Goal: Communication & Community: Answer question/provide support

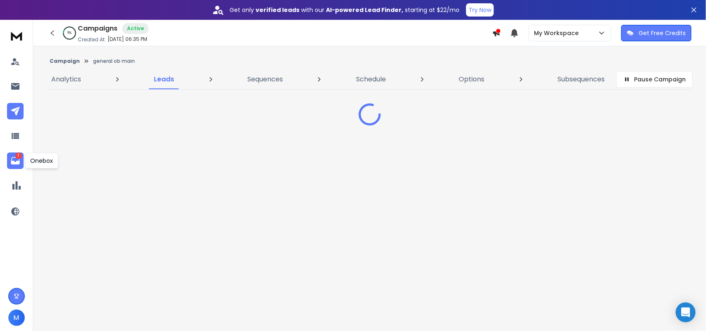
click at [17, 162] on icon at bounding box center [15, 160] width 9 height 7
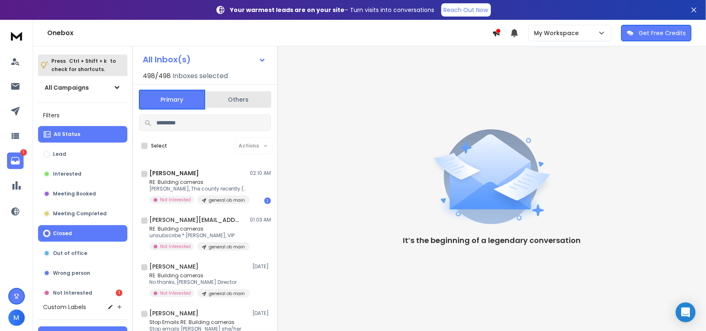
scroll to position [103, 0]
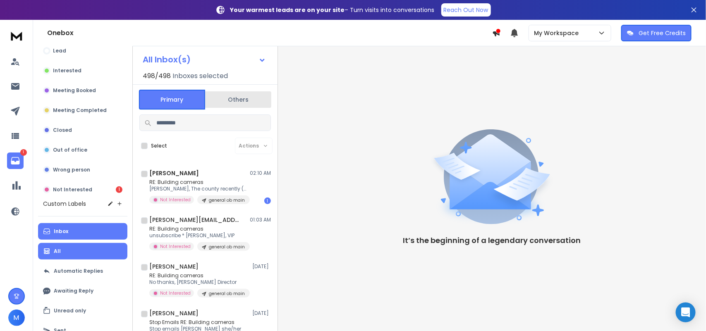
click at [54, 251] on p "All" at bounding box center [57, 251] width 7 height 7
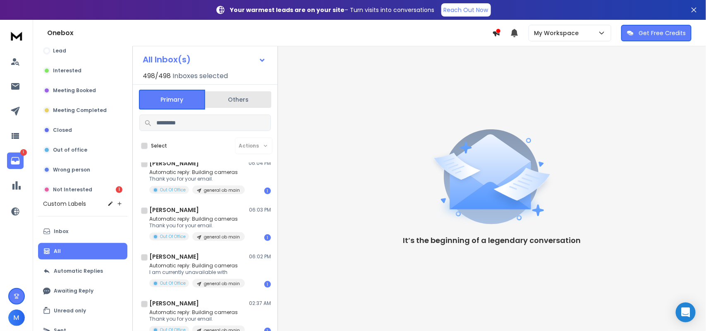
scroll to position [0, 0]
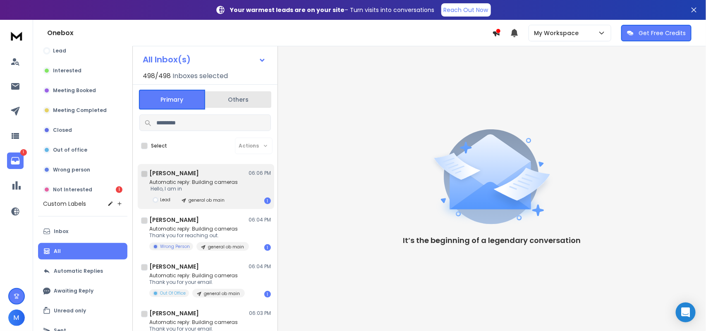
click at [207, 187] on p "﻿ Hello, I am in" at bounding box center [193, 189] width 88 height 7
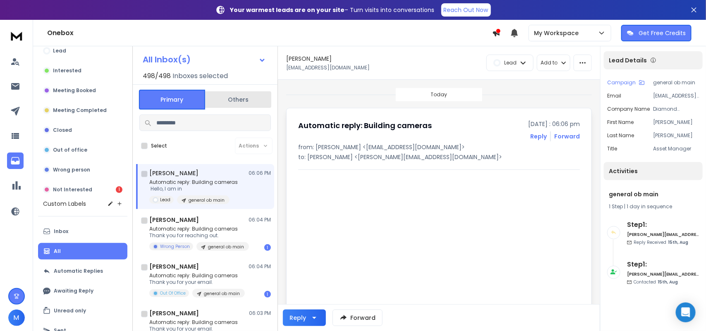
click at [303, 58] on h1 "[PERSON_NAME]" at bounding box center [308, 59] width 45 height 8
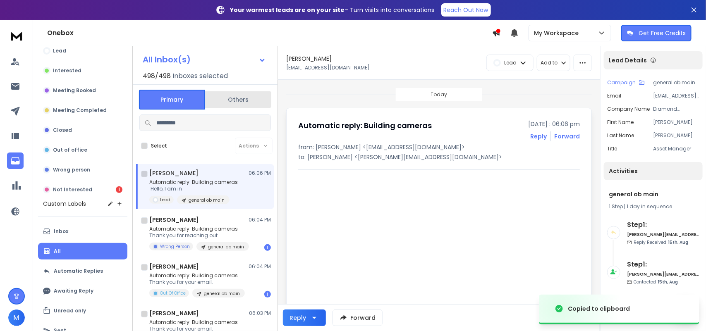
click at [341, 65] on p "[EMAIL_ADDRESS][DOMAIN_NAME]" at bounding box center [328, 68] width 84 height 7
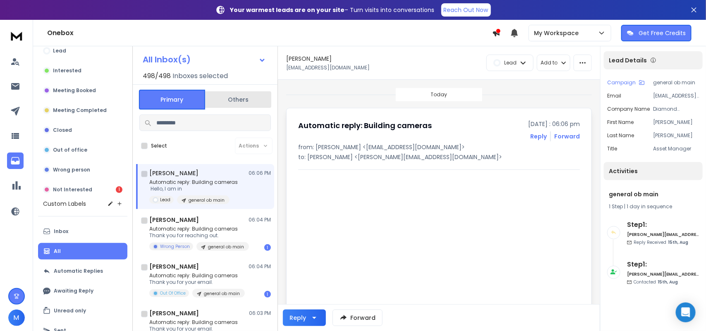
click at [516, 309] on div "Reply Forward" at bounding box center [439, 317] width 322 height 27
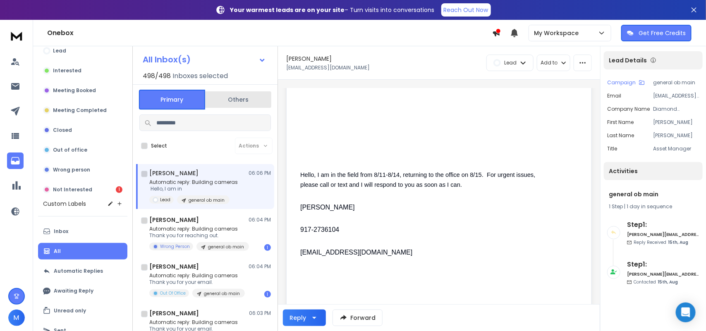
scroll to position [258, 0]
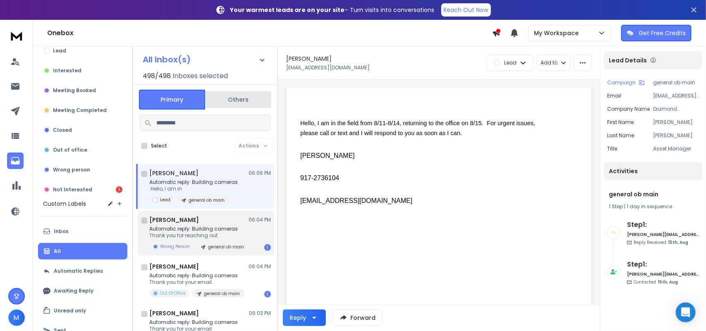
click at [226, 238] on p "Thank you for reaching out." at bounding box center [198, 235] width 99 height 7
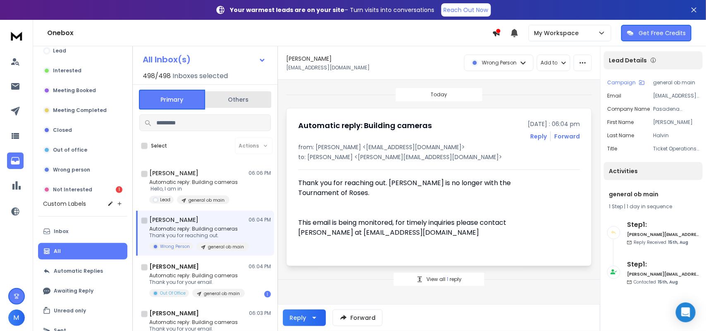
click at [293, 57] on h1 "[PERSON_NAME]" at bounding box center [308, 59] width 45 height 8
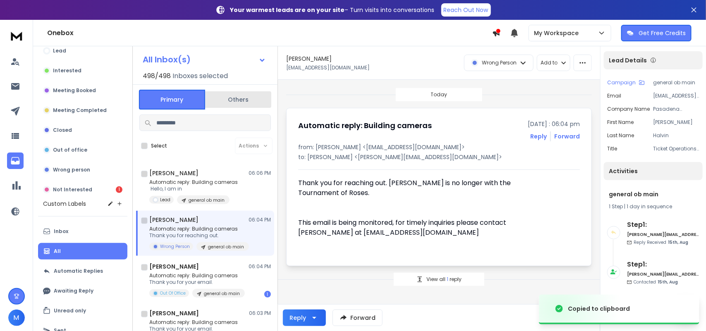
click at [321, 66] on p "[EMAIL_ADDRESS][DOMAIN_NAME]" at bounding box center [328, 68] width 84 height 7
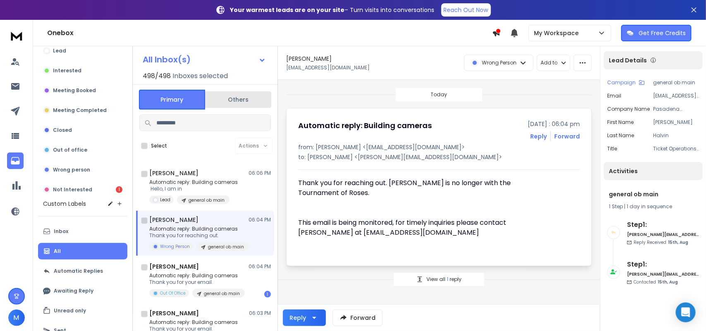
scroll to position [52, 0]
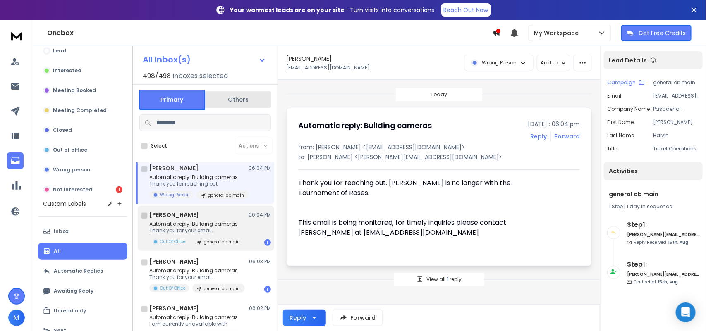
click at [205, 234] on div "Automatic reply: Building cameras Thank you for your email. Out Of Office gener…" at bounding box center [197, 233] width 96 height 25
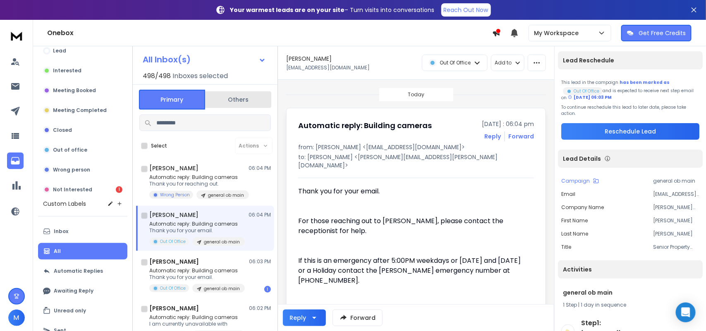
click at [305, 59] on h1 "[PERSON_NAME]" at bounding box center [308, 59] width 45 height 8
click at [321, 65] on p "[EMAIL_ADDRESS][DOMAIN_NAME]" at bounding box center [328, 68] width 84 height 7
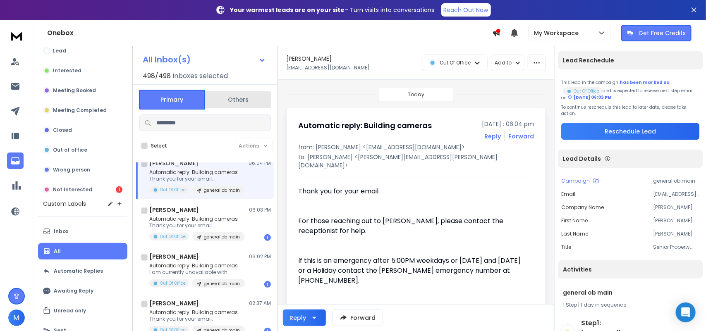
scroll to position [155, 0]
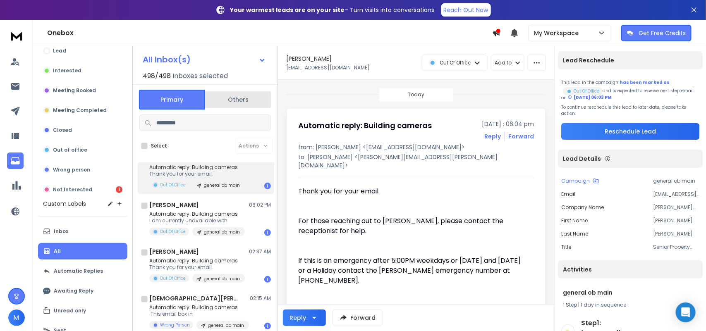
click at [179, 177] on div "Automatic reply: Building cameras ﻿Thank you for your email. Out Of Office gene…" at bounding box center [197, 176] width 96 height 25
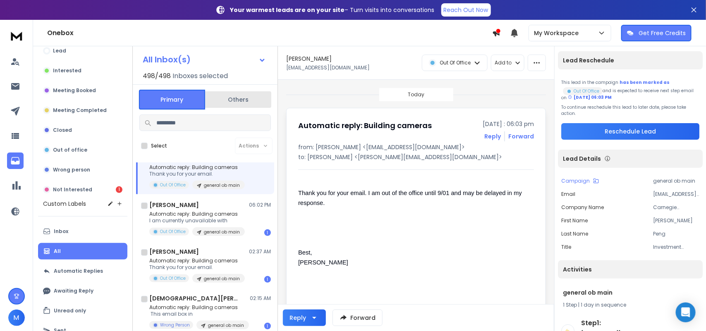
click at [301, 55] on h1 "[PERSON_NAME]" at bounding box center [308, 59] width 45 height 8
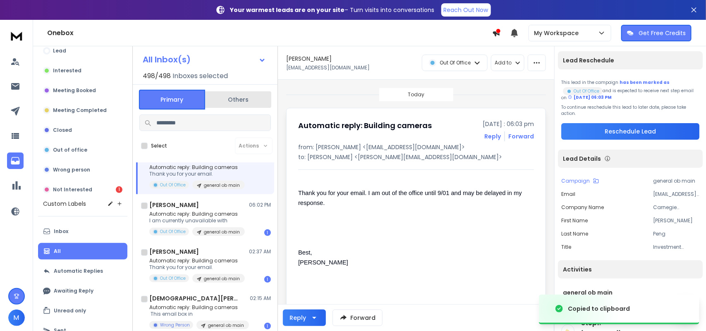
click at [317, 65] on p "[EMAIL_ADDRESS][DOMAIN_NAME]" at bounding box center [328, 68] width 84 height 7
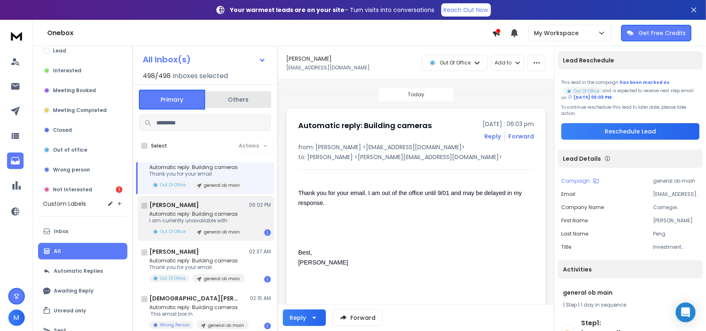
click at [204, 230] on p "general ob main" at bounding box center [222, 232] width 36 height 6
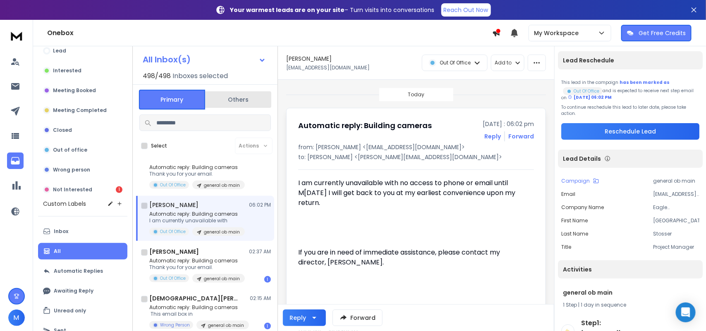
click at [315, 56] on h1 "[PERSON_NAME]" at bounding box center [308, 59] width 45 height 8
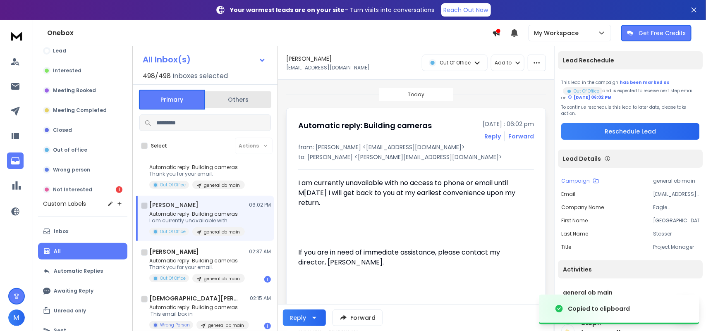
click at [315, 65] on p "[EMAIL_ADDRESS][DOMAIN_NAME]" at bounding box center [328, 68] width 84 height 7
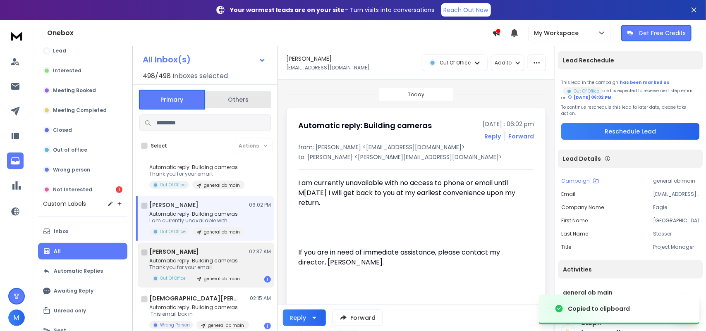
scroll to position [207, 0]
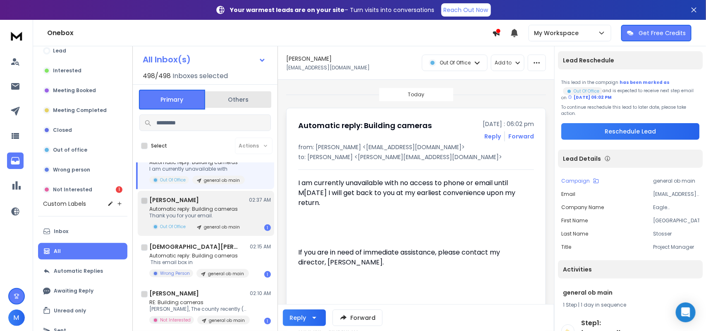
click at [222, 226] on p "general ob main" at bounding box center [222, 227] width 36 height 6
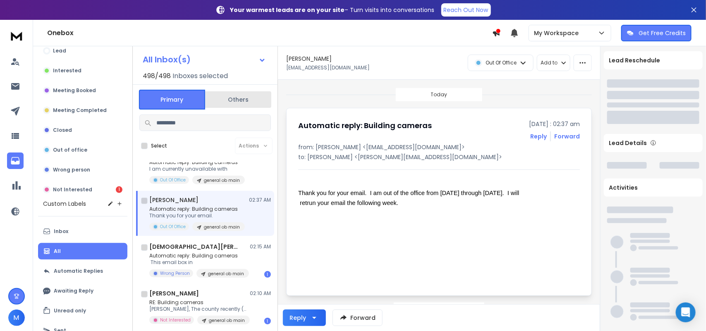
click at [303, 59] on h1 "[PERSON_NAME]" at bounding box center [308, 59] width 45 height 8
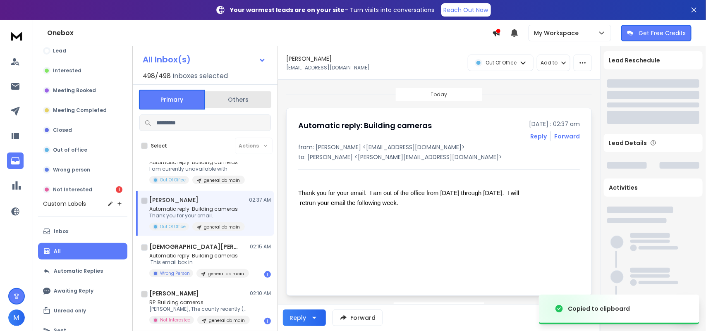
click at [317, 68] on p "[EMAIL_ADDRESS][DOMAIN_NAME]" at bounding box center [328, 68] width 84 height 7
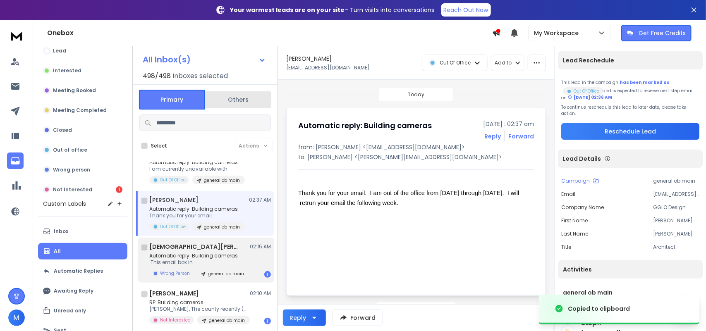
click at [200, 263] on p "﻿ This email box in" at bounding box center [198, 262] width 99 height 7
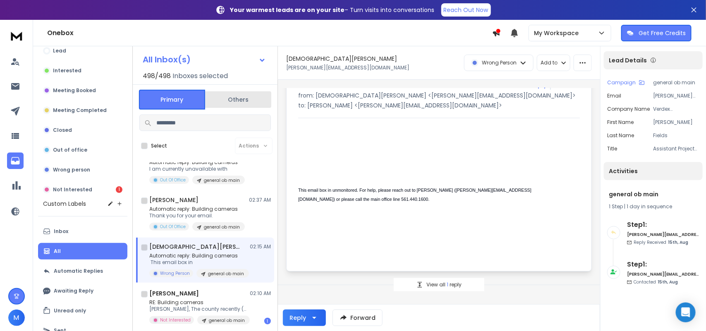
scroll to position [0, 0]
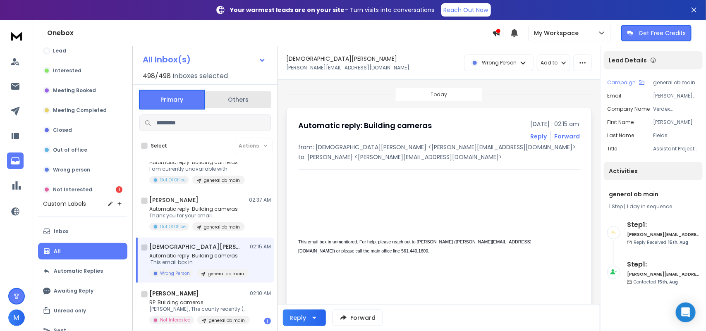
click at [309, 56] on h1 "[DEMOGRAPHIC_DATA][PERSON_NAME]" at bounding box center [341, 59] width 111 height 8
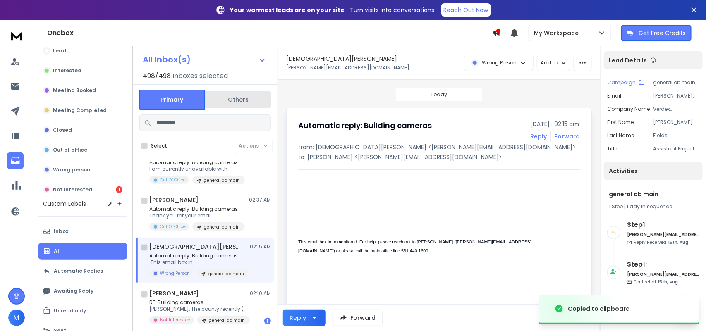
click at [313, 66] on p "[PERSON_NAME][EMAIL_ADDRESS][DOMAIN_NAME]" at bounding box center [347, 68] width 123 height 7
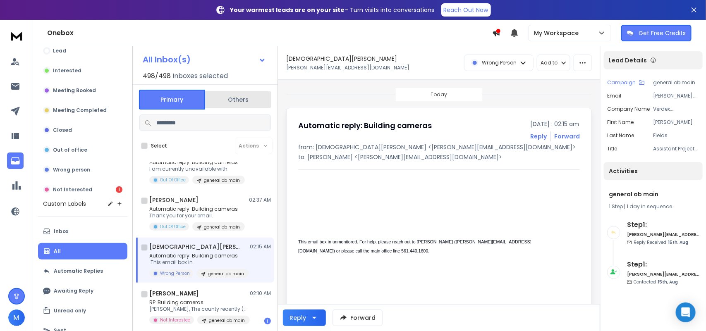
click at [317, 58] on h1 "[DEMOGRAPHIC_DATA][PERSON_NAME]" at bounding box center [341, 59] width 111 height 8
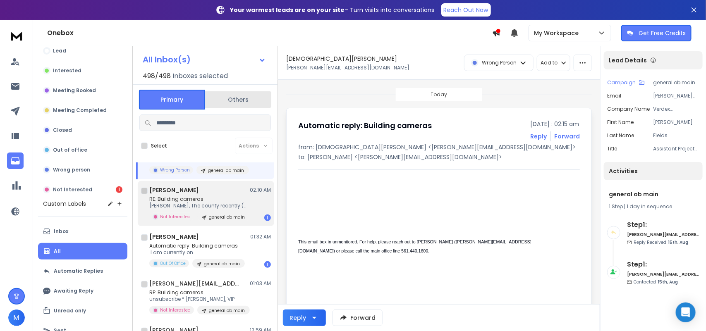
click at [231, 206] on p "[PERSON_NAME], The county recently (within" at bounding box center [198, 206] width 99 height 7
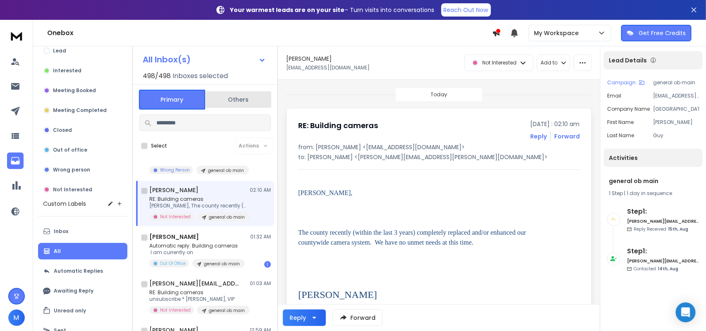
click at [305, 57] on h1 "[PERSON_NAME]" at bounding box center [308, 59] width 45 height 8
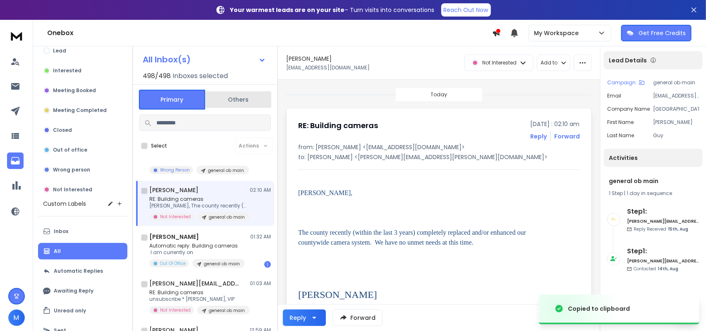
click at [304, 69] on p "[EMAIL_ADDRESS][DOMAIN_NAME]" at bounding box center [328, 68] width 84 height 7
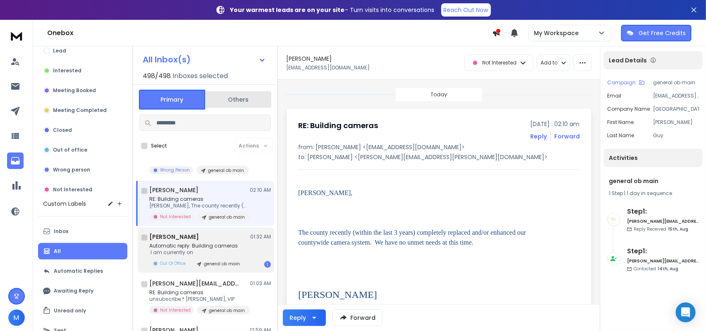
click at [199, 244] on p "Automatic reply: Building cameras" at bounding box center [197, 246] width 96 height 7
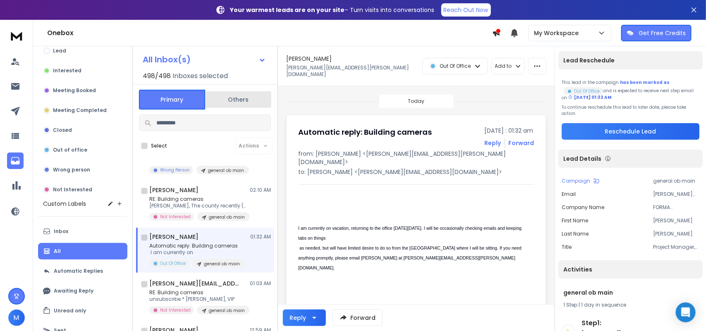
click at [326, 57] on h1 "[PERSON_NAME]" at bounding box center [308, 59] width 45 height 8
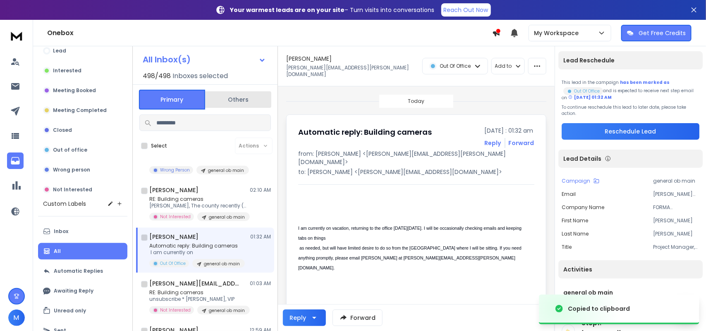
click at [338, 65] on p "[PERSON_NAME][EMAIL_ADDRESS][PERSON_NAME][DOMAIN_NAME]" at bounding box center [349, 71] width 127 height 13
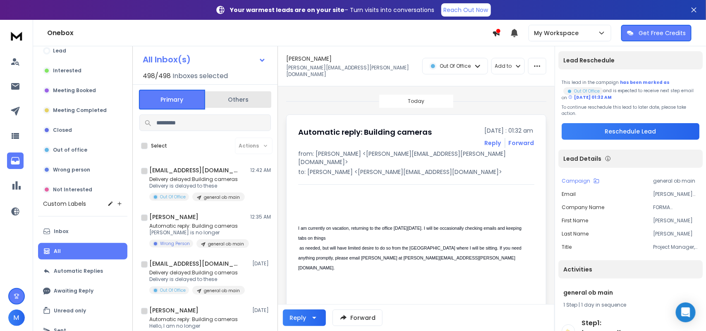
scroll to position [569, 0]
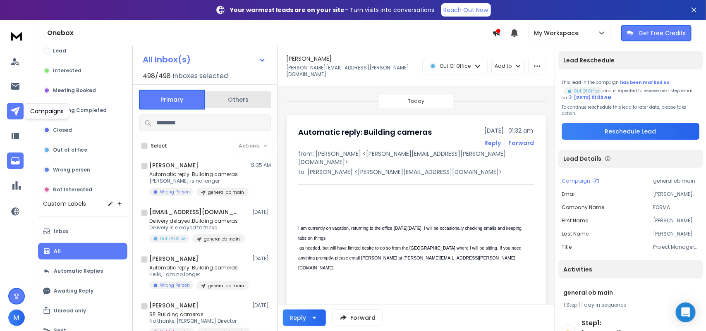
click at [17, 105] on link at bounding box center [15, 111] width 17 height 17
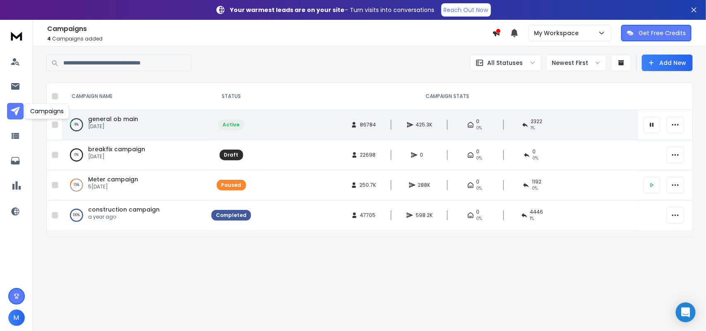
click at [132, 122] on span "general ob main" at bounding box center [113, 119] width 50 height 8
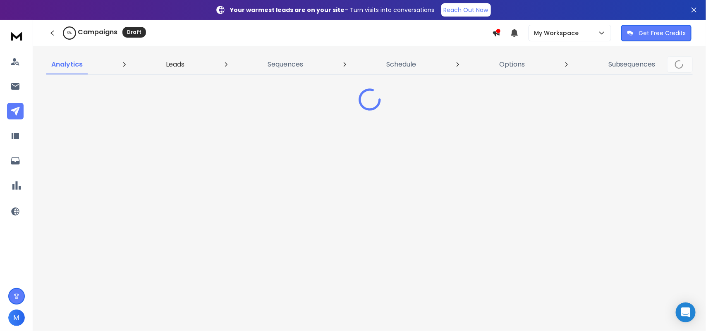
click at [172, 65] on p "Leads" at bounding box center [175, 65] width 19 height 10
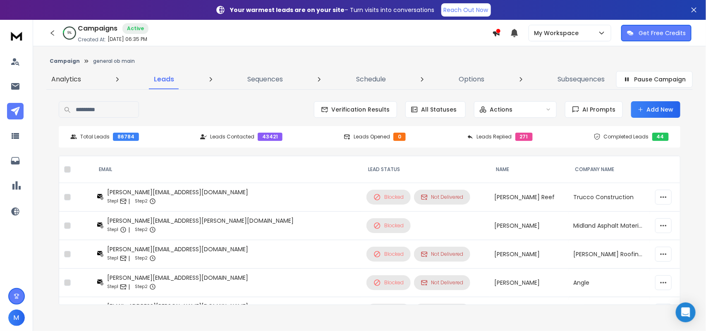
click at [67, 82] on p "Analytics" at bounding box center [66, 79] width 30 height 10
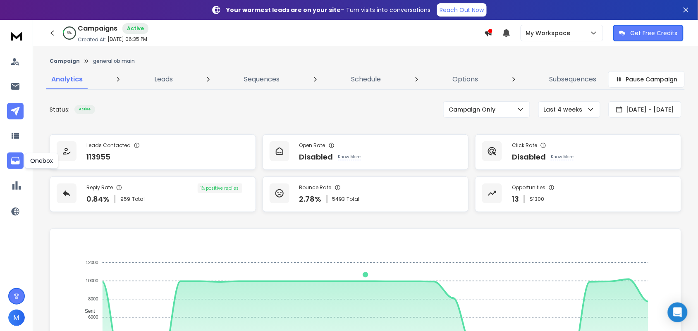
click at [14, 159] on icon at bounding box center [15, 161] width 10 height 10
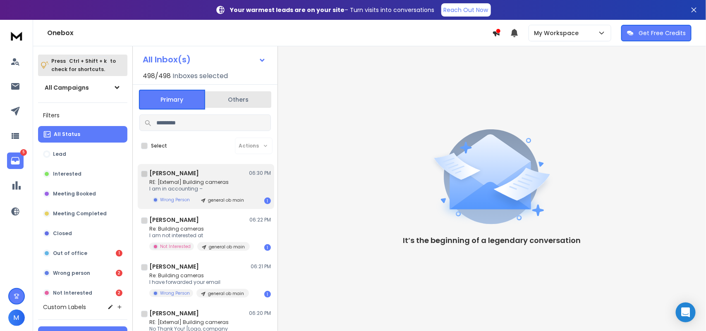
click at [189, 182] on p "RE: [External] Building cameras" at bounding box center [198, 182] width 99 height 7
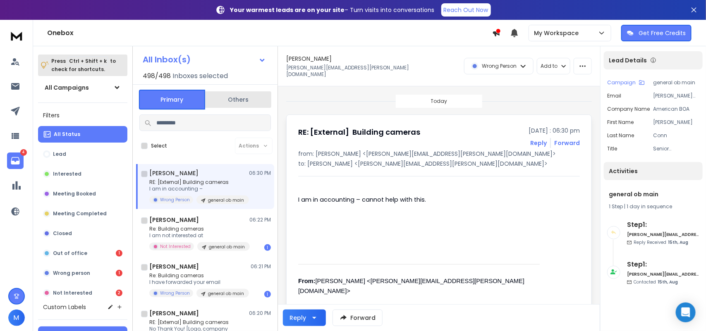
click at [302, 58] on h1 "[PERSON_NAME]" at bounding box center [308, 59] width 45 height 8
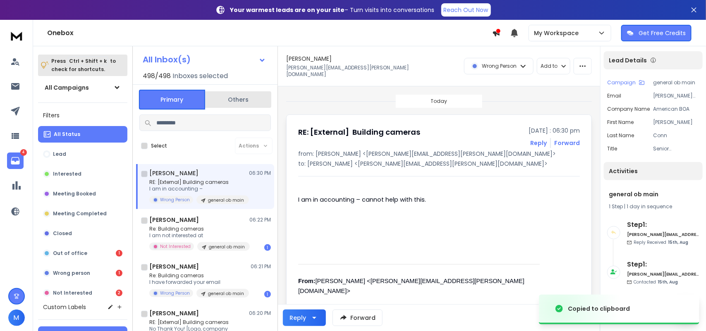
click at [316, 68] on p "[PERSON_NAME][EMAIL_ADDRESS][PERSON_NAME][DOMAIN_NAME]" at bounding box center [361, 71] width 151 height 13
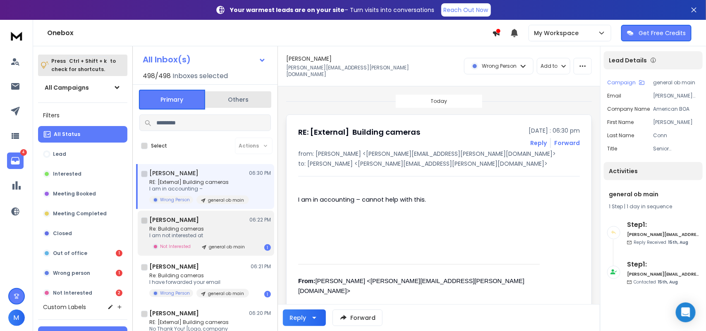
click at [214, 229] on p "Re: Building cameras" at bounding box center [198, 229] width 99 height 7
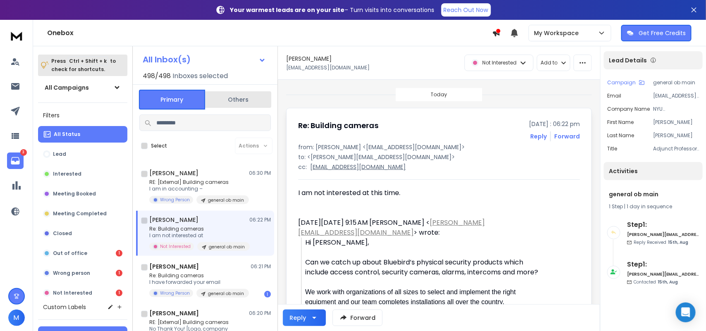
click at [300, 56] on h1 "[PERSON_NAME]" at bounding box center [308, 59] width 45 height 8
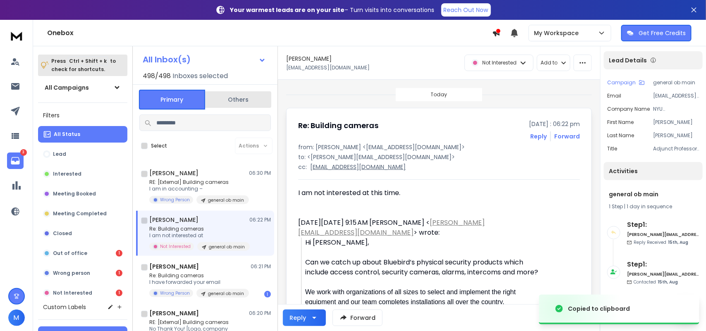
click at [302, 67] on p "[EMAIL_ADDRESS][DOMAIN_NAME]" at bounding box center [328, 68] width 84 height 7
click at [302, 58] on h1 "[PERSON_NAME]" at bounding box center [308, 59] width 45 height 8
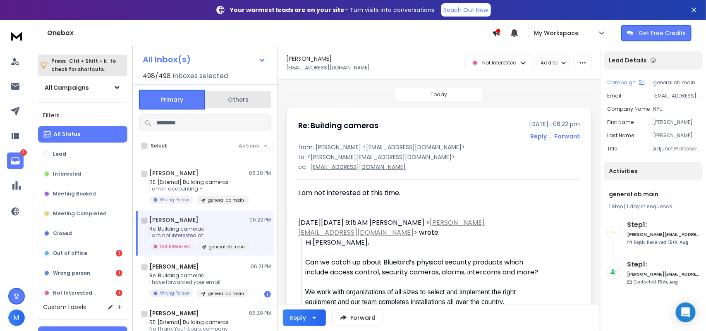
click at [666, 109] on p "NYU [PERSON_NAME] Institute of Real Estate" at bounding box center [676, 109] width 46 height 7
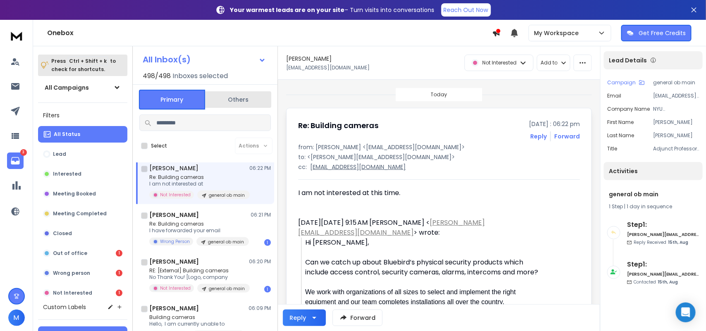
scroll to position [103, 0]
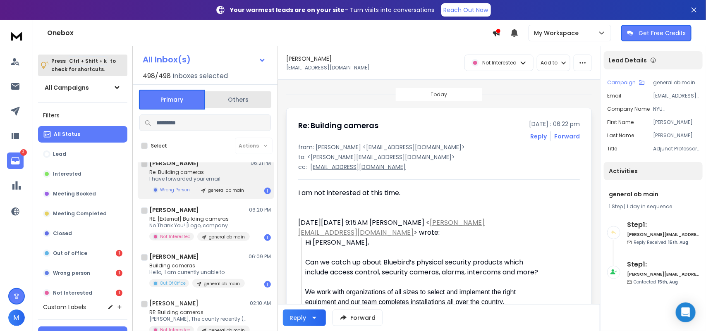
click at [213, 172] on p "Re: Building cameras" at bounding box center [198, 172] width 99 height 7
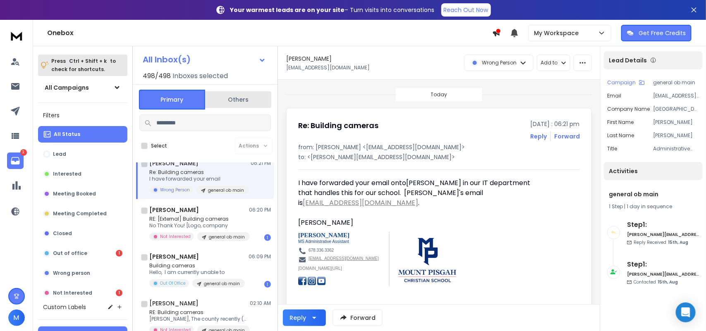
click at [306, 57] on h1 "[PERSON_NAME]" at bounding box center [308, 59] width 45 height 8
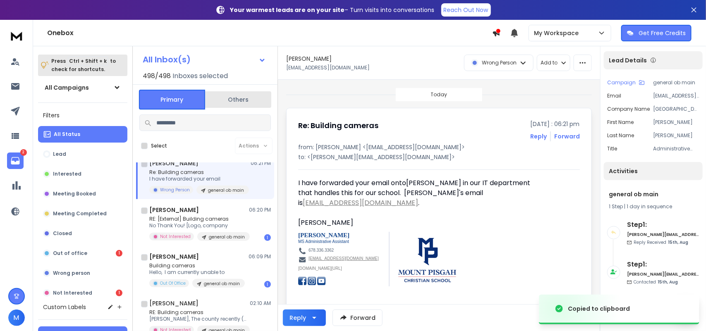
click at [347, 65] on p "[EMAIL_ADDRESS][DOMAIN_NAME]" at bounding box center [328, 68] width 84 height 7
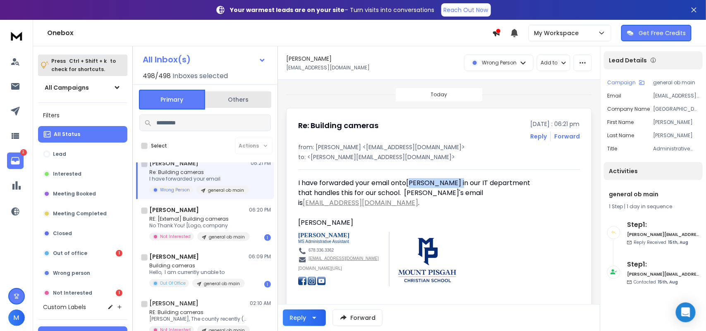
drag, startPoint x: 409, startPoint y: 182, endPoint x: 458, endPoint y: 181, distance: 48.4
click at [458, 181] on div "I have forwarded your email onto [PERSON_NAME] in our IT department that handle…" at bounding box center [418, 193] width 241 height 30
copy div "[PERSON_NAME]"
click at [464, 213] on div at bounding box center [418, 213] width 241 height 10
drag, startPoint x: 295, startPoint y: 202, endPoint x: 421, endPoint y: 206, distance: 125.8
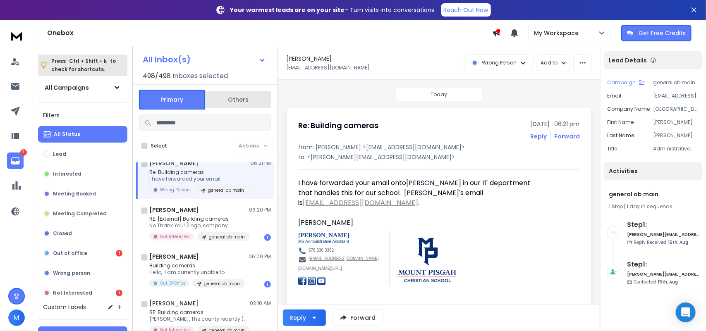
copy link "[EMAIL_ADDRESS][DOMAIN_NAME]"
click at [462, 210] on div at bounding box center [418, 213] width 241 height 10
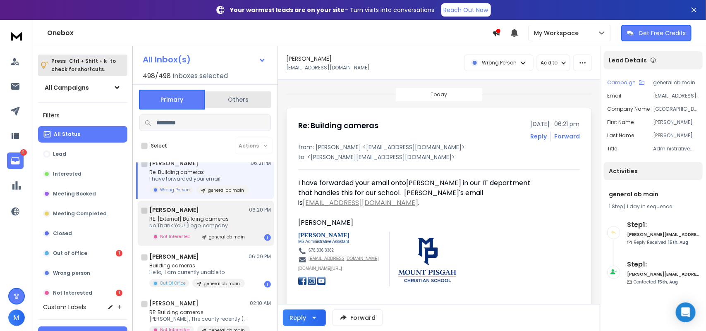
click at [246, 226] on div "RE: [External] Building cameras No Thank You! [Logo, company Not Interested gen…" at bounding box center [210, 228] width 122 height 25
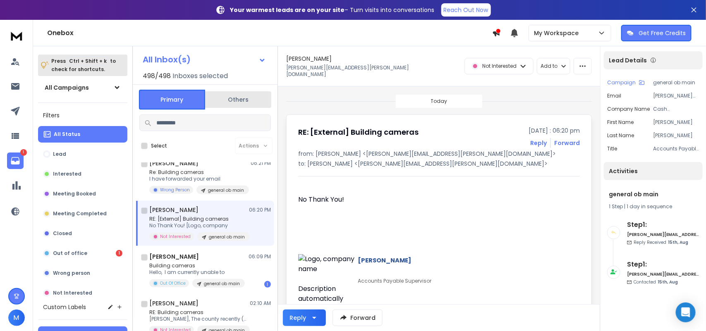
click at [294, 59] on h1 "[PERSON_NAME]" at bounding box center [308, 59] width 45 height 8
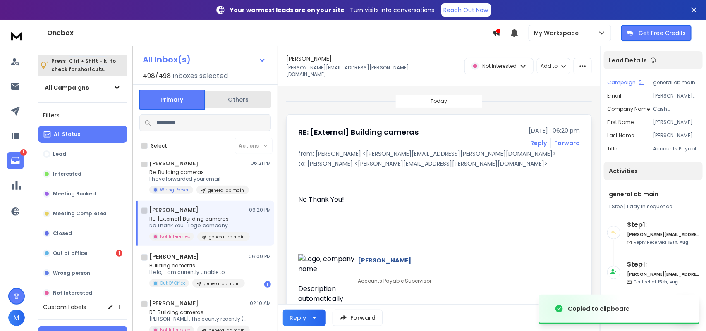
click at [329, 68] on p "[PERSON_NAME][EMAIL_ADDRESS][PERSON_NAME][DOMAIN_NAME]" at bounding box center [361, 71] width 151 height 13
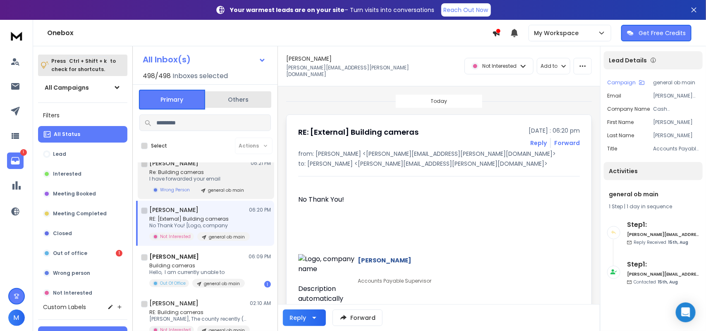
scroll to position [207, 0]
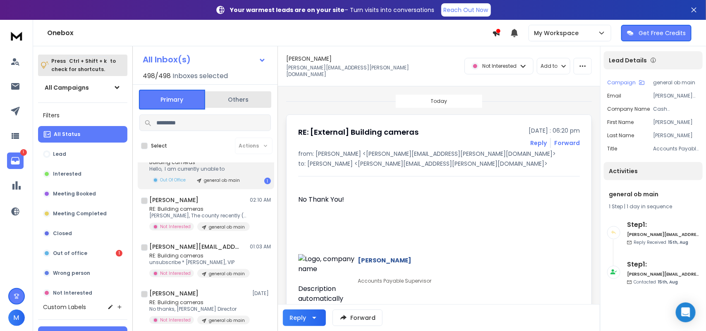
click at [216, 168] on p "﻿Hello, I am currently unable to" at bounding box center [197, 169] width 96 height 7
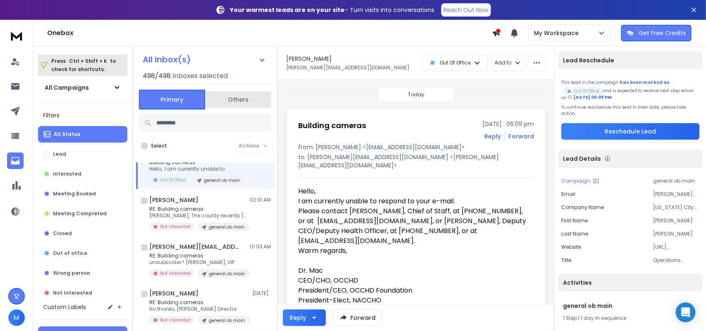
click at [300, 58] on h1 "[PERSON_NAME]" at bounding box center [308, 59] width 45 height 8
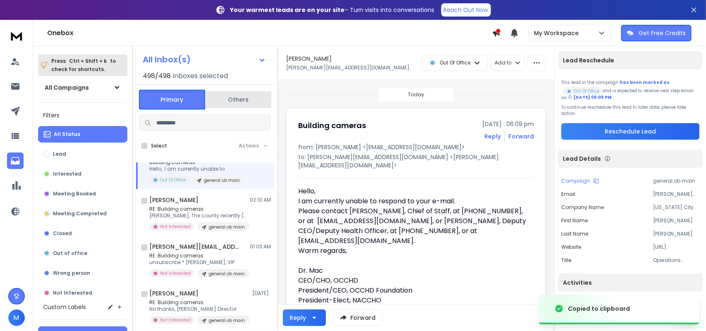
click at [338, 67] on p "[PERSON_NAME][EMAIL_ADDRESS][DOMAIN_NAME]" at bounding box center [347, 68] width 123 height 7
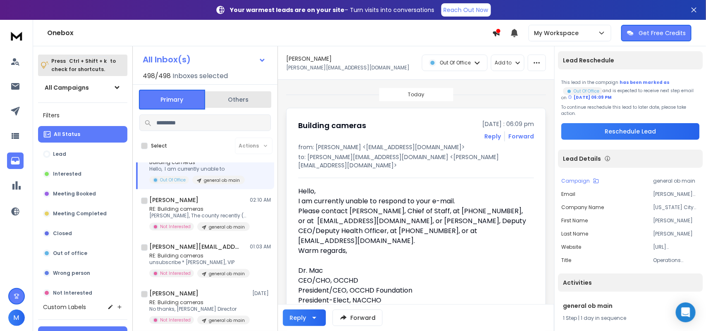
click at [670, 204] on p "[US_STATE] City County Health Department" at bounding box center [676, 207] width 46 height 7
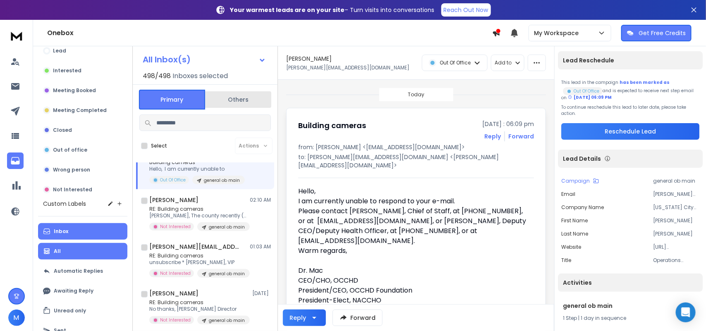
click at [56, 247] on div "All" at bounding box center [52, 251] width 18 height 10
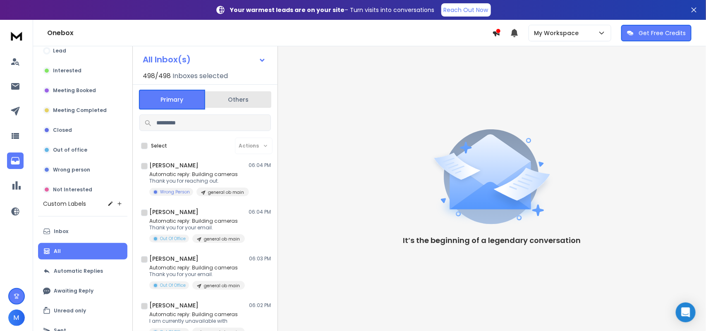
scroll to position [2753, 0]
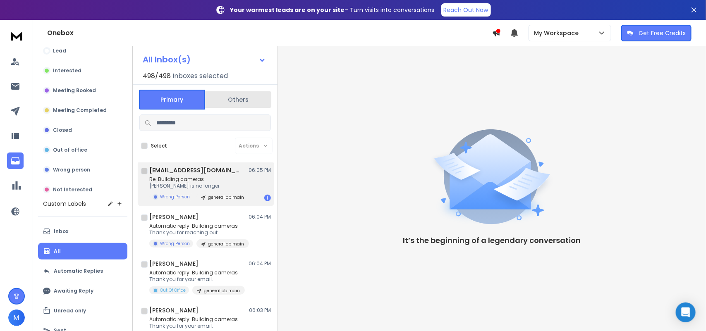
click at [195, 186] on p "[PERSON_NAME] is no longer" at bounding box center [198, 186] width 99 height 7
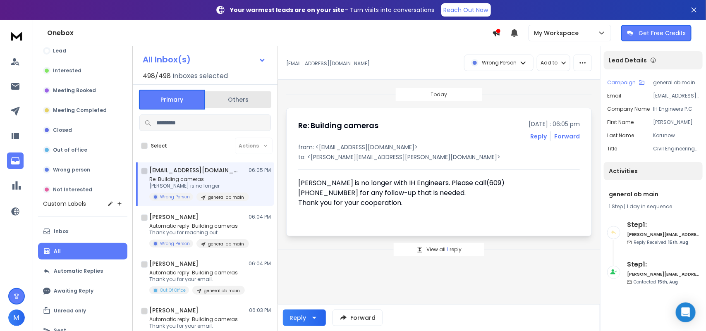
click at [658, 120] on p "[PERSON_NAME]" at bounding box center [676, 122] width 46 height 7
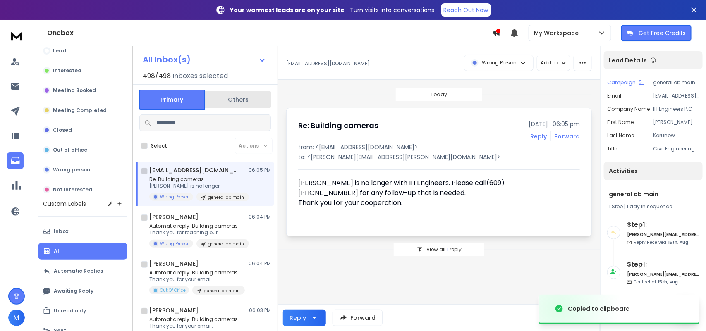
click at [322, 63] on p "[EMAIL_ADDRESS][DOMAIN_NAME]" at bounding box center [328, 63] width 84 height 7
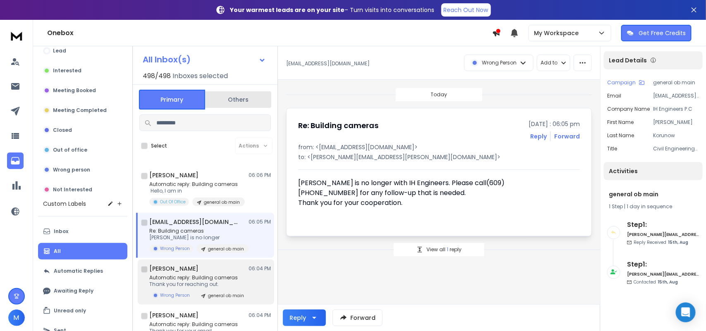
scroll to position [2598, 0]
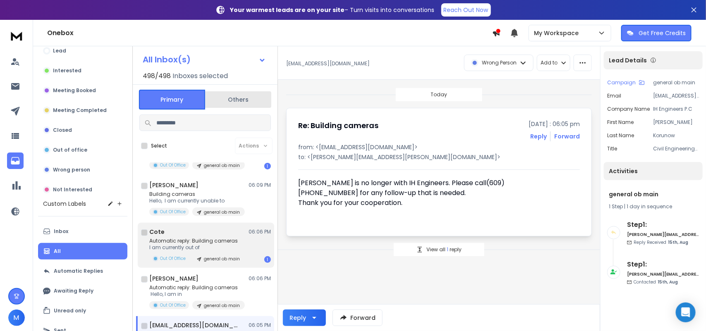
click at [192, 244] on p "I am currently out of" at bounding box center [197, 247] width 96 height 7
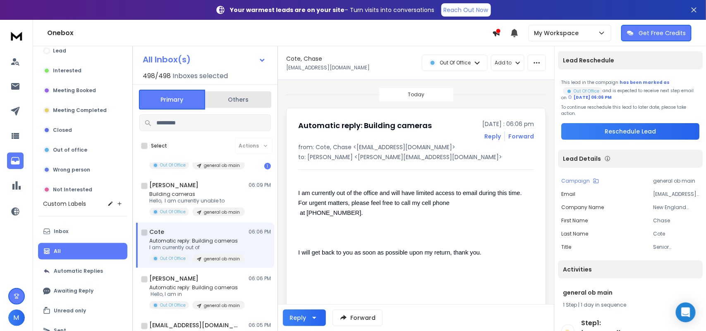
click at [307, 57] on h1 "Cote, Chase" at bounding box center [304, 59] width 36 height 8
click at [322, 65] on p "[EMAIL_ADDRESS][DOMAIN_NAME]" at bounding box center [328, 68] width 84 height 7
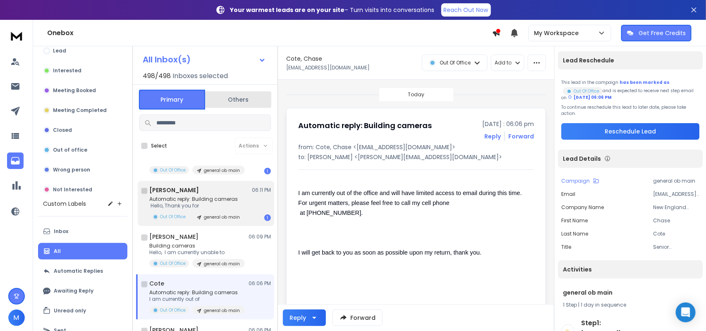
click at [205, 200] on p "Automatic reply: Building cameras" at bounding box center [197, 199] width 96 height 7
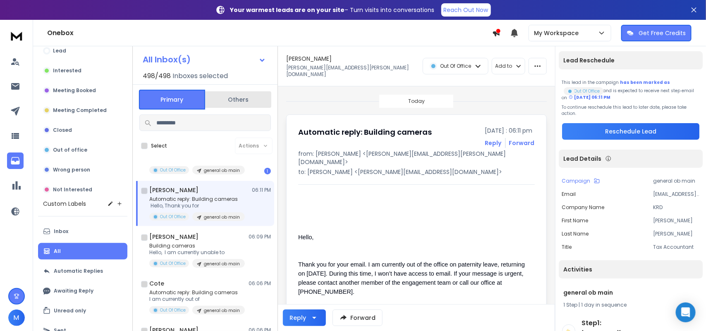
click at [294, 58] on h1 "[PERSON_NAME]" at bounding box center [308, 59] width 45 height 8
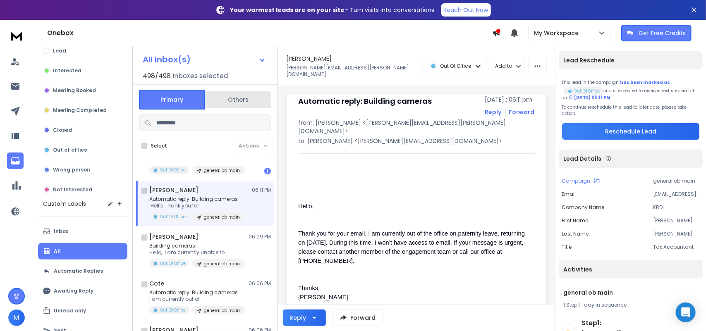
scroll to position [30, 0]
click at [327, 65] on p "[PERSON_NAME][EMAIL_ADDRESS][PERSON_NAME][DOMAIN_NAME]" at bounding box center [350, 71] width 128 height 13
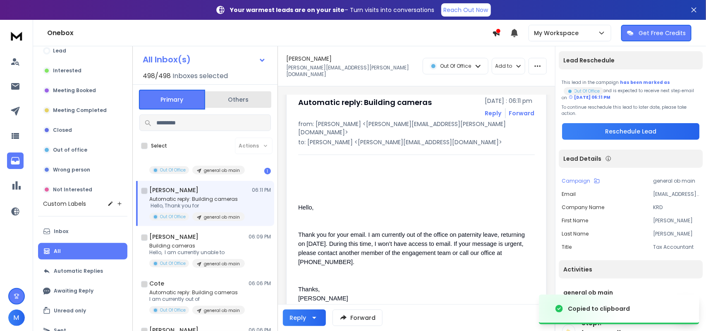
click at [662, 193] on p "[EMAIL_ADDRESS][DOMAIN_NAME]" at bounding box center [676, 194] width 46 height 7
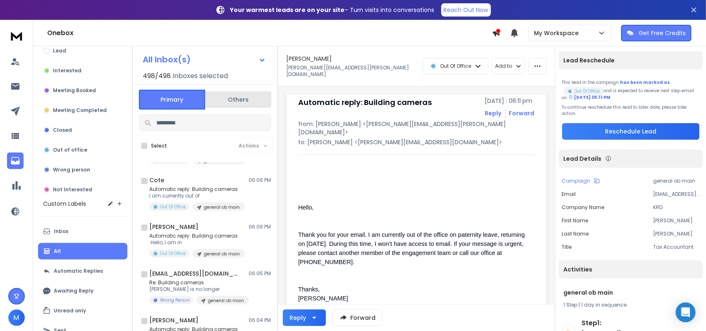
scroll to position [2495, 0]
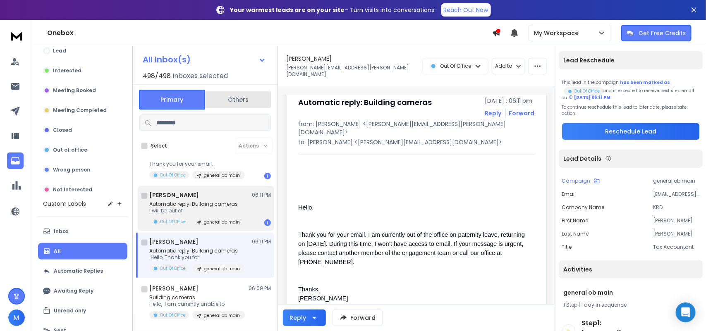
click at [226, 217] on div "general ob main" at bounding box center [218, 221] width 53 height 9
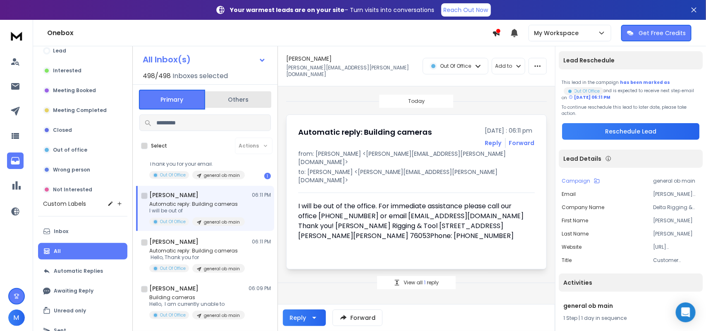
click at [321, 56] on h1 "[PERSON_NAME]" at bounding box center [308, 59] width 45 height 8
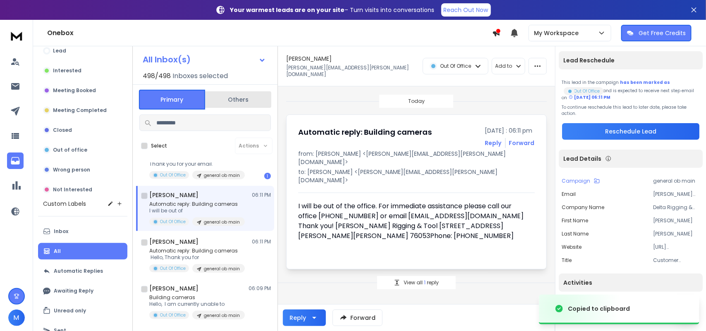
click at [361, 68] on p "[PERSON_NAME][EMAIL_ADDRESS][PERSON_NAME][DOMAIN_NAME]" at bounding box center [350, 71] width 128 height 13
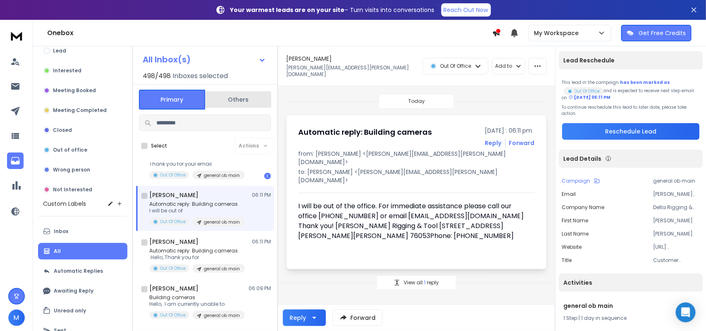
scroll to position [2391, 0]
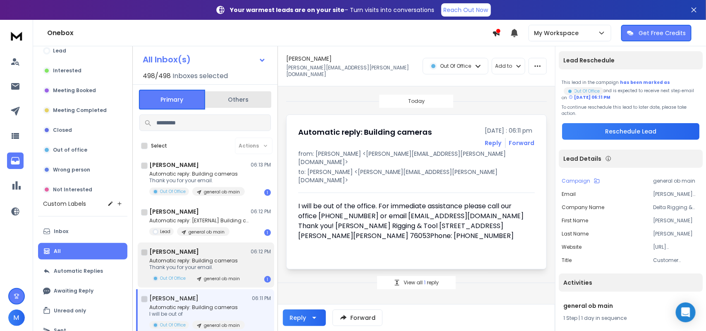
click at [220, 264] on p "Thank you for your email." at bounding box center [197, 267] width 96 height 7
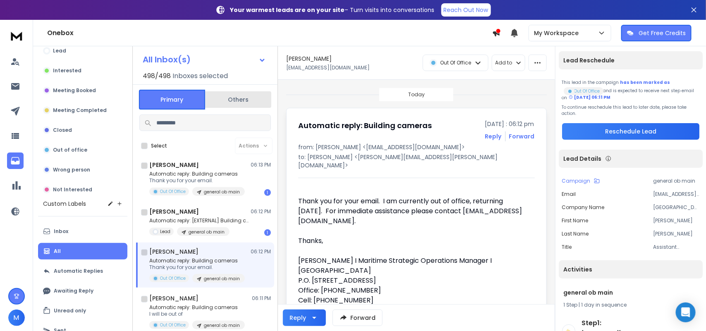
click at [309, 57] on h1 "[PERSON_NAME]" at bounding box center [308, 59] width 45 height 8
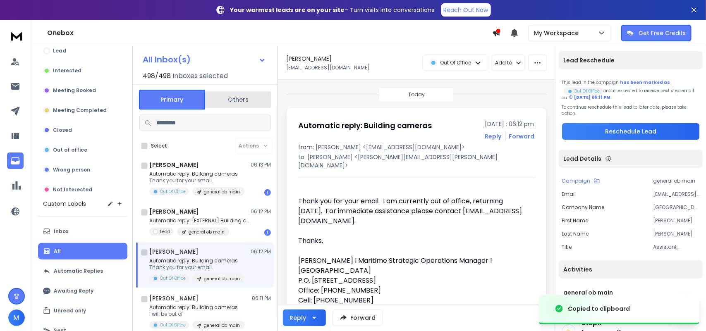
click at [327, 69] on p "[EMAIL_ADDRESS][DOMAIN_NAME]" at bounding box center [328, 68] width 84 height 7
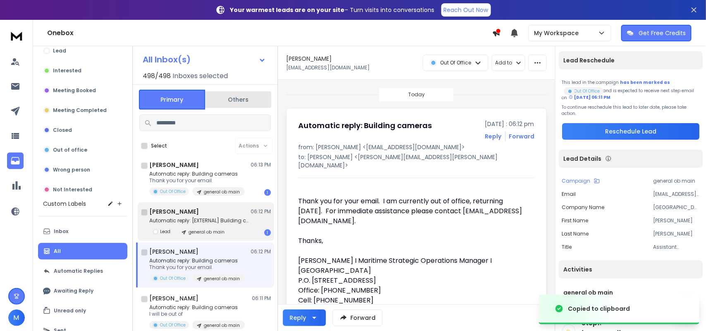
click at [183, 217] on p "Automatic reply: [EXTERNAL] Building cameras" at bounding box center [198, 220] width 99 height 7
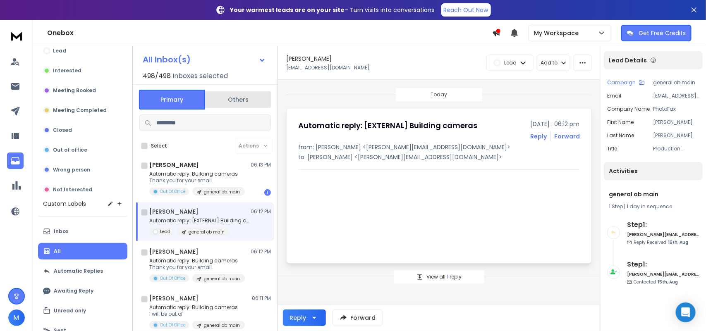
click at [291, 57] on h1 "[PERSON_NAME]" at bounding box center [308, 59] width 45 height 8
click at [301, 63] on div "[PERSON_NAME] [PERSON_NAME] [PERSON_NAME][EMAIL_ADDRESS][DOMAIN_NAME]" at bounding box center [361, 63] width 151 height 17
click at [439, 275] on p "View all 1 reply" at bounding box center [443, 277] width 35 height 7
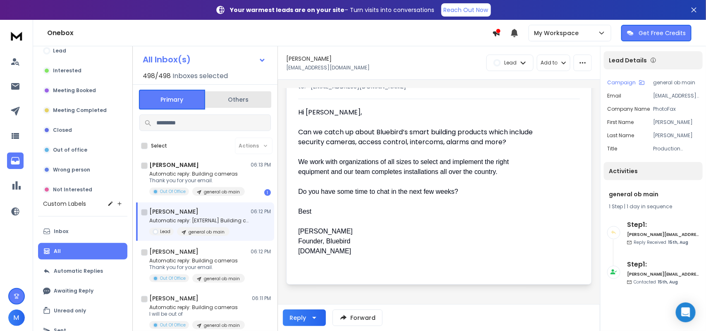
scroll to position [0, 0]
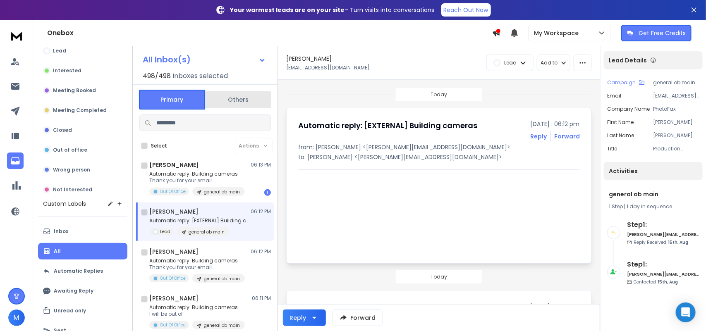
click at [311, 63] on div "[PERSON_NAME] [PERSON_NAME] [PERSON_NAME][EMAIL_ADDRESS][DOMAIN_NAME]" at bounding box center [361, 63] width 151 height 17
click at [306, 65] on p "[EMAIL_ADDRESS][DOMAIN_NAME]" at bounding box center [328, 68] width 84 height 7
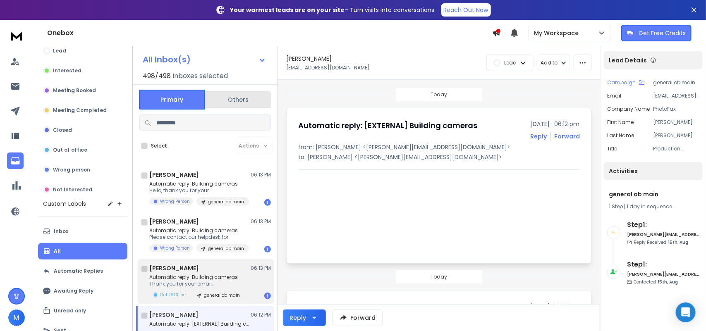
scroll to position [2340, 0]
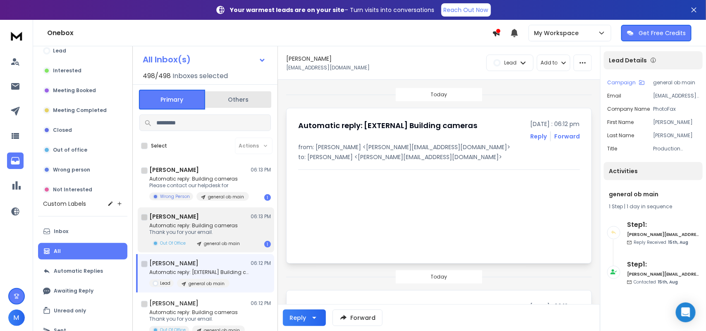
click at [220, 241] on p "general ob main" at bounding box center [222, 244] width 36 height 6
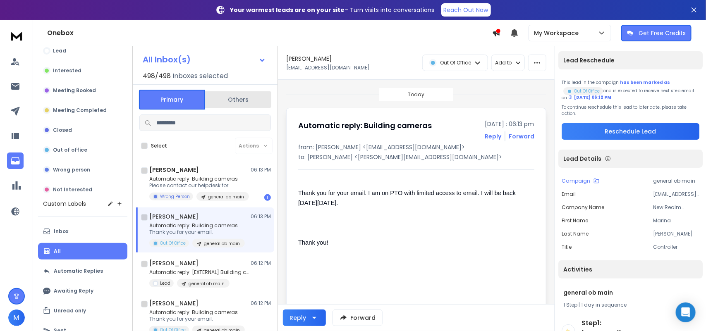
click at [315, 58] on h1 "[PERSON_NAME]" at bounding box center [308, 59] width 45 height 8
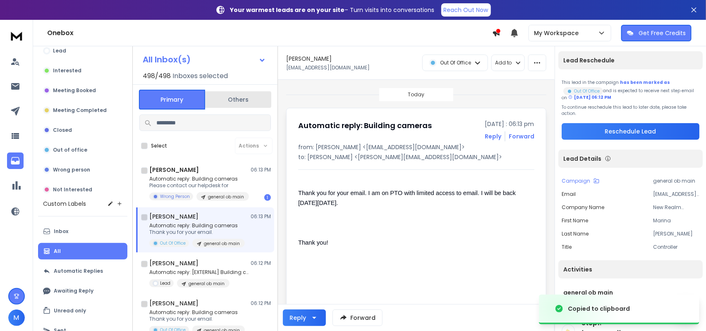
click at [315, 67] on p "[EMAIL_ADDRESS][DOMAIN_NAME]" at bounding box center [328, 68] width 84 height 7
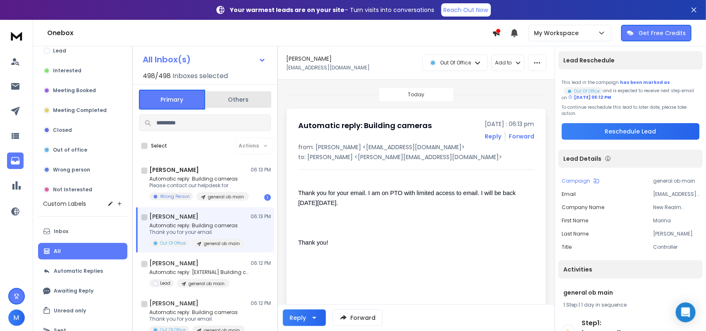
scroll to position [2236, 0]
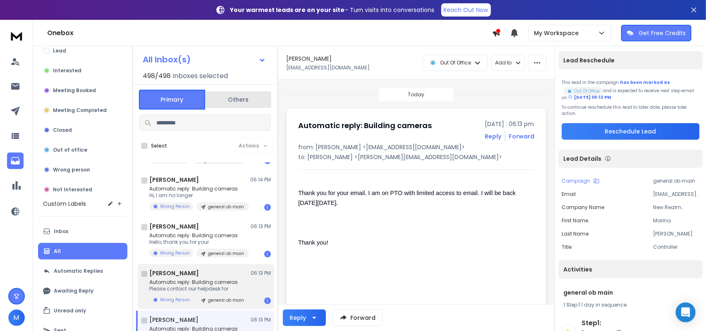
click at [210, 280] on p "Automatic reply: Building cameras" at bounding box center [198, 282] width 99 height 7
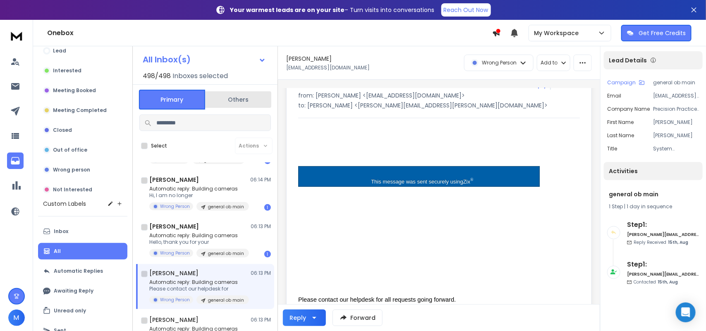
scroll to position [0, 0]
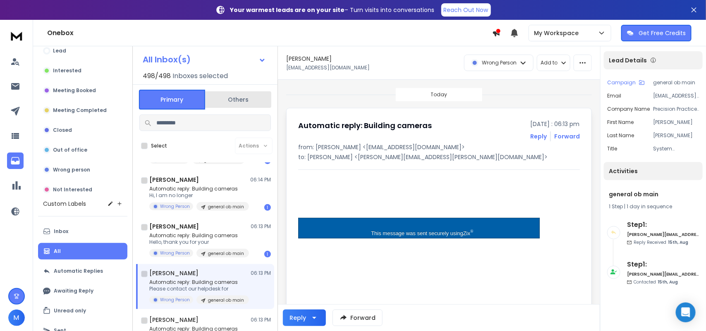
click at [307, 57] on h1 "[PERSON_NAME]" at bounding box center [308, 59] width 45 height 8
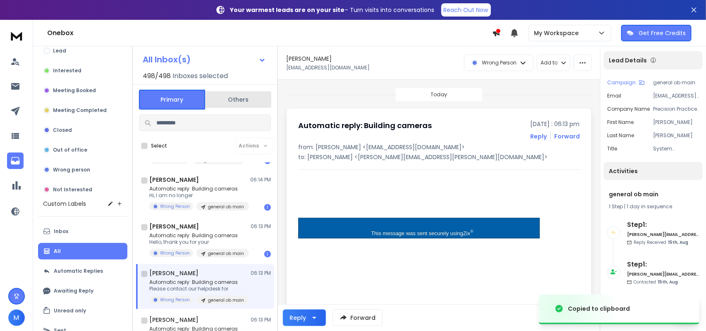
click at [321, 65] on p "[EMAIL_ADDRESS][DOMAIN_NAME]" at bounding box center [328, 68] width 84 height 7
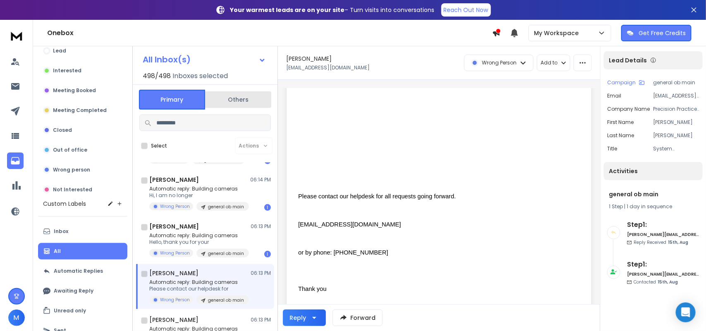
scroll to position [207, 0]
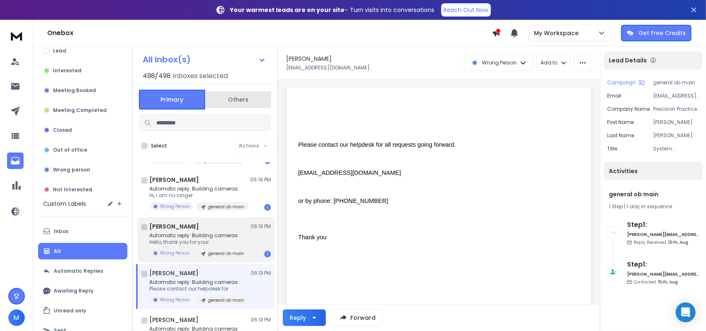
click at [218, 245] on div "Automatic reply: Building cameras Hello, thank you for your Wrong Person genera…" at bounding box center [199, 244] width 100 height 25
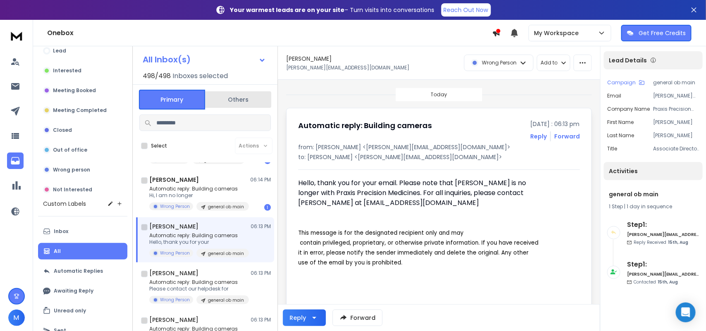
click at [308, 57] on h1 "[PERSON_NAME]" at bounding box center [308, 59] width 45 height 8
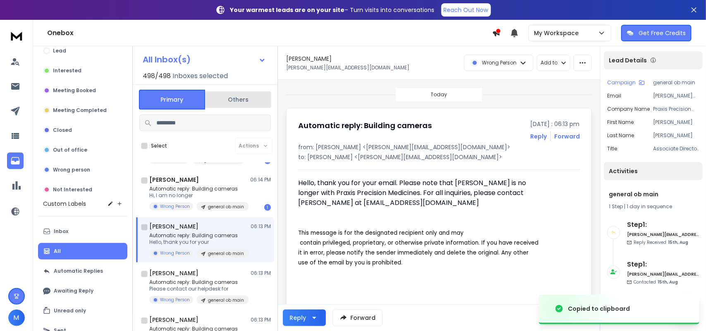
click at [318, 65] on p "[PERSON_NAME][EMAIL_ADDRESS][DOMAIN_NAME]" at bounding box center [347, 68] width 123 height 7
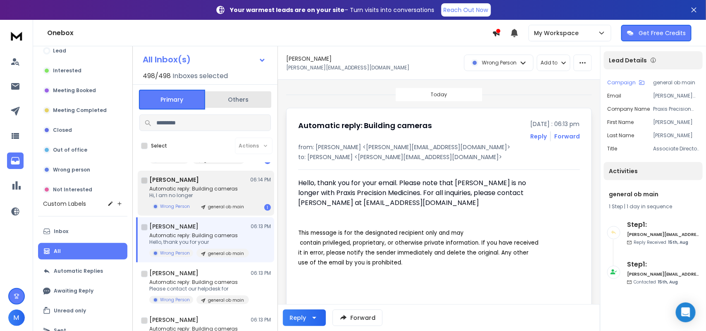
click at [216, 194] on p "Hi, I am no longer" at bounding box center [198, 195] width 99 height 7
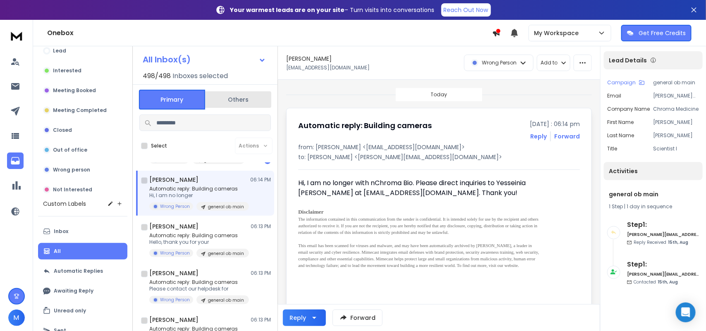
click at [308, 60] on h1 "[PERSON_NAME]" at bounding box center [308, 59] width 45 height 8
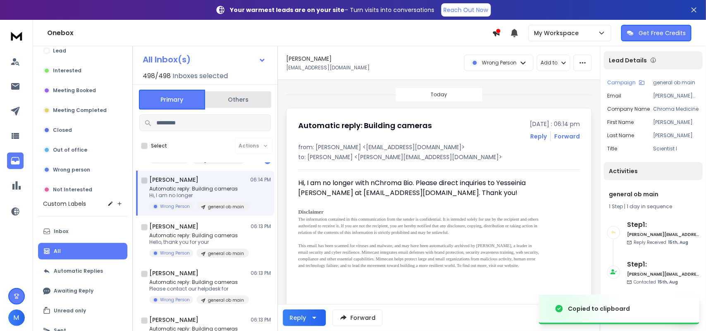
click at [325, 66] on p "[EMAIL_ADDRESS][DOMAIN_NAME]" at bounding box center [328, 68] width 84 height 7
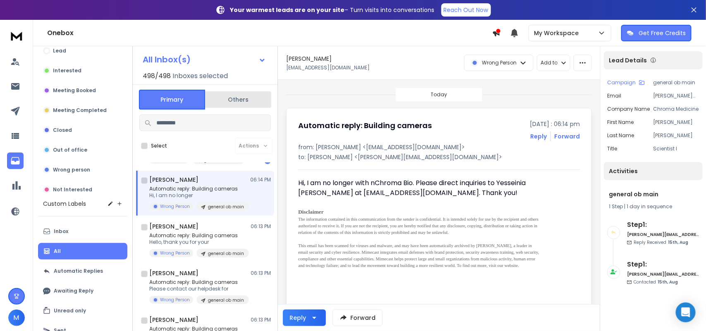
click at [677, 94] on p "[PERSON_NAME][EMAIL_ADDRESS][PERSON_NAME][DOMAIN_NAME]" at bounding box center [676, 96] width 46 height 7
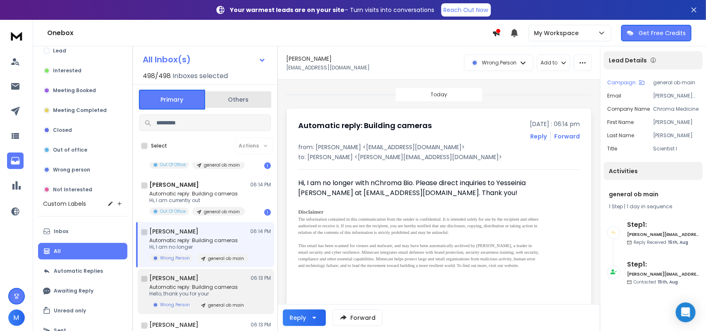
scroll to position [2133, 0]
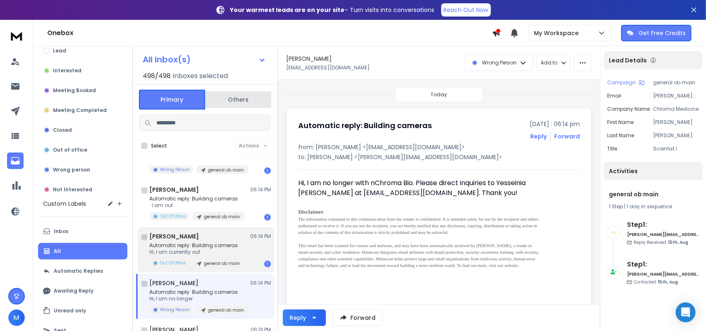
click at [196, 242] on p "Automatic reply: Building cameras" at bounding box center [197, 245] width 96 height 7
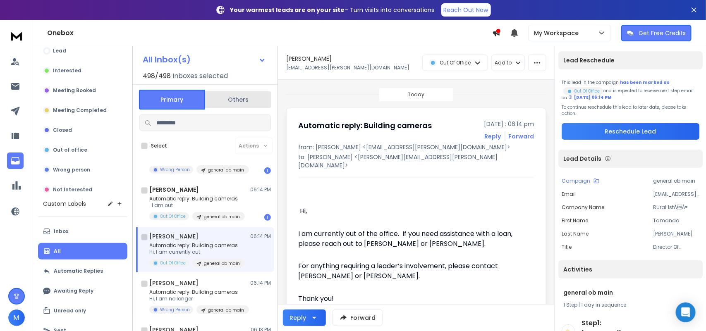
click at [316, 57] on h1 "[PERSON_NAME]" at bounding box center [308, 59] width 45 height 8
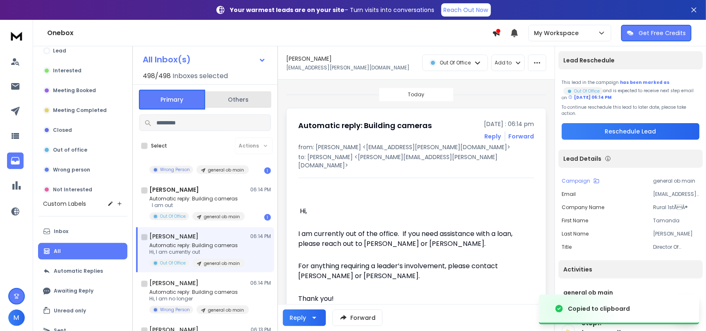
click at [337, 68] on p "[EMAIL_ADDRESS][PERSON_NAME][DOMAIN_NAME]" at bounding box center [347, 68] width 123 height 7
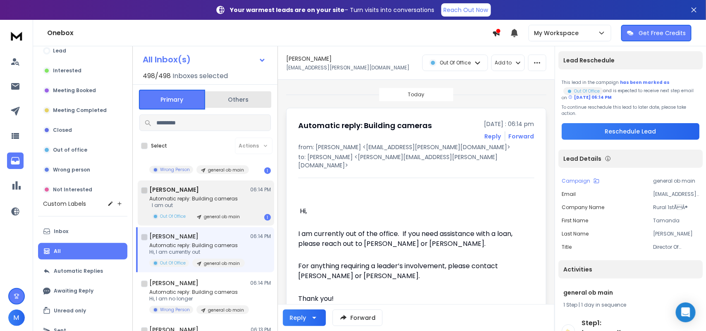
click at [237, 196] on p "Automatic reply: Building cameras" at bounding box center [197, 199] width 96 height 7
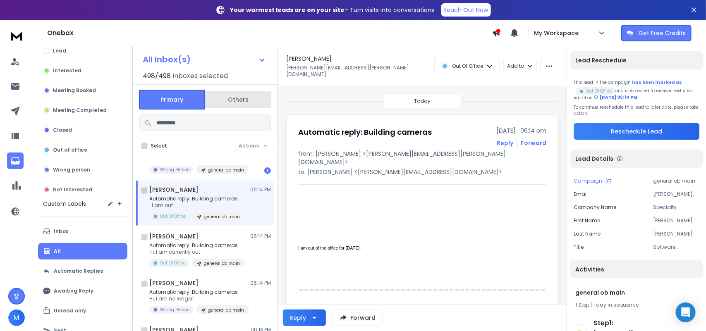
click at [318, 57] on h1 "[PERSON_NAME]" at bounding box center [308, 59] width 45 height 8
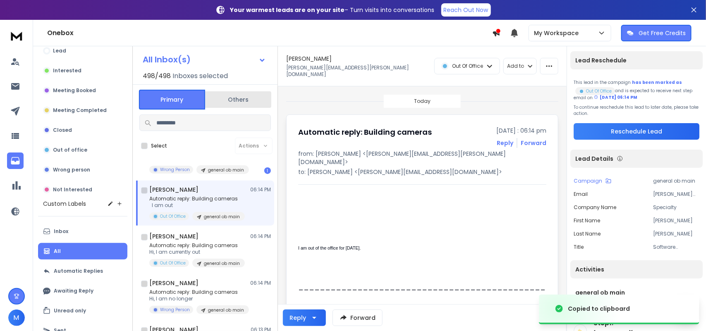
click at [336, 65] on p "[PERSON_NAME][EMAIL_ADDRESS][PERSON_NAME][DOMAIN_NAME]" at bounding box center [353, 71] width 134 height 13
click at [673, 196] on p "[PERSON_NAME][EMAIL_ADDRESS][PERSON_NAME][DOMAIN_NAME]" at bounding box center [676, 194] width 46 height 7
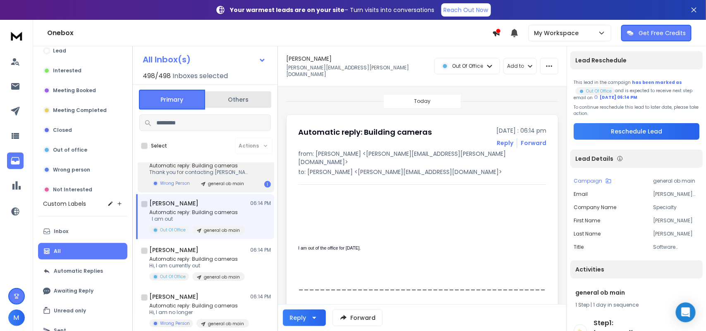
scroll to position [2067, 0]
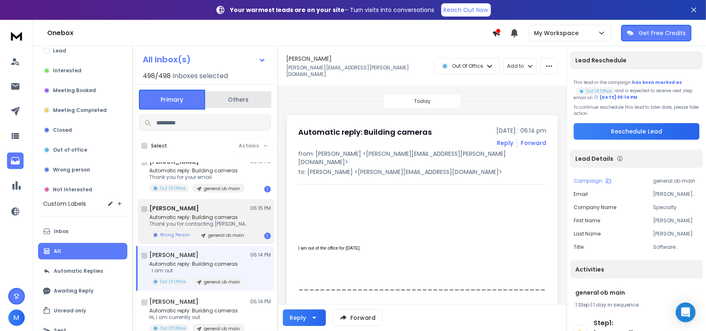
click at [216, 216] on p "Automatic reply: Building cameras" at bounding box center [198, 217] width 99 height 7
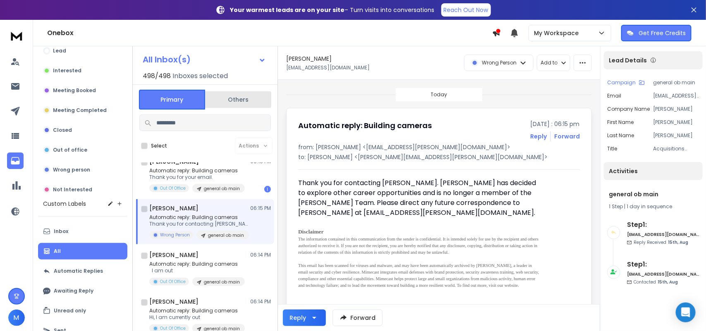
click at [301, 58] on h1 "[PERSON_NAME]" at bounding box center [308, 59] width 45 height 8
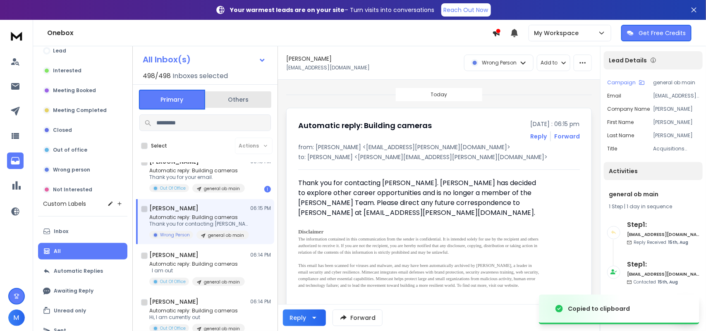
click at [330, 65] on p "[EMAIL_ADDRESS][DOMAIN_NAME]" at bounding box center [328, 68] width 84 height 7
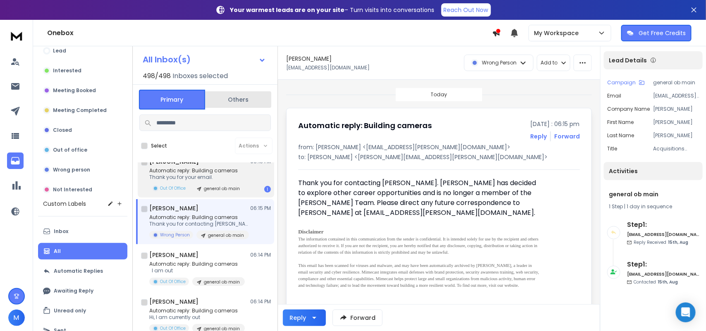
click at [212, 186] on p "general ob main" at bounding box center [222, 189] width 36 height 6
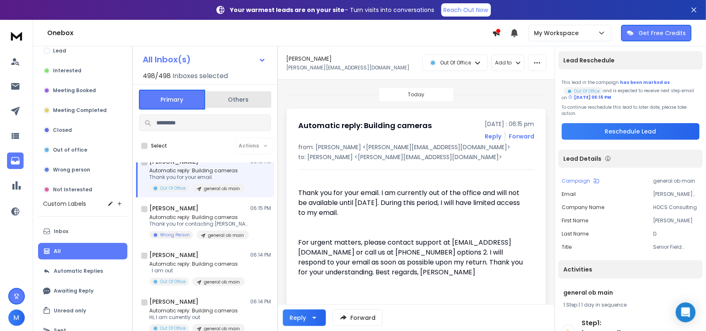
click at [315, 58] on h1 "[PERSON_NAME]" at bounding box center [308, 59] width 45 height 8
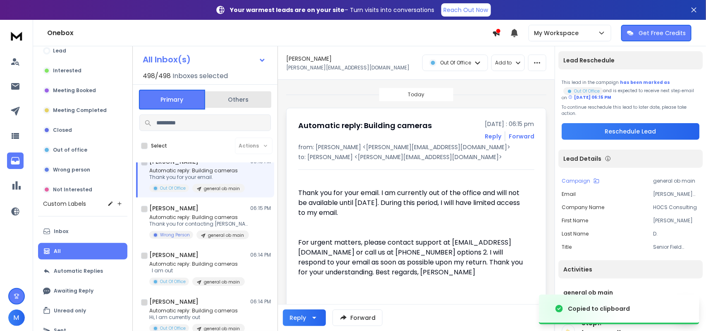
click at [315, 67] on p "[PERSON_NAME][EMAIL_ADDRESS][DOMAIN_NAME]" at bounding box center [347, 68] width 123 height 7
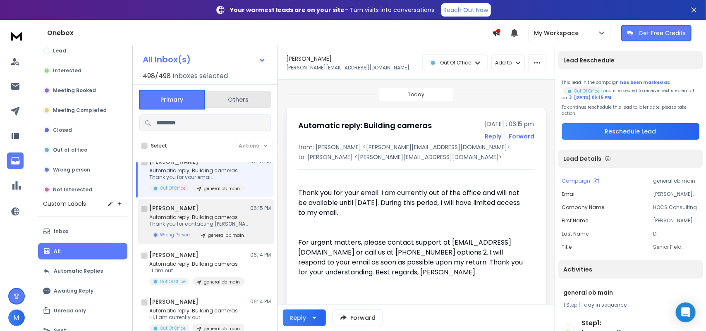
scroll to position [1964, 0]
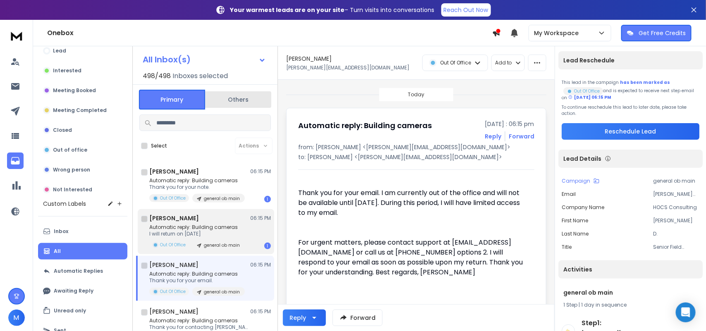
click at [220, 232] on p "I will return on [DATE]" at bounding box center [197, 234] width 96 height 7
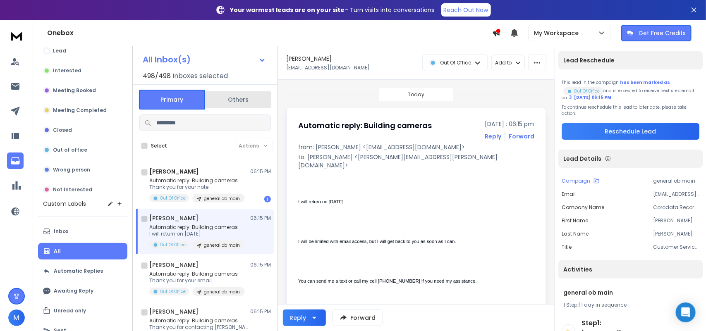
click at [307, 59] on h1 "[PERSON_NAME]" at bounding box center [308, 59] width 45 height 8
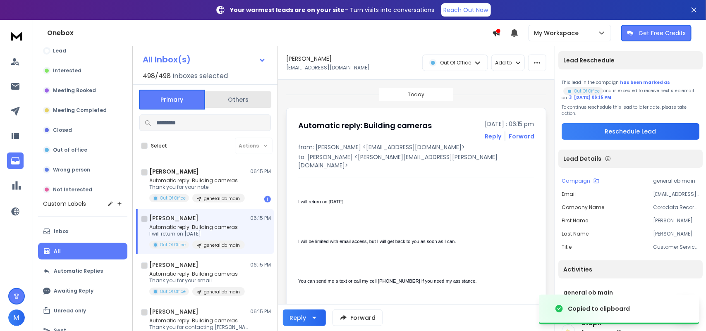
click at [327, 63] on div "[PERSON_NAME] [PERSON_NAME] [EMAIL_ADDRESS][DOMAIN_NAME]" at bounding box center [349, 63] width 127 height 17
click at [323, 67] on p "[EMAIL_ADDRESS][DOMAIN_NAME]" at bounding box center [328, 68] width 84 height 7
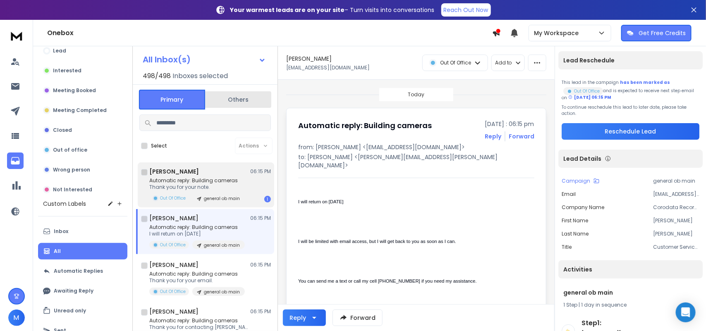
click at [202, 184] on p "Thank you for your note." at bounding box center [197, 187] width 96 height 7
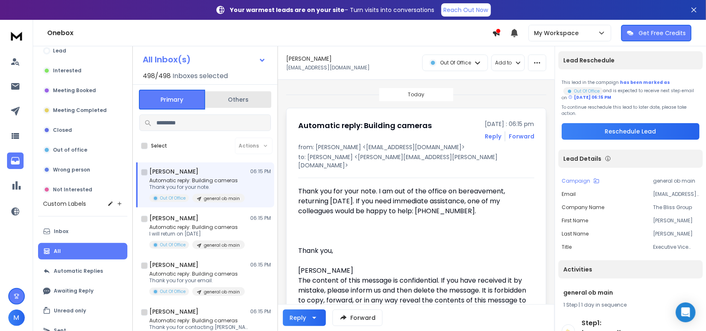
click at [313, 56] on h1 "[PERSON_NAME]" at bounding box center [308, 59] width 45 height 8
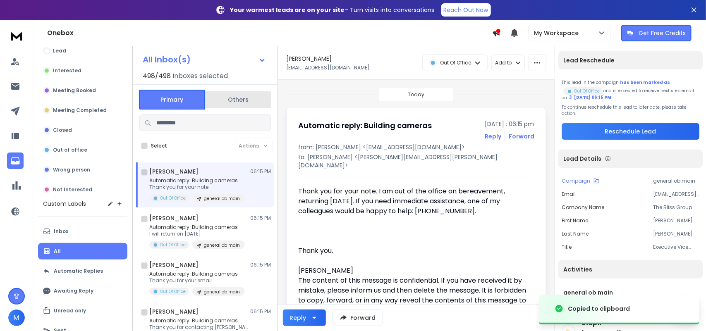
click at [325, 67] on p "[EMAIL_ADDRESS][DOMAIN_NAME]" at bounding box center [328, 68] width 84 height 7
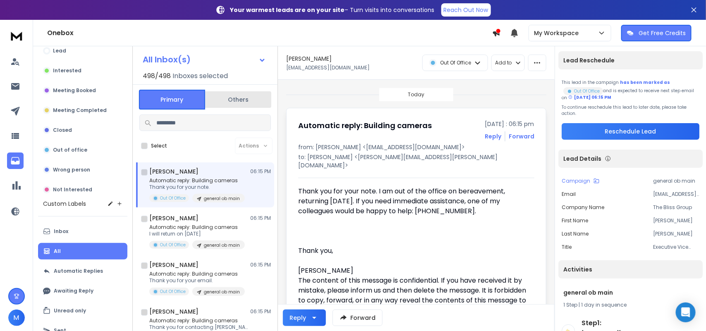
click at [661, 204] on p "The Bliss Group" at bounding box center [676, 207] width 46 height 7
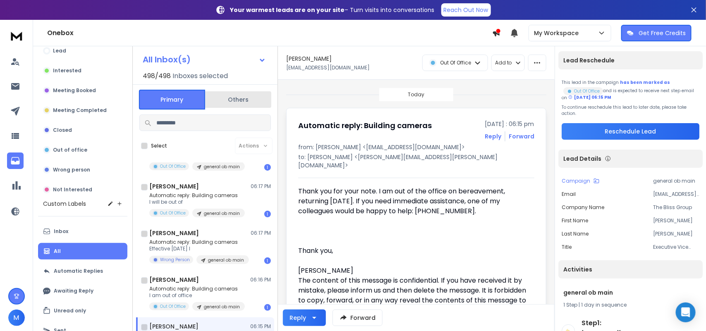
scroll to position [1861, 0]
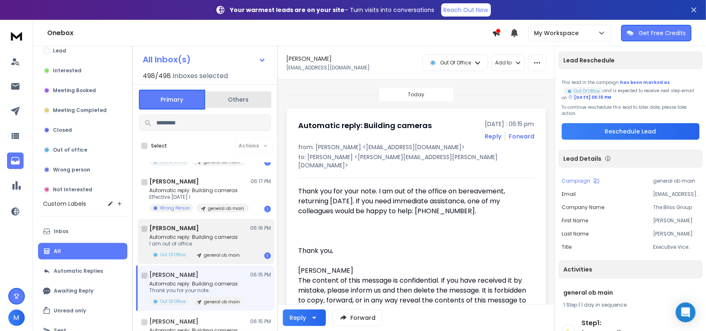
click at [220, 237] on p "Automatic reply: Building cameras" at bounding box center [197, 237] width 96 height 7
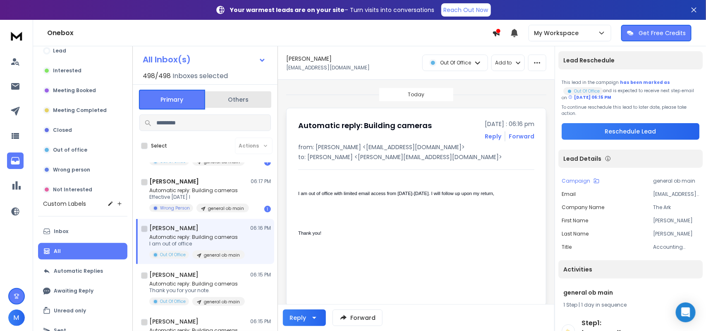
click at [315, 56] on h1 "[PERSON_NAME]" at bounding box center [308, 59] width 45 height 8
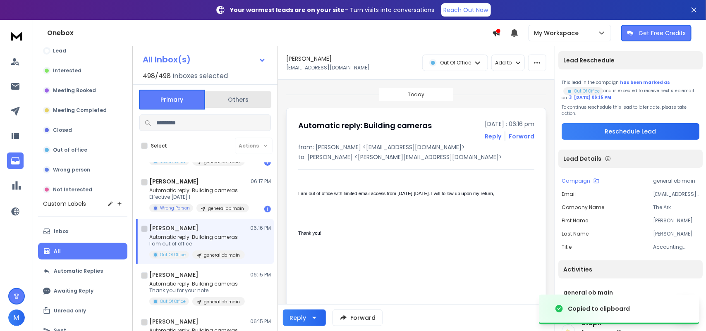
click at [342, 67] on p "[EMAIL_ADDRESS][DOMAIN_NAME]" at bounding box center [328, 68] width 84 height 7
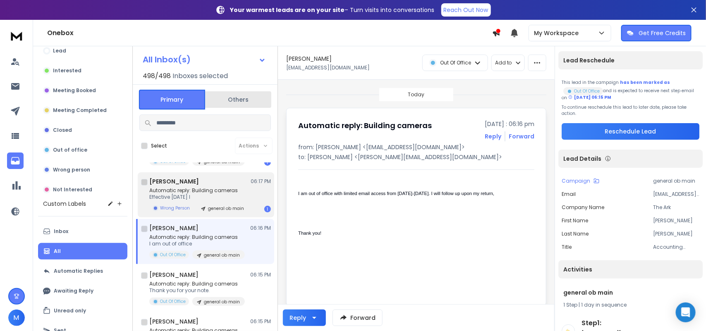
click at [214, 194] on p "Effective [DATE] I" at bounding box center [198, 197] width 99 height 7
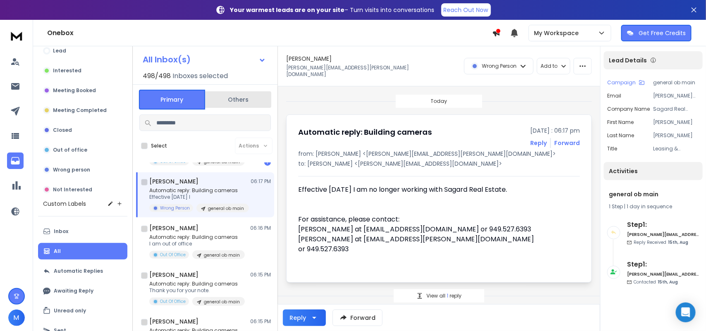
click at [313, 57] on h1 "[PERSON_NAME]" at bounding box center [308, 59] width 45 height 8
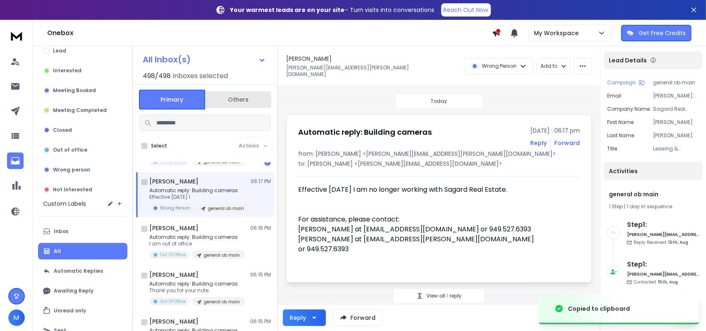
click at [342, 67] on p "[PERSON_NAME][EMAIL_ADDRESS][PERSON_NAME][DOMAIN_NAME]" at bounding box center [361, 71] width 151 height 13
click at [660, 96] on p "[PERSON_NAME][EMAIL_ADDRESS][PERSON_NAME][DOMAIN_NAME]" at bounding box center [676, 96] width 46 height 7
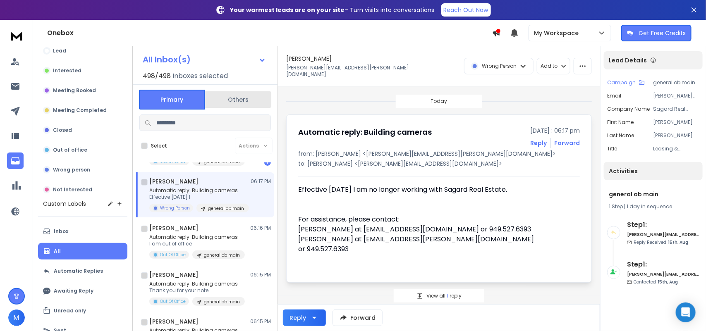
scroll to position [1809, 0]
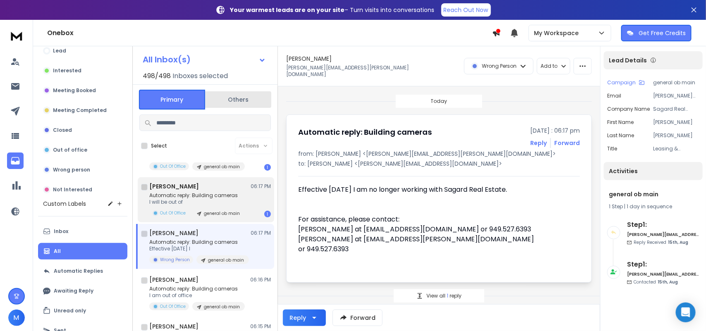
click at [217, 212] on p "general ob main" at bounding box center [222, 213] width 36 height 6
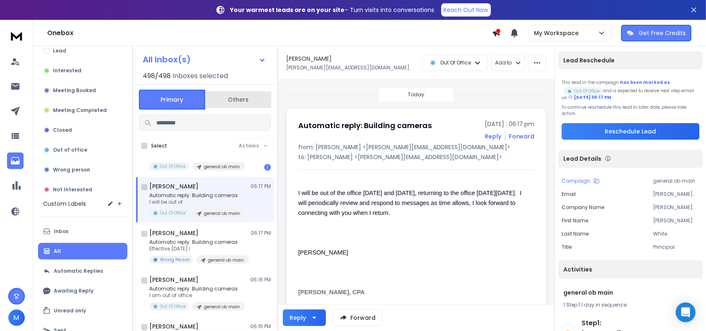
click at [307, 57] on h1 "[PERSON_NAME]" at bounding box center [308, 59] width 45 height 8
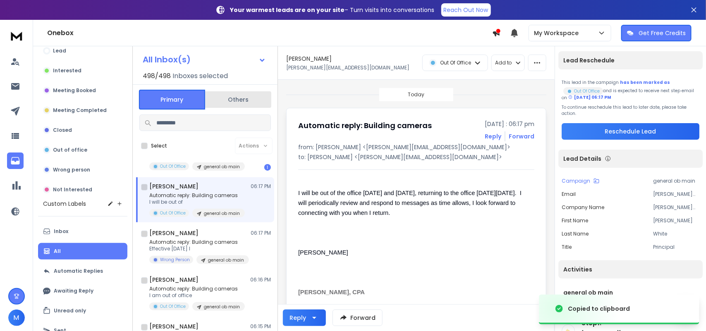
click at [342, 66] on p "[PERSON_NAME][EMAIL_ADDRESS][DOMAIN_NAME]" at bounding box center [347, 68] width 123 height 7
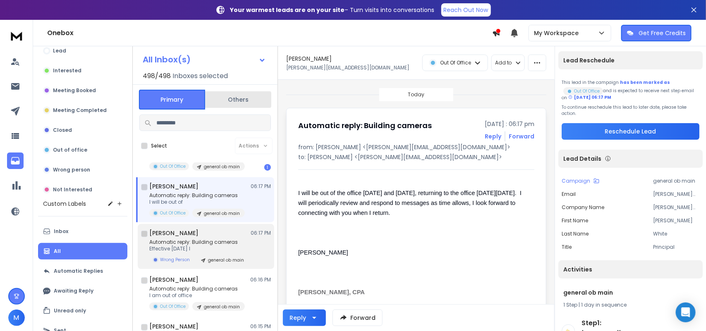
scroll to position [1757, 0]
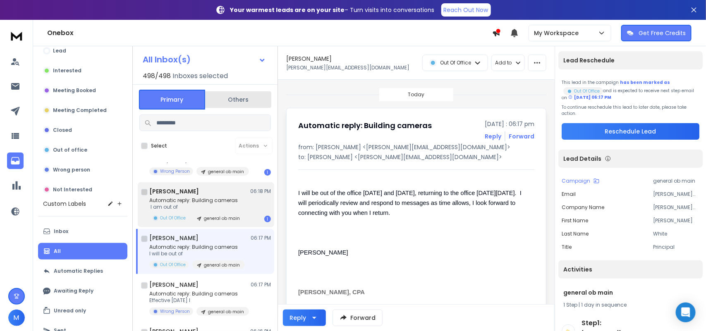
click at [212, 215] on p "general ob main" at bounding box center [222, 218] width 36 height 6
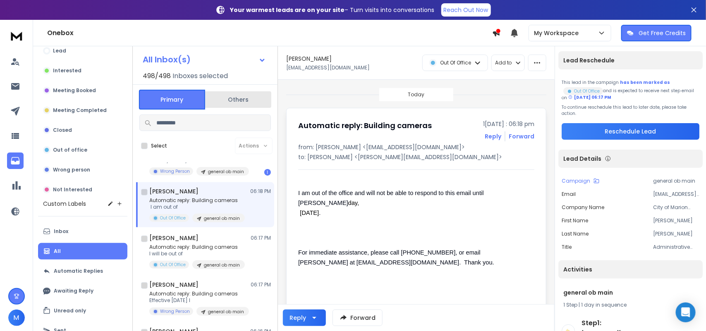
click at [306, 58] on h1 "[PERSON_NAME]" at bounding box center [308, 59] width 45 height 8
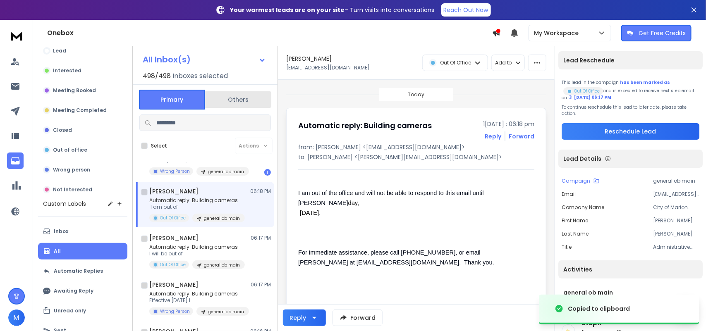
click at [344, 65] on p "[EMAIL_ADDRESS][DOMAIN_NAME]" at bounding box center [328, 68] width 84 height 7
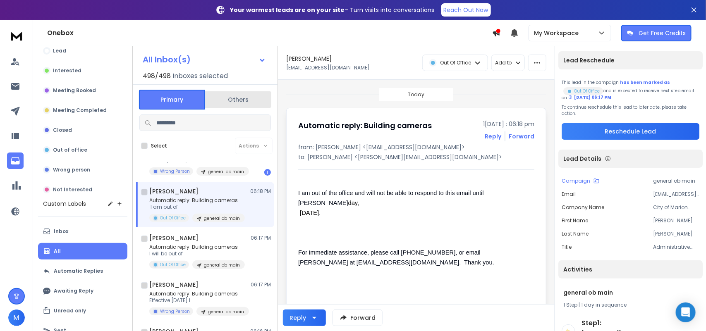
scroll to position [1654, 0]
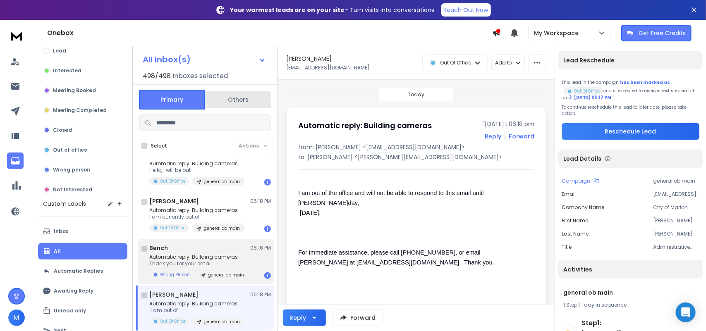
click at [201, 265] on p "Thank you for your email." at bounding box center [198, 264] width 99 height 7
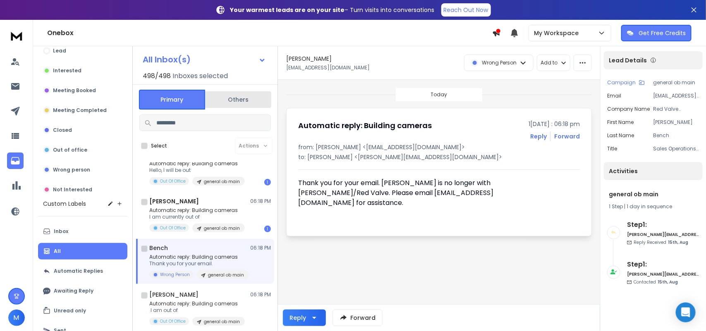
click at [296, 60] on h1 "[PERSON_NAME]" at bounding box center [308, 59] width 45 height 8
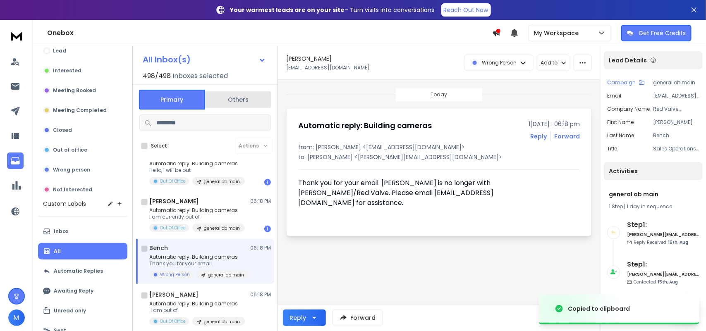
click at [328, 66] on p "[EMAIL_ADDRESS][DOMAIN_NAME]" at bounding box center [328, 68] width 84 height 7
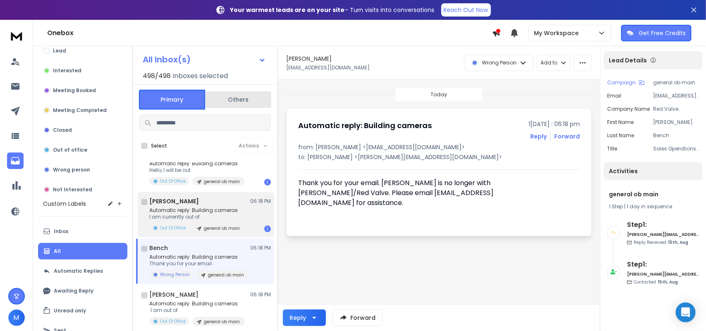
click at [220, 224] on div "general ob main" at bounding box center [218, 228] width 53 height 9
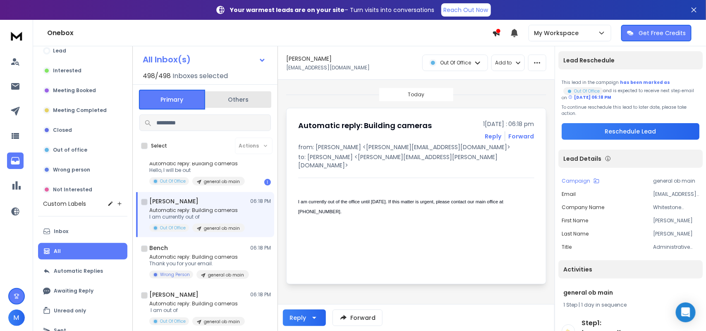
click at [310, 57] on h1 "[PERSON_NAME]" at bounding box center [308, 59] width 45 height 8
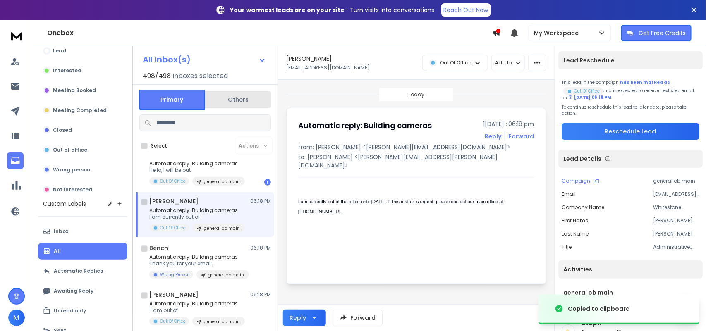
click at [339, 66] on p "[EMAIL_ADDRESS][DOMAIN_NAME]" at bounding box center [328, 68] width 84 height 7
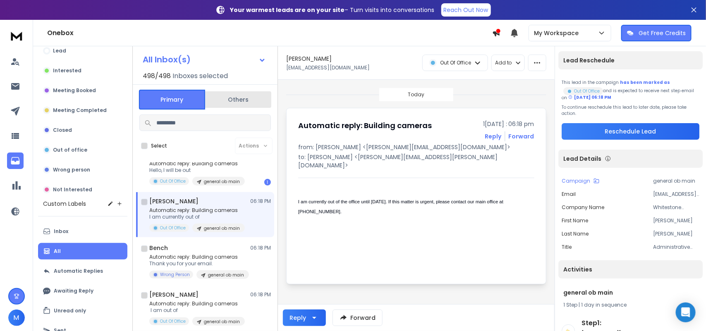
scroll to position [1602, 0]
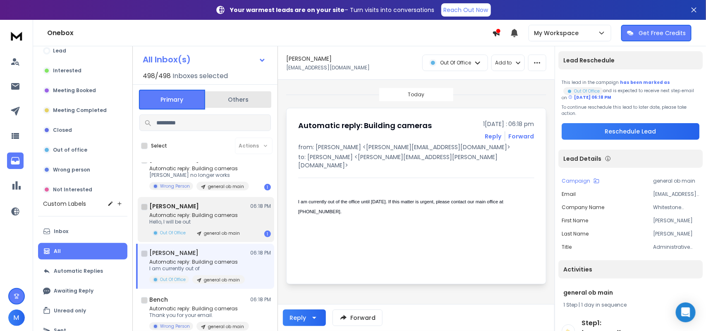
click at [213, 226] on div "Automatic reply: Building cameras Hello, I will be out Out Of Office general ob…" at bounding box center [197, 224] width 96 height 25
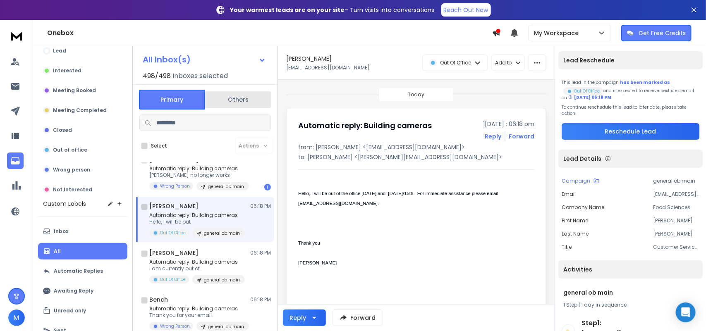
click at [294, 59] on h1 "[PERSON_NAME]" at bounding box center [308, 59] width 45 height 8
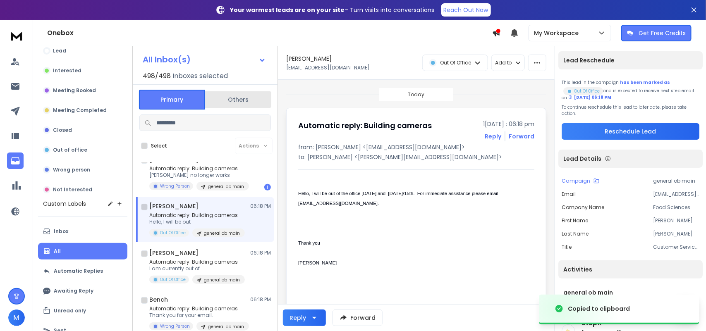
click at [317, 67] on p "[EMAIL_ADDRESS][DOMAIN_NAME]" at bounding box center [328, 68] width 84 height 7
click at [673, 191] on p "[EMAIL_ADDRESS][DOMAIN_NAME]" at bounding box center [676, 194] width 46 height 7
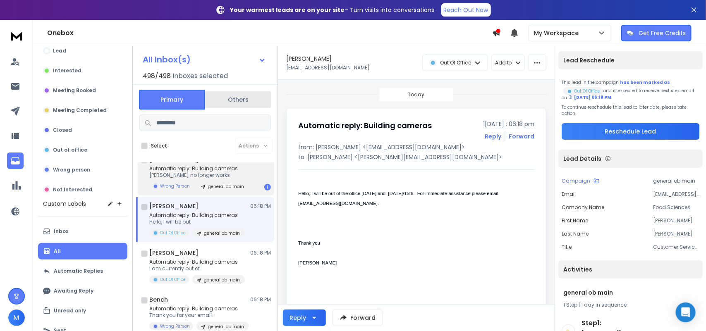
click at [205, 179] on div "Automatic reply: Building cameras [PERSON_NAME] no longer works Wrong Person ge…" at bounding box center [199, 177] width 100 height 25
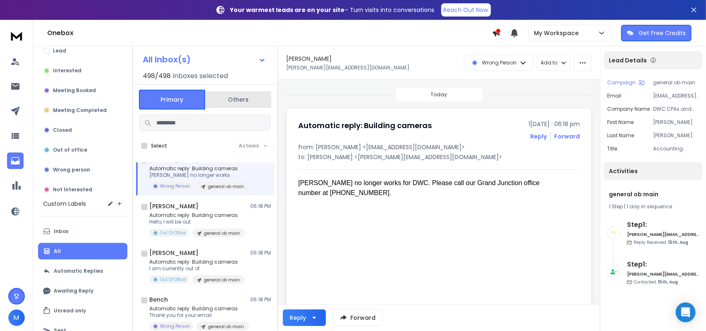
click at [318, 59] on h1 "[PERSON_NAME]" at bounding box center [308, 59] width 45 height 8
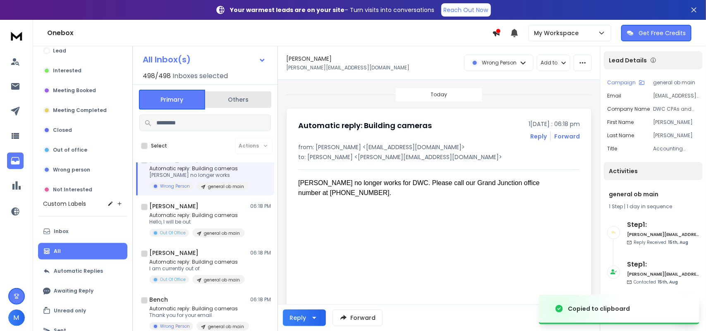
click at [334, 67] on p "[PERSON_NAME][EMAIL_ADDRESS][DOMAIN_NAME]" at bounding box center [347, 68] width 123 height 7
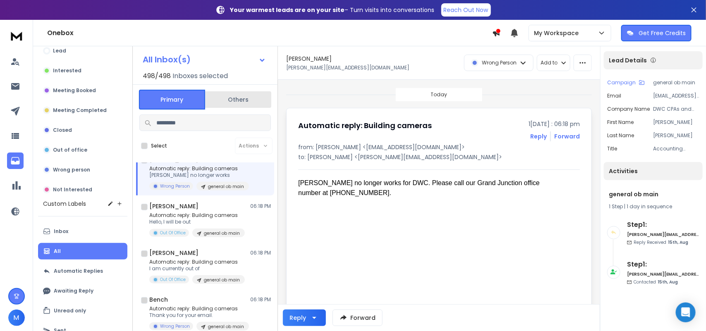
click at [684, 95] on p "[EMAIL_ADDRESS][DOMAIN_NAME]" at bounding box center [676, 96] width 46 height 7
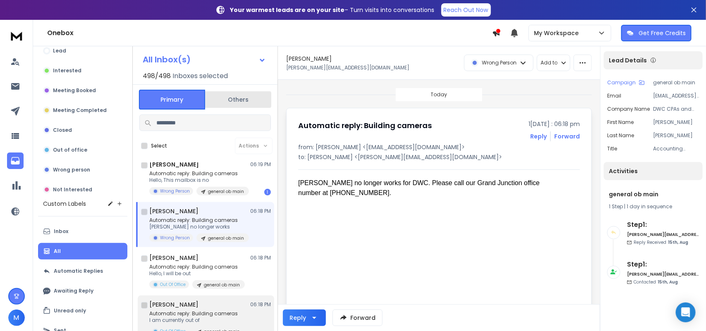
scroll to position [1499, 0]
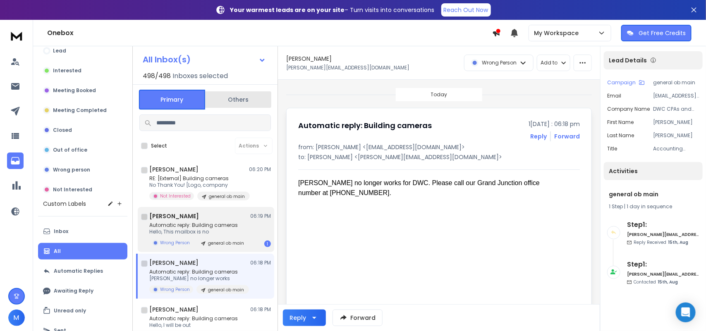
click at [216, 239] on div "general ob main" at bounding box center [222, 243] width 53 height 9
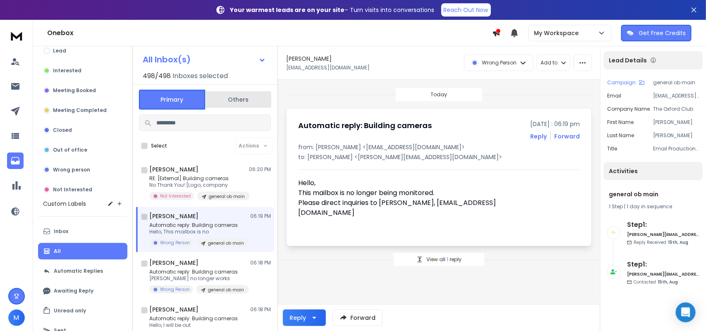
click at [325, 58] on h1 "[PERSON_NAME]" at bounding box center [308, 59] width 45 height 8
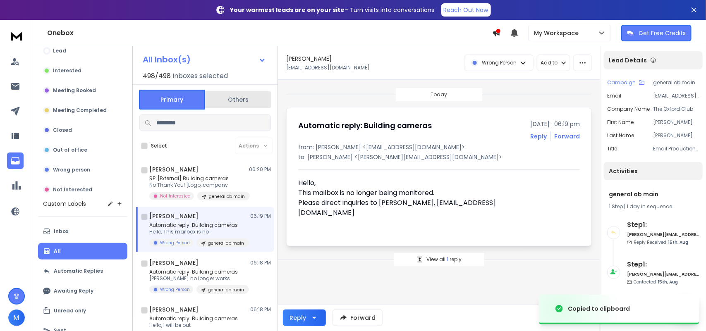
click at [334, 65] on p "[EMAIL_ADDRESS][DOMAIN_NAME]" at bounding box center [328, 68] width 84 height 7
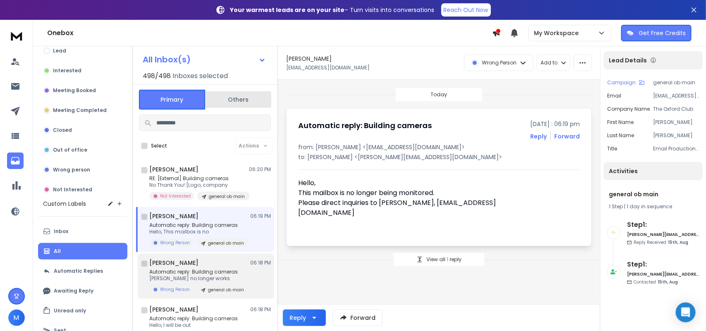
scroll to position [1396, 0]
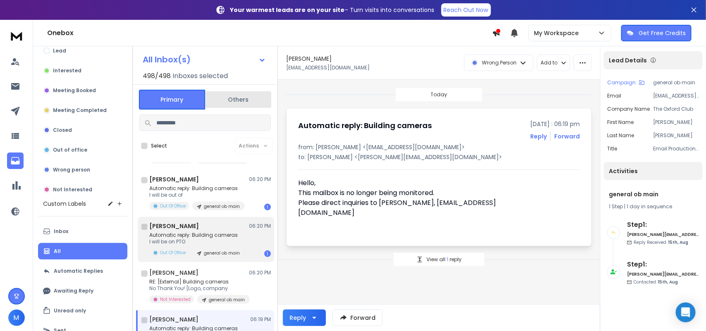
click at [236, 237] on p "Automatic reply: Building cameras" at bounding box center [197, 235] width 96 height 7
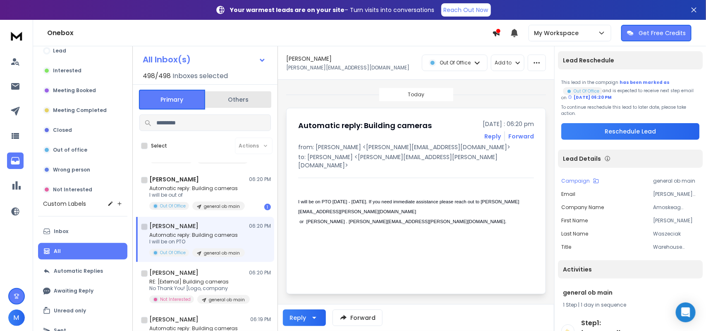
click at [300, 58] on h1 "[PERSON_NAME]" at bounding box center [308, 59] width 45 height 8
click at [343, 67] on p "[PERSON_NAME][EMAIL_ADDRESS][DOMAIN_NAME]" at bounding box center [347, 68] width 123 height 7
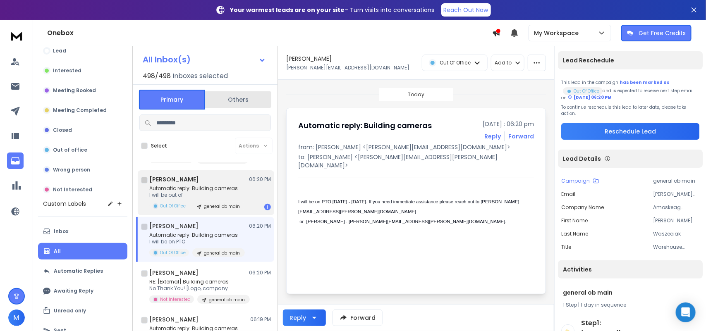
click at [226, 203] on p "general ob main" at bounding box center [222, 206] width 36 height 6
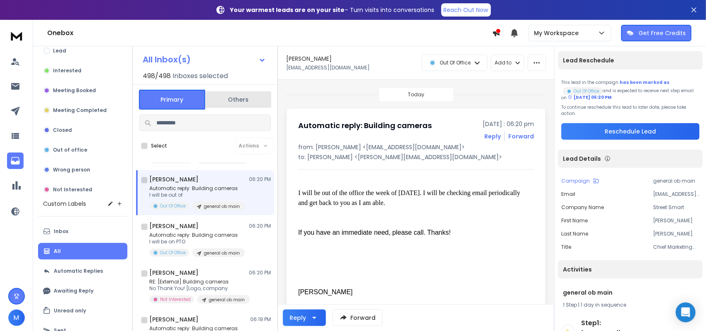
click at [305, 58] on h1 "[PERSON_NAME]" at bounding box center [308, 59] width 45 height 8
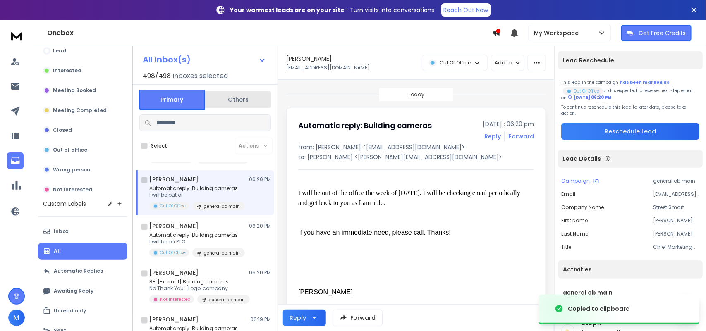
click at [339, 65] on p "[EMAIL_ADDRESS][DOMAIN_NAME]" at bounding box center [328, 68] width 84 height 7
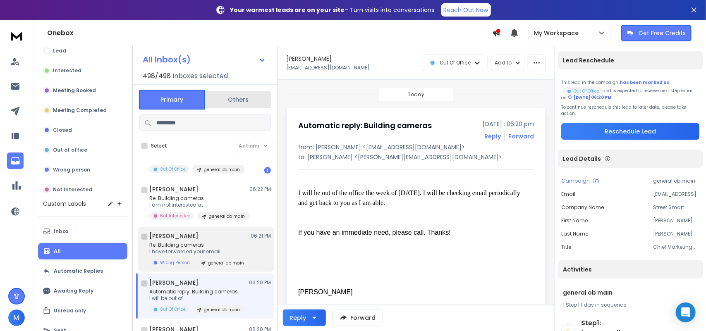
scroll to position [1240, 0]
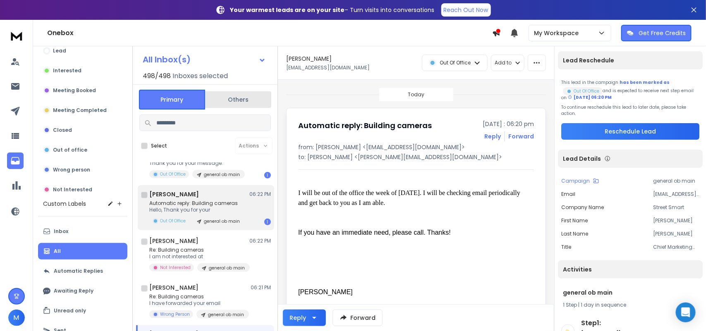
click at [207, 222] on p "general ob main" at bounding box center [222, 221] width 36 height 6
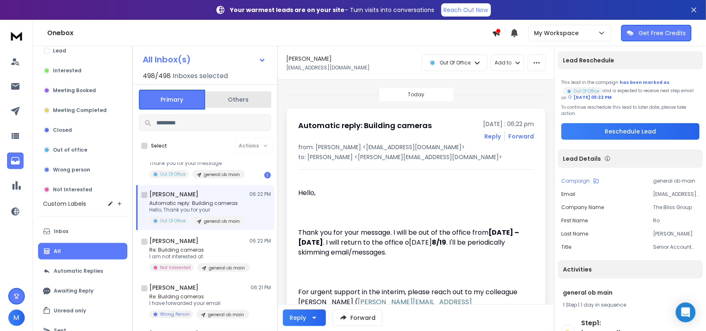
click at [304, 56] on h1 "[PERSON_NAME]" at bounding box center [308, 59] width 45 height 8
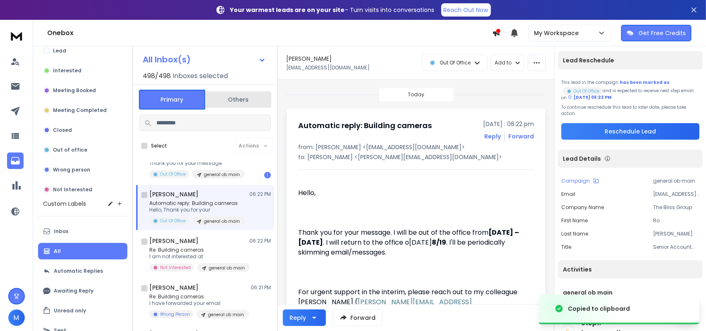
click at [312, 68] on p "[EMAIL_ADDRESS][DOMAIN_NAME]" at bounding box center [328, 68] width 84 height 7
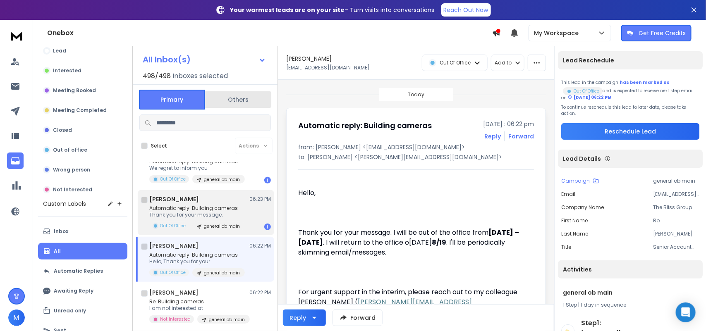
click at [191, 224] on div "[PERSON_NAME] 06:43 PM Automatic reply: Building cameras Thank you for your ema…" at bounding box center [205, 285] width 145 height 245
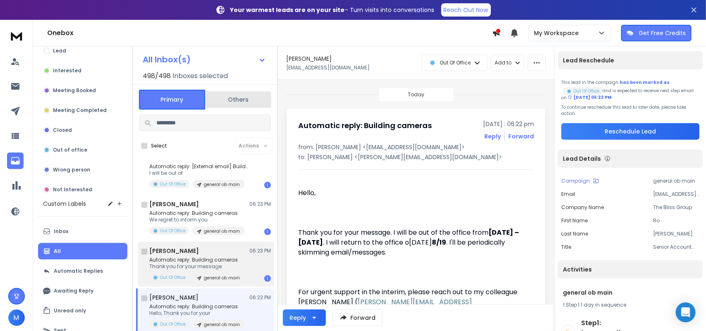
click at [232, 269] on p "Thank you for your message." at bounding box center [197, 266] width 96 height 7
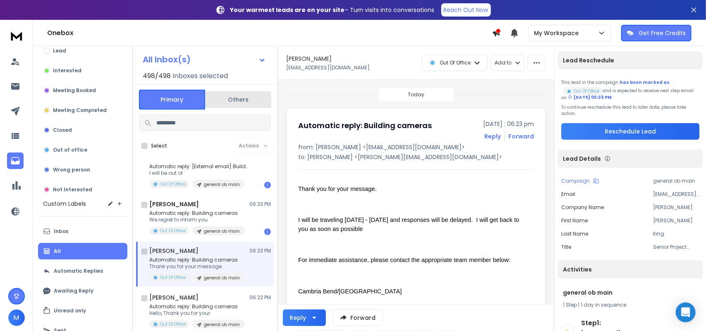
click at [298, 57] on h1 "[PERSON_NAME]" at bounding box center [308, 59] width 45 height 8
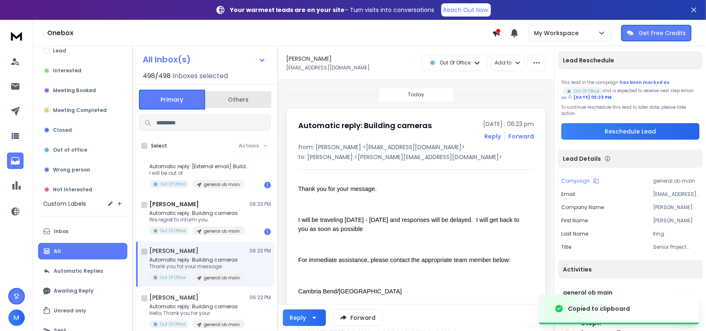
click at [327, 67] on p "[EMAIL_ADDRESS][DOMAIN_NAME]" at bounding box center [328, 68] width 84 height 7
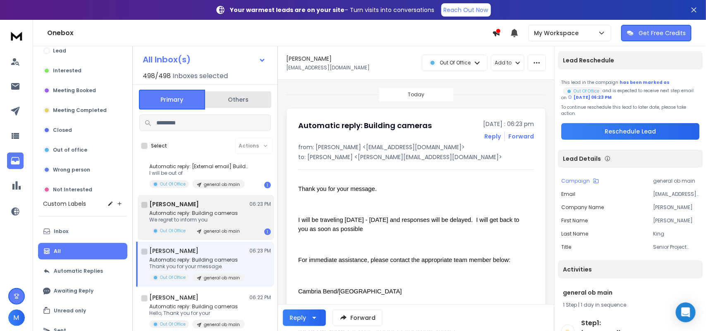
click at [191, 218] on p "We regret to inform you" at bounding box center [197, 220] width 96 height 7
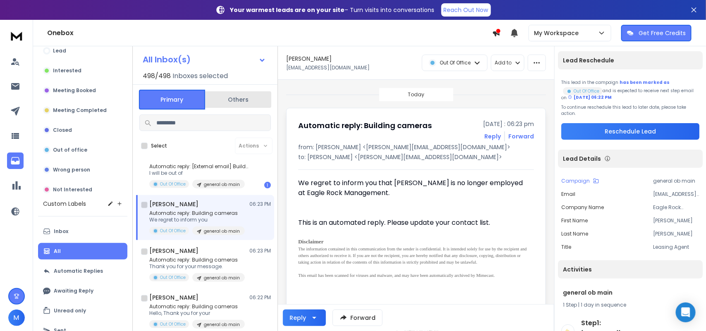
click at [311, 58] on h1 "[PERSON_NAME]" at bounding box center [308, 59] width 45 height 8
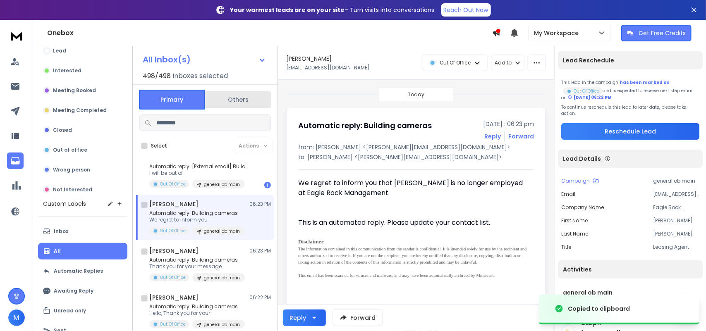
click at [367, 67] on p "[EMAIL_ADDRESS][DOMAIN_NAME]" at bounding box center [328, 68] width 84 height 7
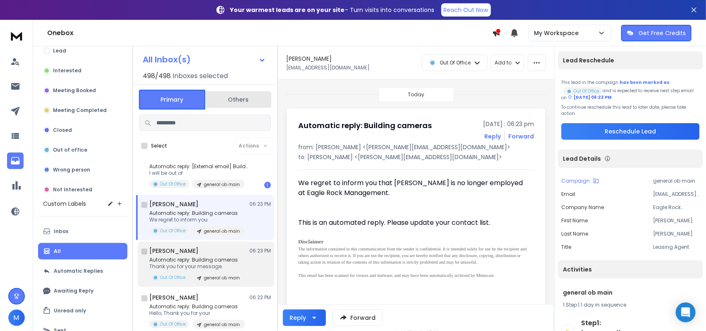
scroll to position [1085, 0]
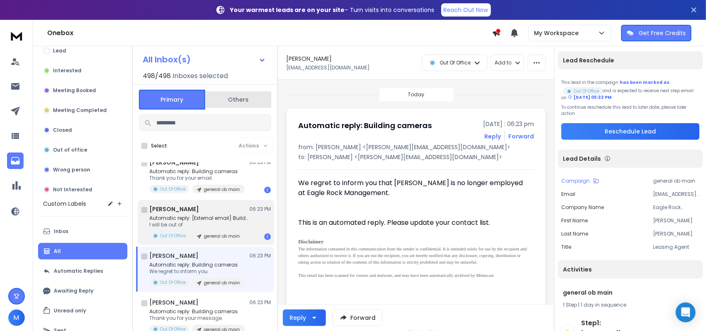
click at [206, 232] on div "general ob main" at bounding box center [218, 236] width 53 height 9
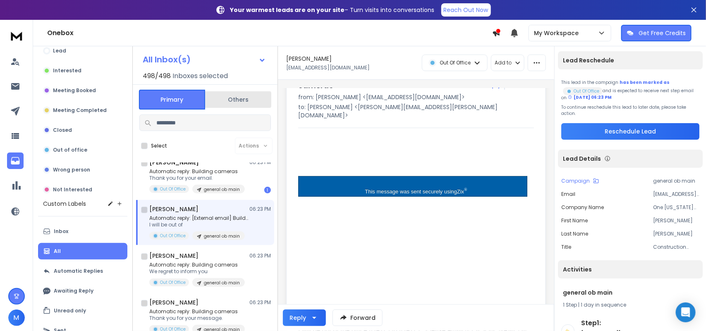
scroll to position [155, 0]
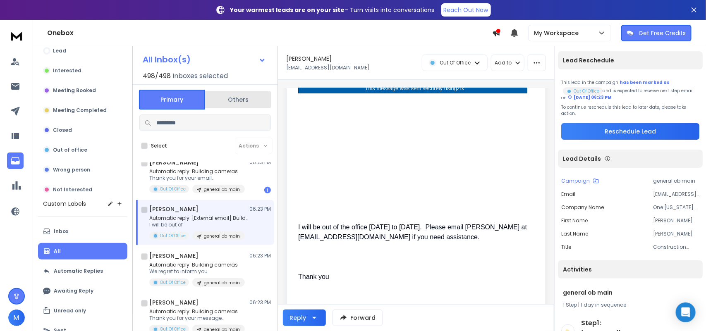
click at [300, 57] on h1 "[PERSON_NAME]" at bounding box center [308, 59] width 45 height 8
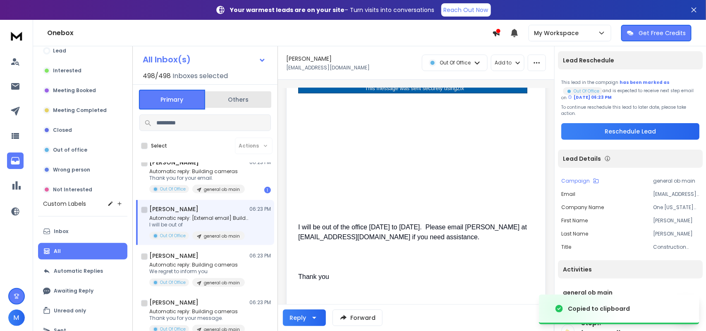
click at [346, 65] on p "[EMAIL_ADDRESS][DOMAIN_NAME]" at bounding box center [328, 68] width 84 height 7
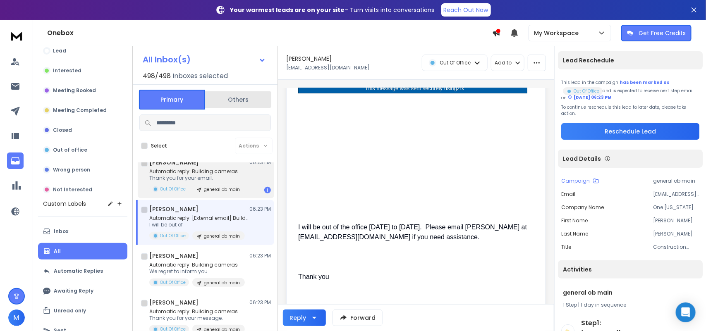
click at [219, 180] on p "﻿Thank you for your email." at bounding box center [197, 178] width 96 height 7
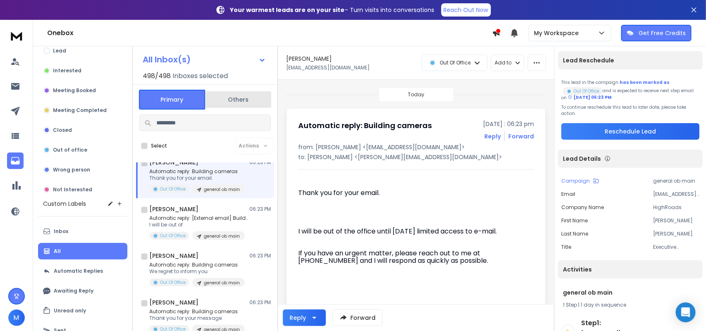
click at [313, 57] on h1 "[PERSON_NAME]" at bounding box center [308, 59] width 45 height 8
click at [337, 67] on p "[EMAIL_ADDRESS][DOMAIN_NAME]" at bounding box center [328, 68] width 84 height 7
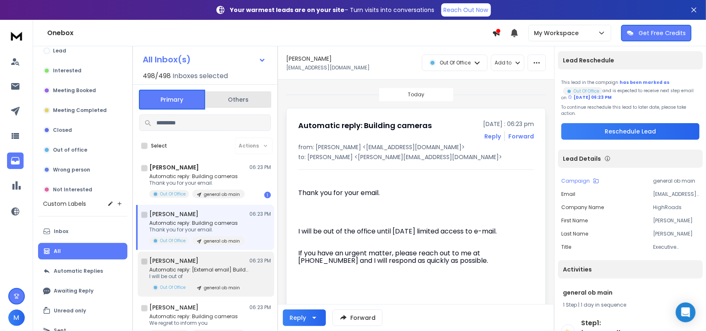
scroll to position [982, 0]
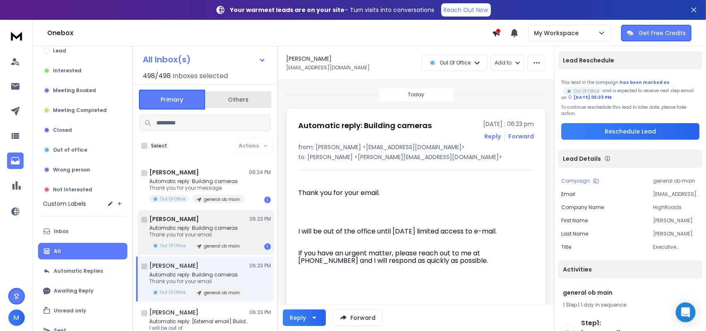
click at [201, 229] on p "Automatic reply: Building cameras" at bounding box center [197, 228] width 96 height 7
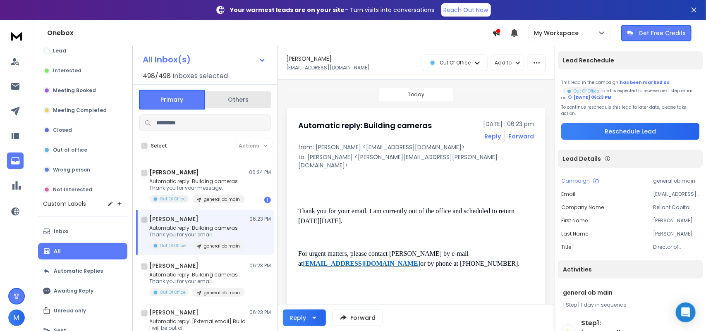
click at [296, 59] on h1 "[PERSON_NAME]" at bounding box center [308, 59] width 45 height 8
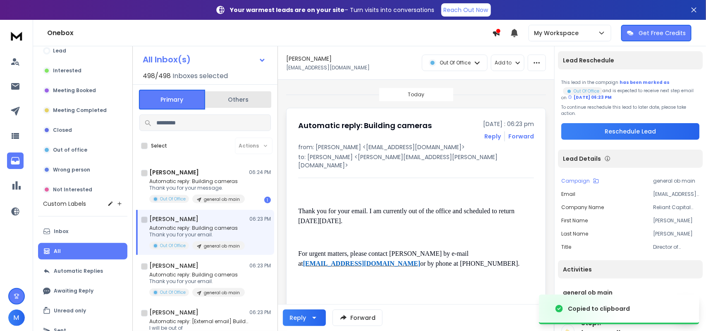
click at [325, 67] on p "[EMAIL_ADDRESS][DOMAIN_NAME]" at bounding box center [328, 68] width 84 height 7
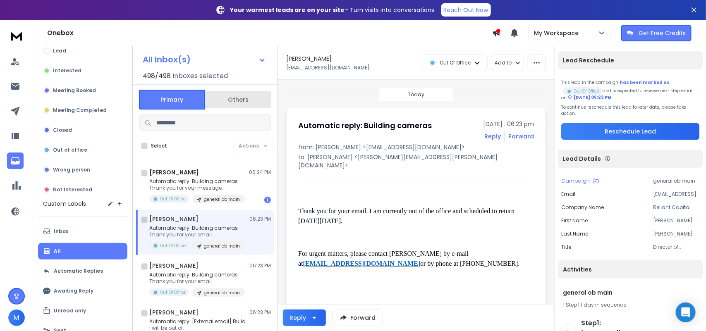
scroll to position [930, 0]
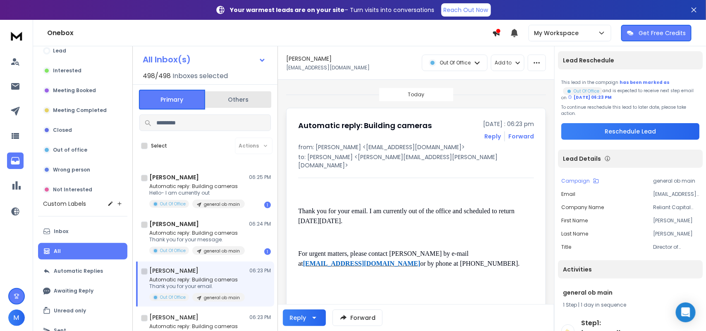
click at [244, 230] on div "Automatic reply: Building cameras Thank you for your message. Out Of Office gen…" at bounding box center [210, 242] width 122 height 25
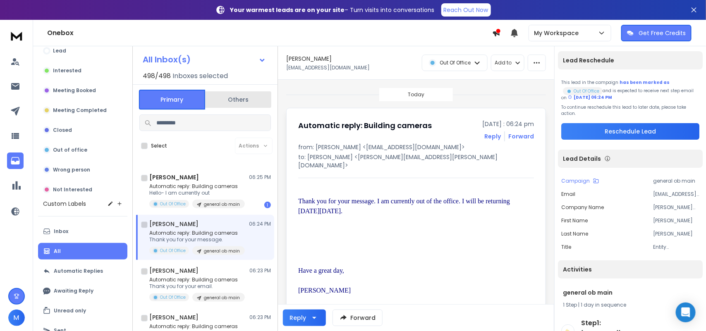
click at [306, 56] on h1 "[PERSON_NAME]" at bounding box center [308, 59] width 45 height 8
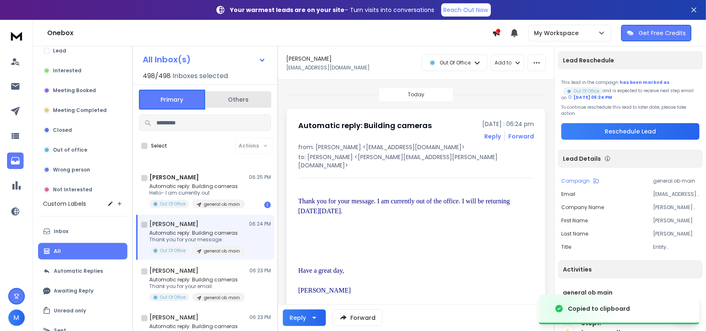
click at [307, 67] on p "[EMAIL_ADDRESS][DOMAIN_NAME]" at bounding box center [328, 68] width 84 height 7
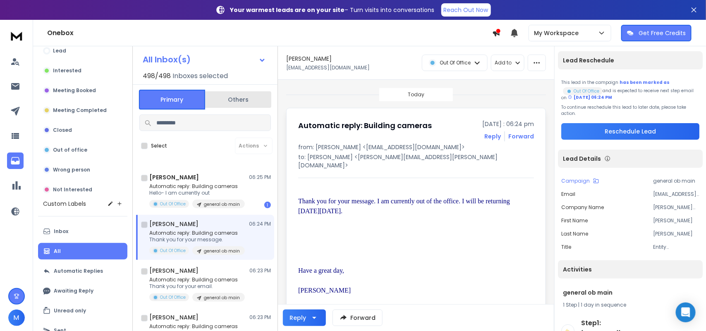
scroll to position [879, 0]
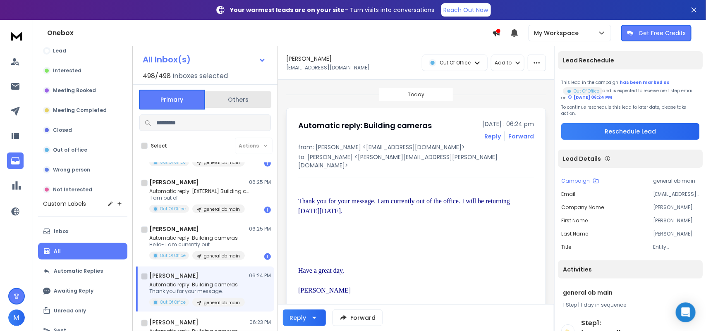
click at [208, 239] on p "Automatic reply: Building cameras" at bounding box center [197, 238] width 96 height 7
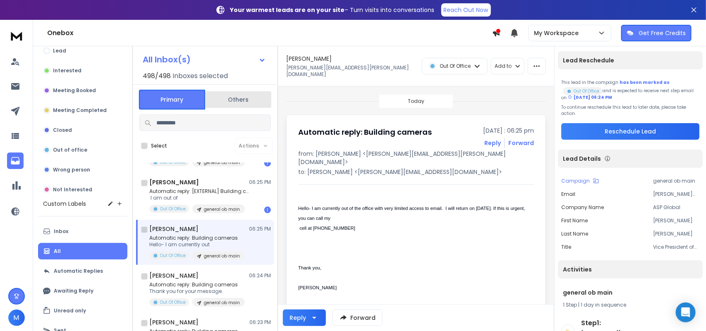
click at [310, 58] on h1 "[PERSON_NAME]" at bounding box center [308, 59] width 45 height 8
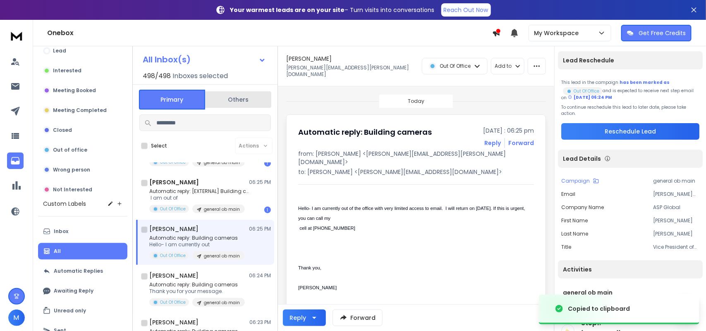
click at [335, 67] on p "[PERSON_NAME][EMAIL_ADDRESS][PERSON_NAME][DOMAIN_NAME]" at bounding box center [349, 71] width 127 height 13
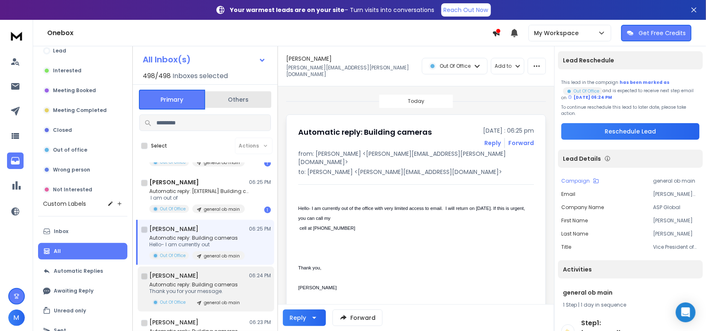
scroll to position [827, 0]
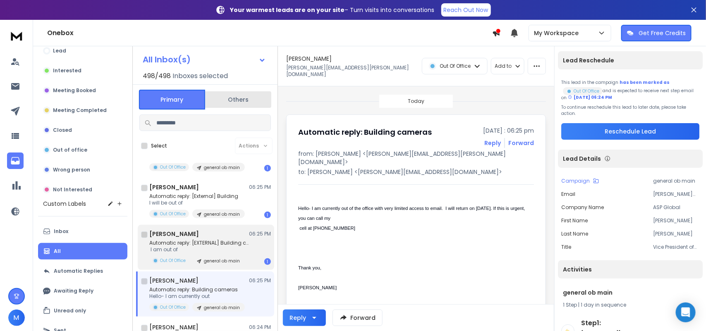
click at [206, 255] on div "Automatic reply: [EXTERNAL] Building cameras ﻿ I am out of Out Of Office genera…" at bounding box center [198, 252] width 99 height 25
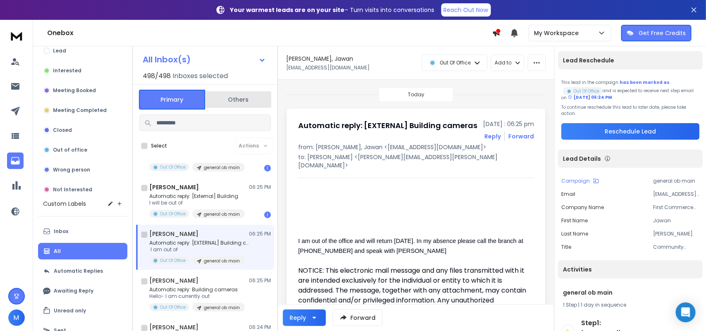
click at [324, 58] on h1 "[PERSON_NAME], Jawan" at bounding box center [319, 59] width 67 height 8
click at [346, 67] on p "[EMAIL_ADDRESS][DOMAIN_NAME]" at bounding box center [328, 68] width 84 height 7
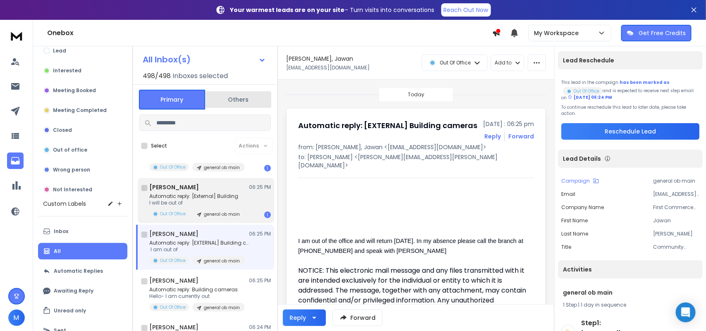
click at [219, 203] on p "I will be out of" at bounding box center [197, 203] width 96 height 7
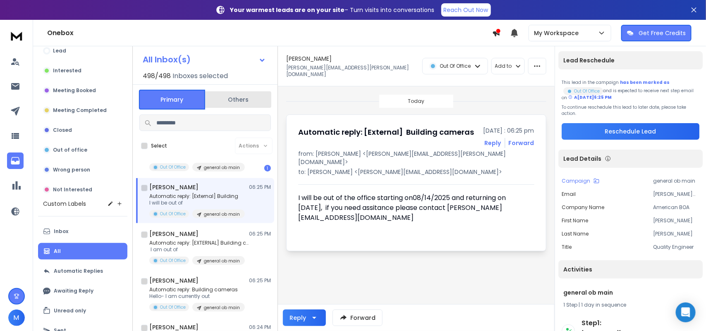
click at [304, 57] on h1 "[PERSON_NAME]" at bounding box center [308, 59] width 45 height 8
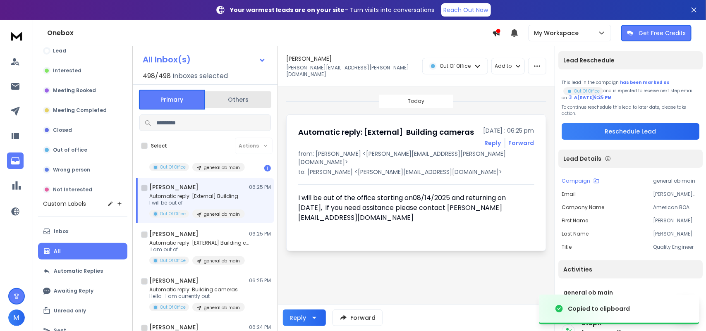
click at [313, 66] on p "[PERSON_NAME][EMAIL_ADDRESS][PERSON_NAME][DOMAIN_NAME]" at bounding box center [349, 71] width 127 height 13
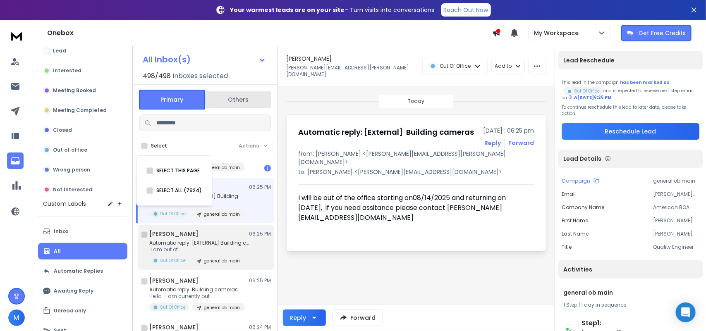
scroll to position [724, 0]
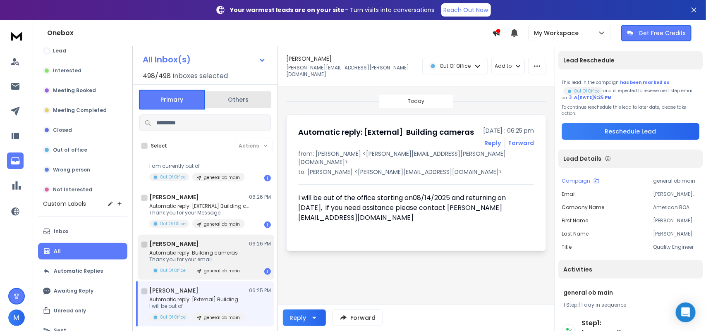
click at [213, 258] on p "Thank you for your email." at bounding box center [197, 259] width 96 height 7
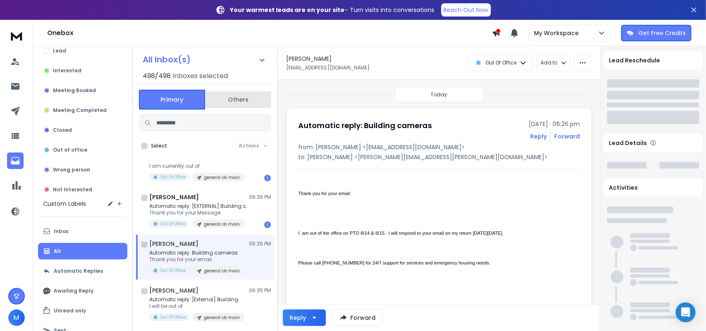
click at [303, 59] on h1 "[PERSON_NAME]" at bounding box center [308, 59] width 45 height 8
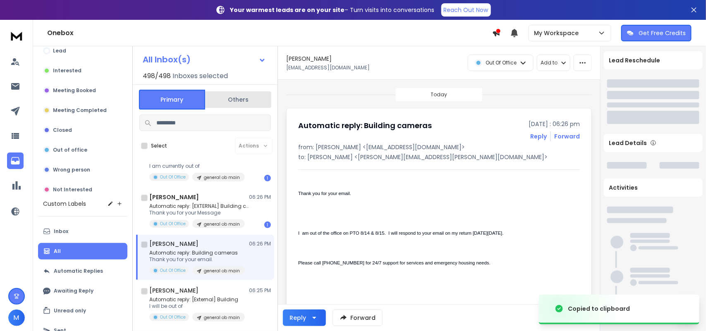
click at [303, 68] on p "[EMAIL_ADDRESS][DOMAIN_NAME]" at bounding box center [328, 68] width 84 height 7
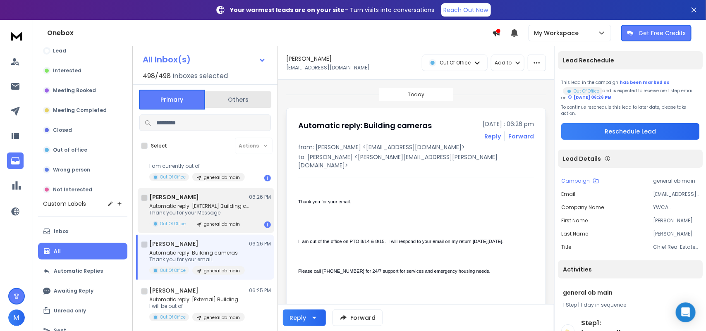
click at [220, 221] on p "general ob main" at bounding box center [222, 224] width 36 height 6
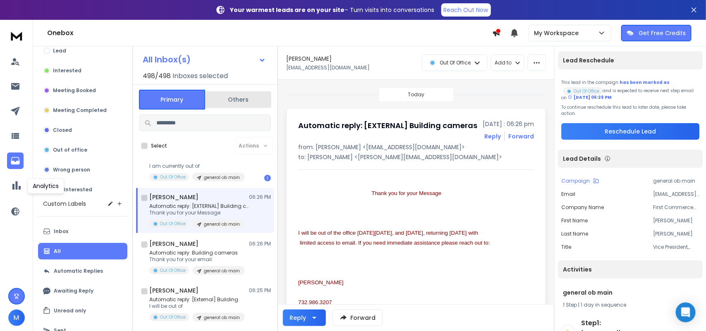
click at [322, 58] on h1 "[PERSON_NAME]" at bounding box center [308, 59] width 45 height 8
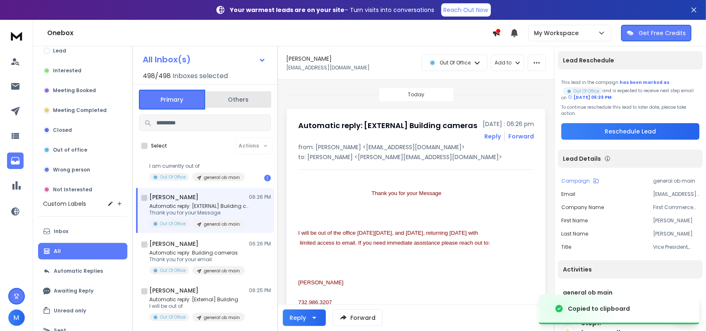
click at [328, 67] on p "[EMAIL_ADDRESS][DOMAIN_NAME]" at bounding box center [328, 68] width 84 height 7
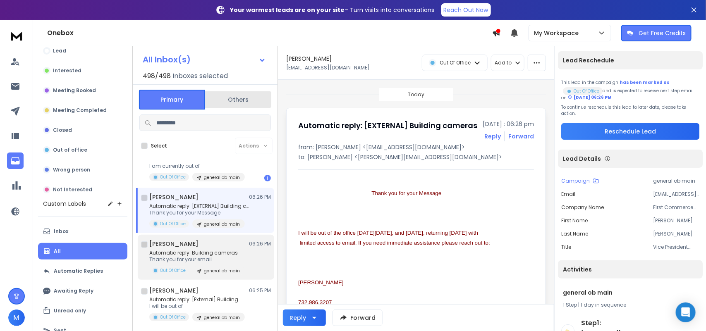
scroll to position [620, 0]
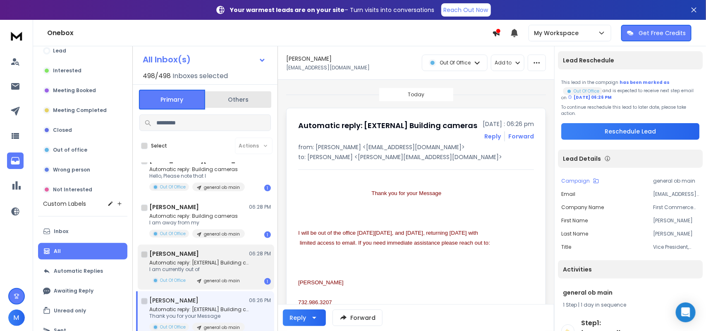
click at [214, 262] on p "Automatic reply: [EXTERNAL] Building cameras" at bounding box center [198, 263] width 99 height 7
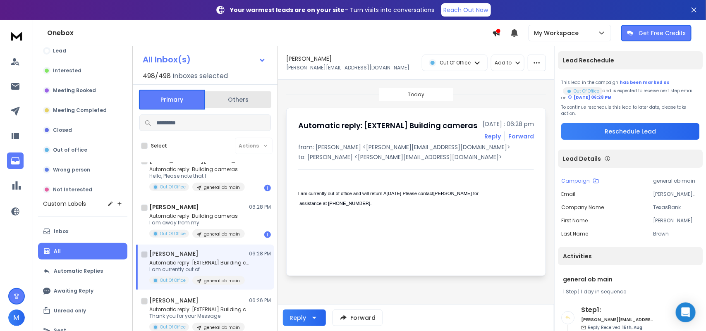
click at [303, 60] on h1 "[PERSON_NAME]" at bounding box center [308, 59] width 45 height 8
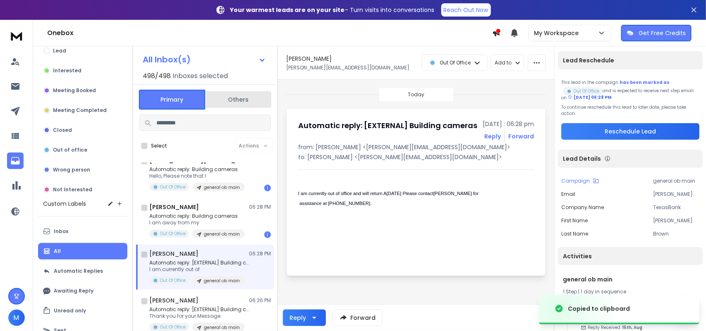
click at [342, 68] on p "[PERSON_NAME][EMAIL_ADDRESS][DOMAIN_NAME]" at bounding box center [347, 68] width 123 height 7
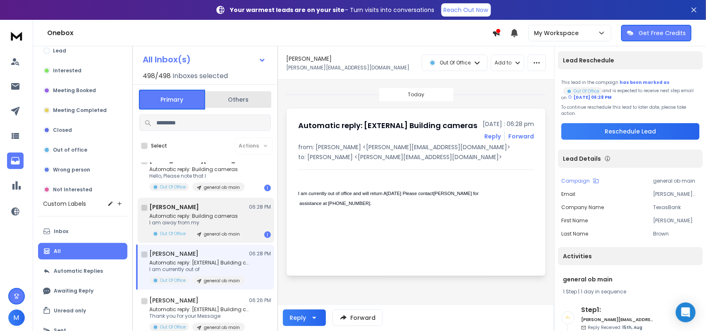
click at [230, 222] on p "I am away from my" at bounding box center [197, 223] width 96 height 7
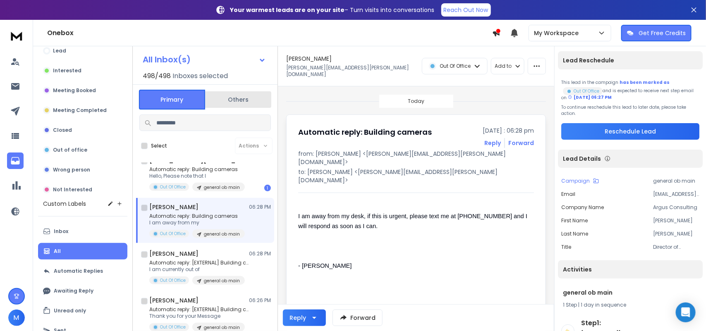
click at [306, 57] on h1 "[PERSON_NAME]" at bounding box center [308, 59] width 45 height 8
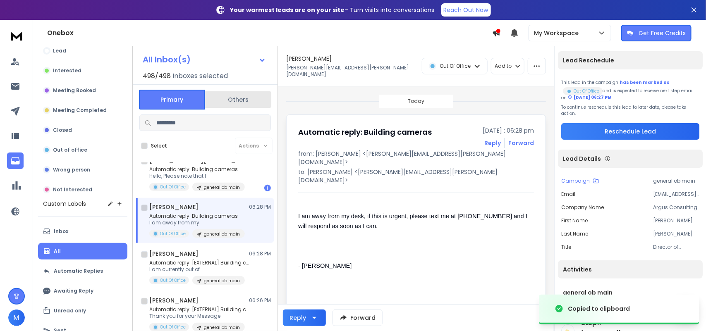
click at [323, 69] on p "[PERSON_NAME][EMAIL_ADDRESS][PERSON_NAME][DOMAIN_NAME]" at bounding box center [349, 71] width 127 height 13
click at [671, 191] on p "[EMAIL_ADDRESS][DOMAIN_NAME]" at bounding box center [676, 194] width 46 height 7
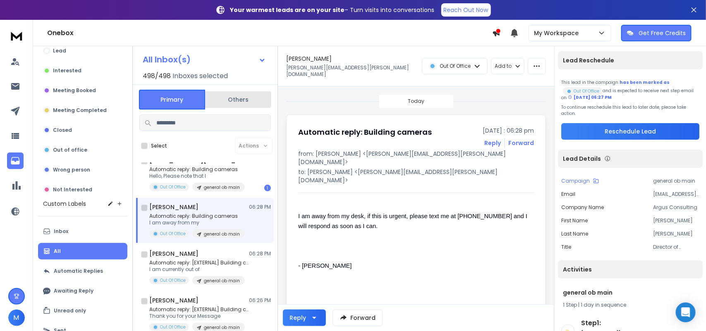
scroll to position [569, 0]
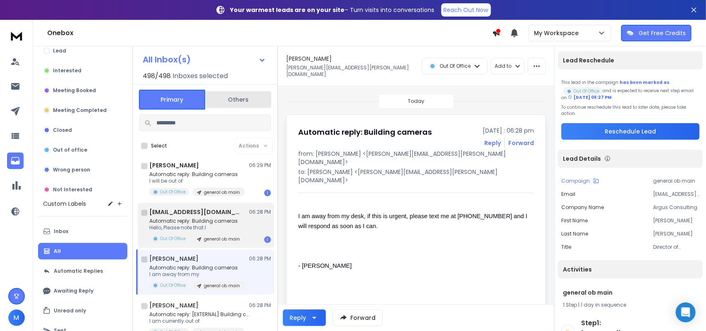
click at [242, 232] on div "Automatic reply: Building cameras Hello, Please note that I Out Of Office gener…" at bounding box center [197, 230] width 96 height 25
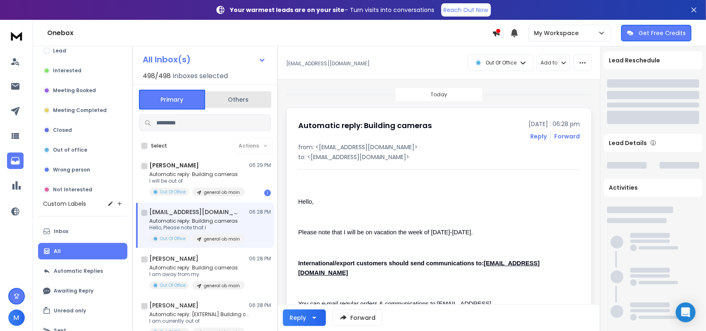
click at [332, 63] on p "[EMAIL_ADDRESS][DOMAIN_NAME]" at bounding box center [328, 63] width 84 height 7
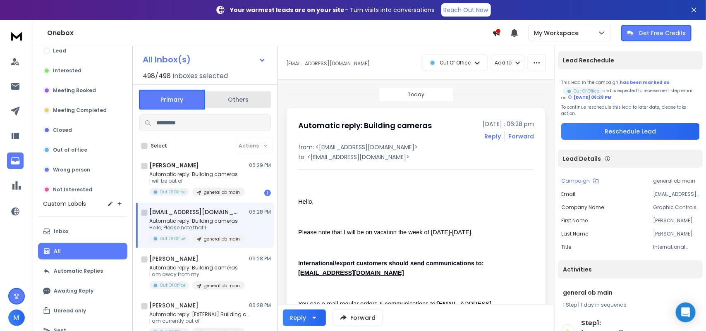
click at [681, 204] on p "Graphic Controls by [PERSON_NAME]" at bounding box center [676, 207] width 46 height 7
click at [684, 191] on p "[EMAIL_ADDRESS][DOMAIN_NAME]" at bounding box center [676, 194] width 46 height 7
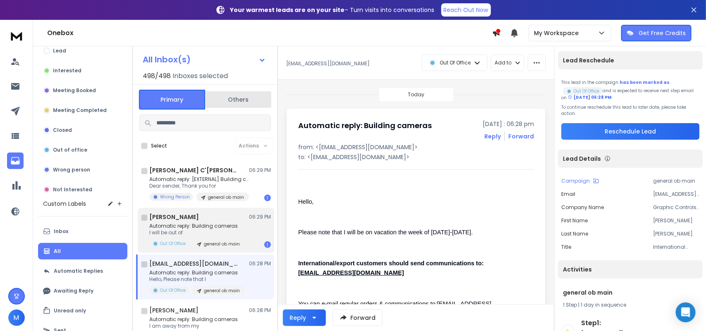
click at [201, 231] on p "I will be out of" at bounding box center [197, 232] width 96 height 7
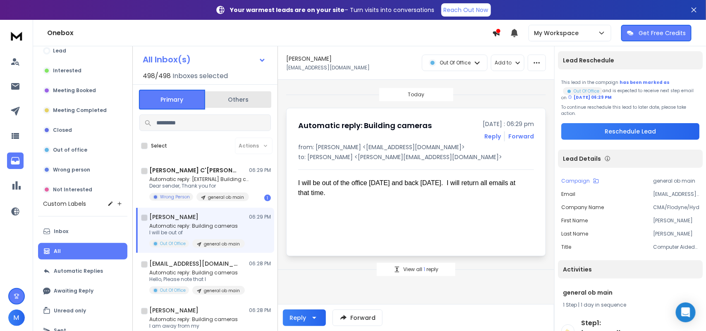
click at [304, 57] on h1 "[PERSON_NAME]" at bounding box center [308, 59] width 45 height 8
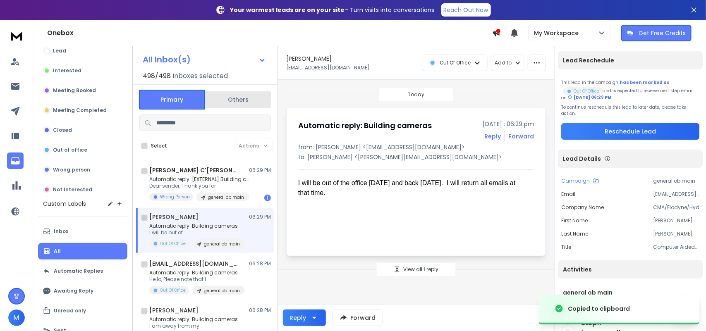
click at [331, 67] on p "[EMAIL_ADDRESS][DOMAIN_NAME]" at bounding box center [328, 68] width 84 height 7
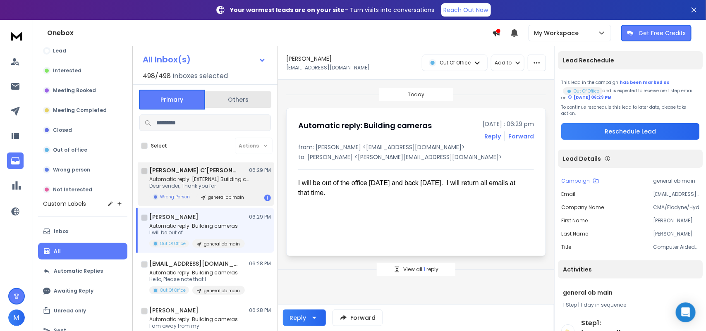
click at [218, 193] on div "general ob main" at bounding box center [222, 197] width 53 height 9
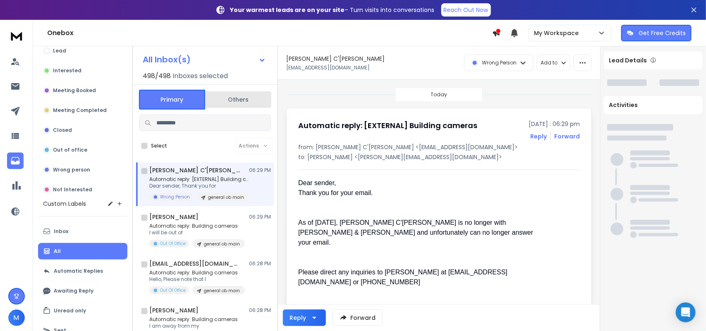
click at [298, 59] on h1 "[PERSON_NAME] C'[PERSON_NAME]" at bounding box center [335, 59] width 98 height 8
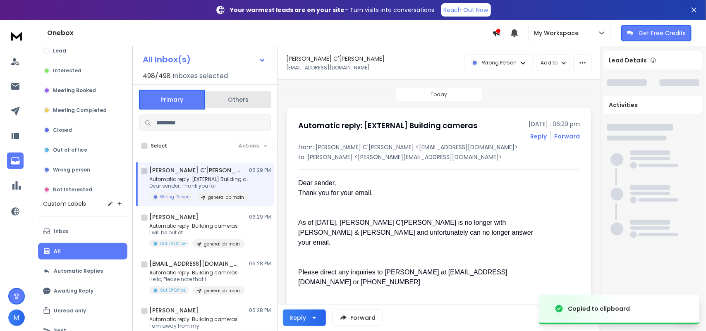
click at [329, 65] on p "[EMAIL_ADDRESS][DOMAIN_NAME]" at bounding box center [328, 68] width 84 height 7
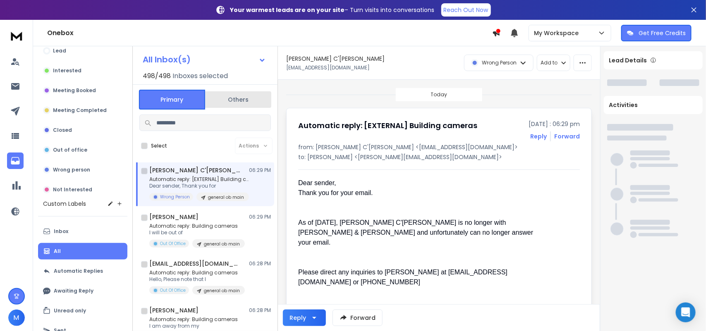
click at [547, 191] on div "Automatic reply: [EXTERNAL] Building cameras [DATE] : 06:29 pm Reply Forward fr…" at bounding box center [439, 261] width 282 height 283
drag, startPoint x: 429, startPoint y: 253, endPoint x: 476, endPoint y: 257, distance: 47.3
click at [476, 257] on div "Dear sender, Thank you for your email. As of [DATE], [PERSON_NAME] C'[PERSON_NA…" at bounding box center [418, 267] width 241 height 179
copy div "[PERSON_NAME] & [PERSON_NAME]"
click at [495, 212] on div "Dear sender, Thank you for your email. As of [DATE], [PERSON_NAME] C'[PERSON_NA…" at bounding box center [418, 267] width 241 height 179
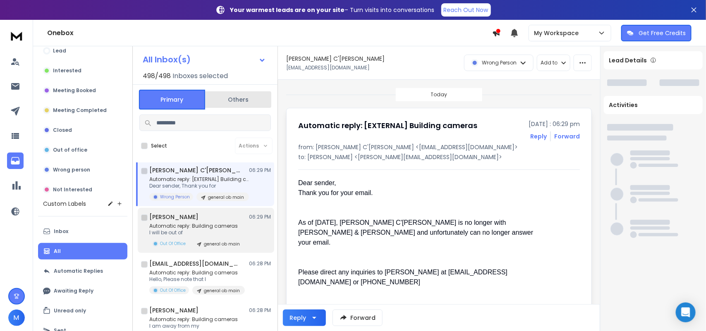
scroll to position [413, 0]
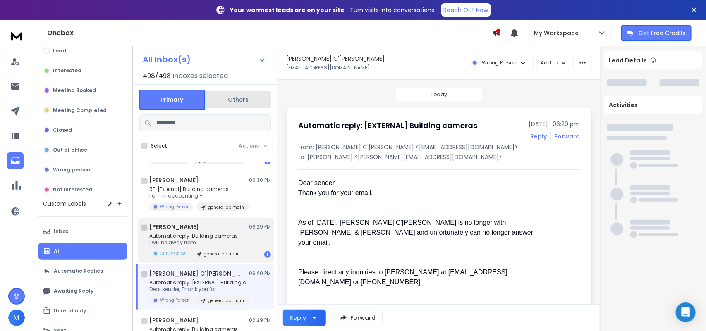
click at [189, 248] on div "Automatic reply: Building cameras I will be away from Out Of Office general ob …" at bounding box center [197, 245] width 96 height 25
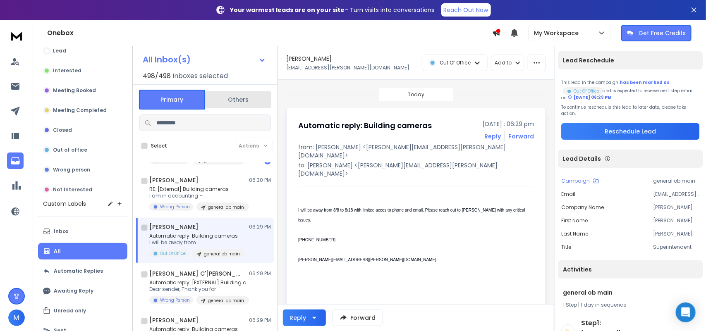
click at [301, 58] on h1 "[PERSON_NAME]" at bounding box center [308, 59] width 45 height 8
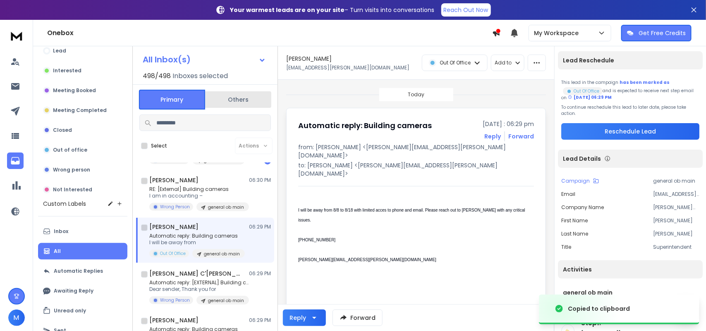
click at [342, 66] on p "[EMAIL_ADDRESS][PERSON_NAME][DOMAIN_NAME]" at bounding box center [347, 68] width 123 height 7
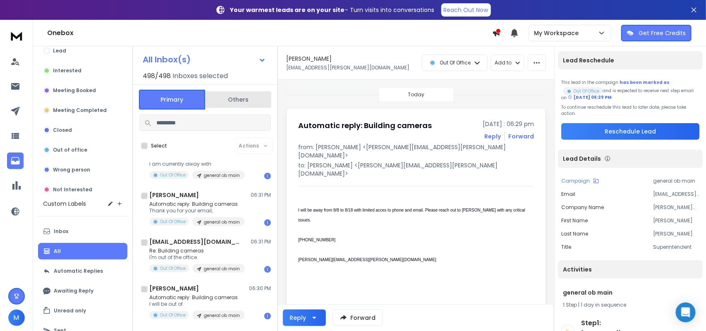
scroll to position [362, 0]
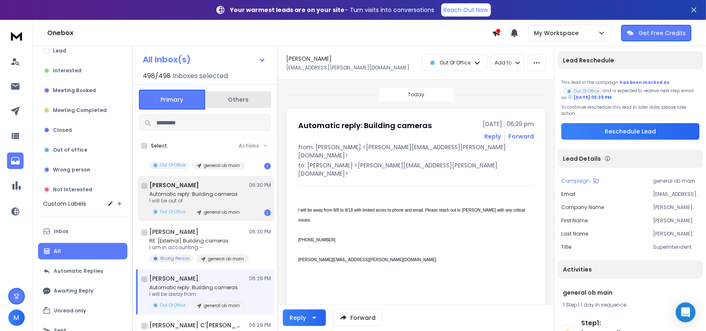
click at [235, 209] on p "general ob main" at bounding box center [222, 212] width 36 height 6
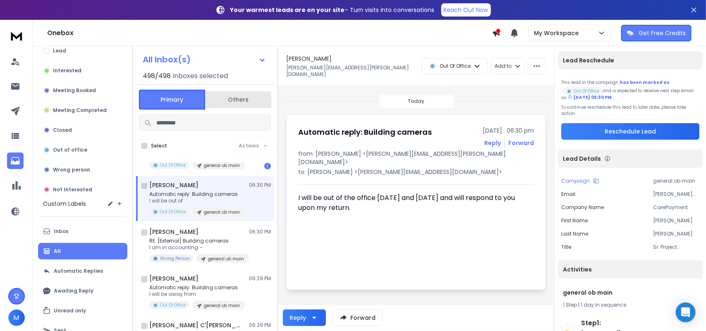
click at [305, 58] on h1 "[PERSON_NAME]" at bounding box center [308, 59] width 45 height 8
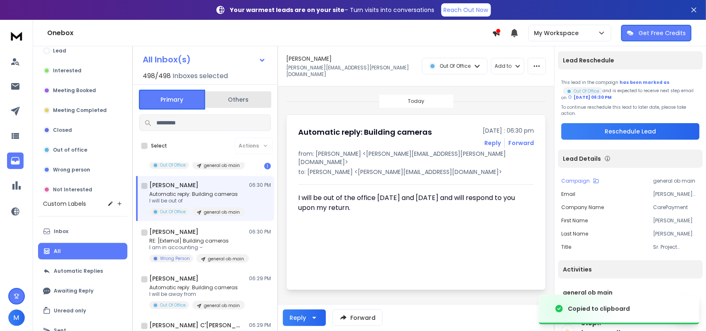
click at [335, 65] on p "[PERSON_NAME][EMAIL_ADDRESS][PERSON_NAME][DOMAIN_NAME]" at bounding box center [349, 71] width 127 height 13
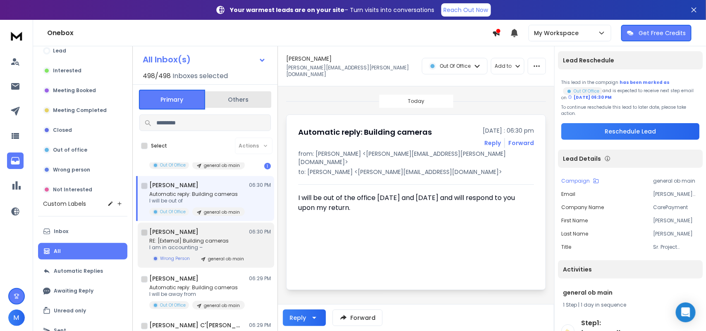
scroll to position [310, 0]
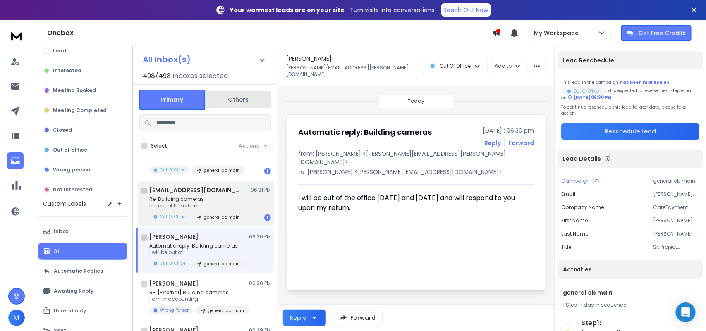
click at [208, 214] on p "general ob main" at bounding box center [222, 217] width 36 height 6
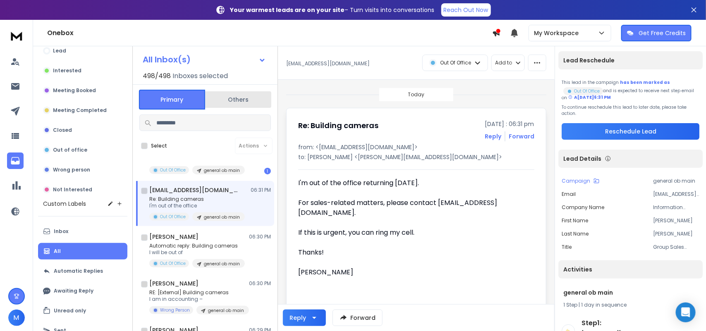
click at [310, 62] on p "[EMAIL_ADDRESS][DOMAIN_NAME]" at bounding box center [328, 63] width 84 height 7
drag, startPoint x: 296, startPoint y: 273, endPoint x: 332, endPoint y: 273, distance: 35.6
click at [332, 273] on div "Re: Building cameras [DATE] : 06:31 pm Reply Forward from: <[EMAIL_ADDRESS][DOM…" at bounding box center [416, 212] width 260 height 208
copy div "[PERSON_NAME]"
click at [394, 271] on div "I'm out of the office returning [DATE]. For sales-related matters, please conta…" at bounding box center [416, 241] width 236 height 126
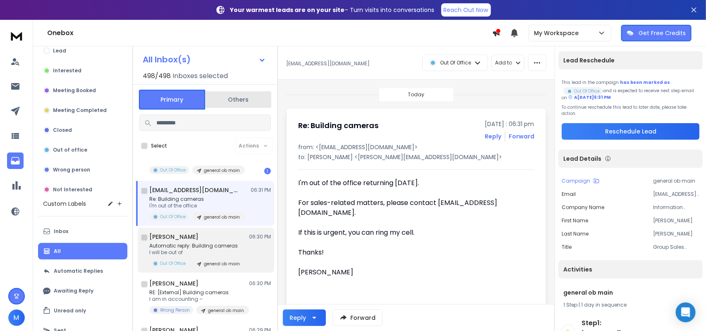
scroll to position [207, 0]
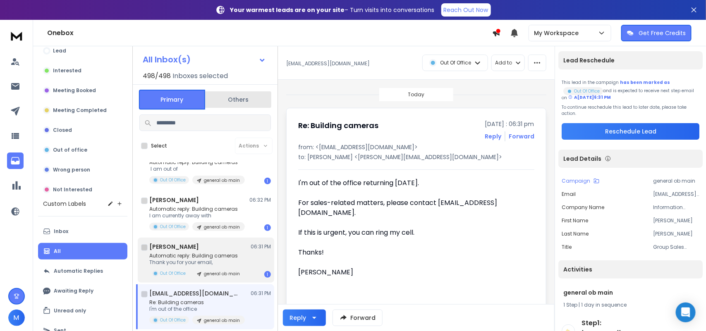
click at [198, 259] on p "Thank you for your email," at bounding box center [197, 262] width 96 height 7
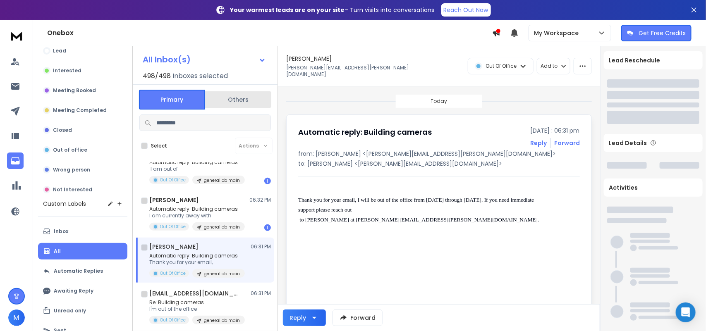
click at [294, 58] on h1 "[PERSON_NAME]" at bounding box center [308, 59] width 45 height 8
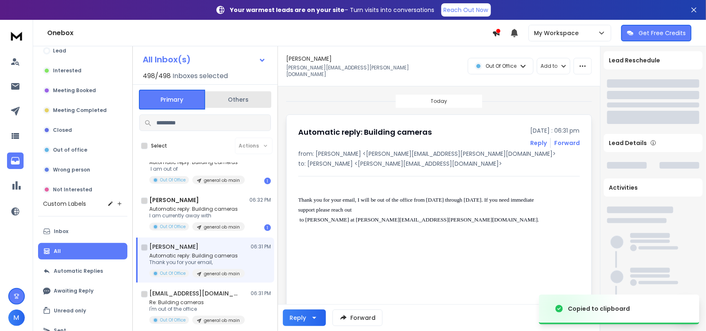
click at [340, 65] on p "[PERSON_NAME][EMAIL_ADDRESS][PERSON_NAME][DOMAIN_NAME]" at bounding box center [361, 71] width 151 height 13
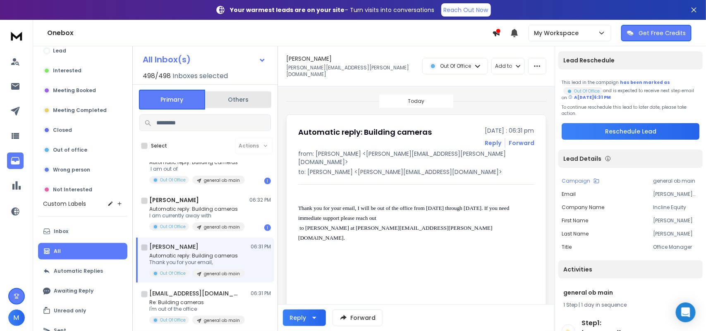
click at [659, 204] on p "Incline Equity" at bounding box center [676, 207] width 46 height 7
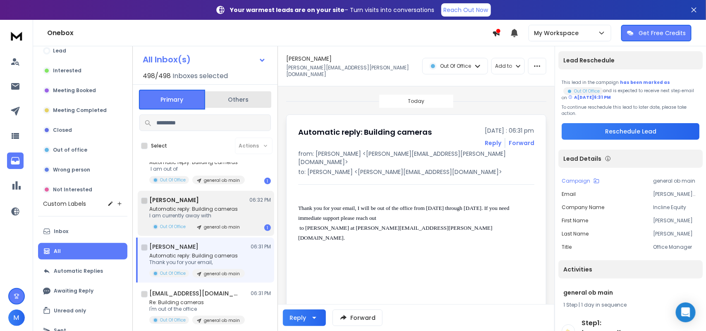
click at [210, 220] on div "Automatic reply: Building cameras I am currently away with Out Of Office genera…" at bounding box center [197, 218] width 96 height 25
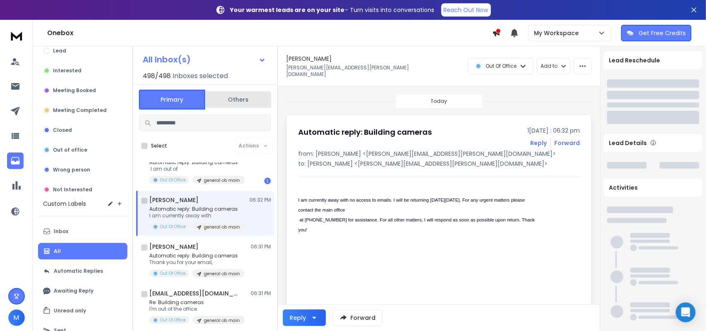
click at [318, 58] on h1 "[PERSON_NAME]" at bounding box center [308, 59] width 45 height 8
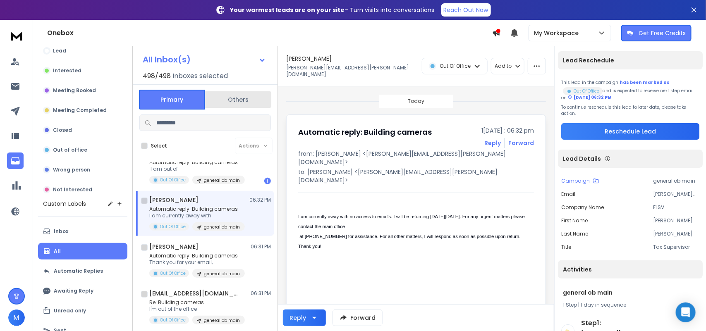
click at [315, 67] on p "[PERSON_NAME][EMAIL_ADDRESS][PERSON_NAME][DOMAIN_NAME]" at bounding box center [349, 71] width 127 height 13
click at [653, 204] on p "FLSV" at bounding box center [676, 207] width 46 height 7
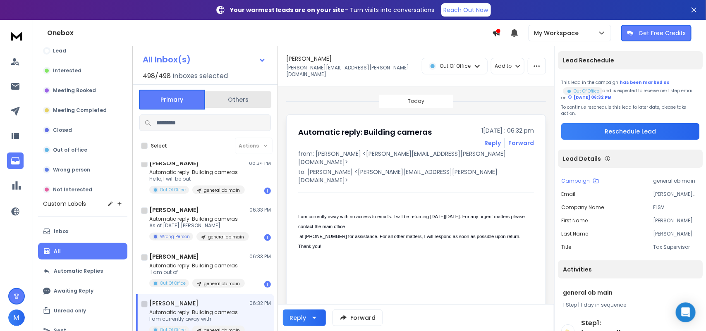
scroll to position [155, 0]
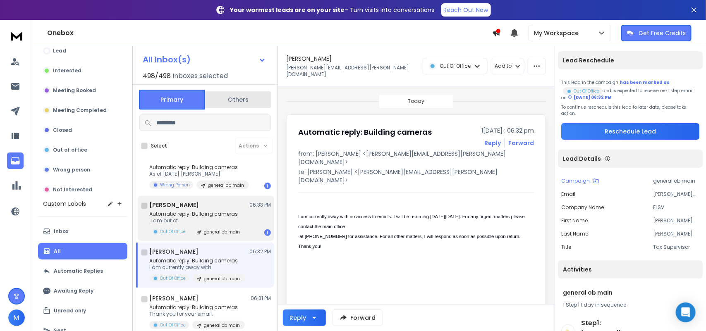
click at [199, 231] on icon at bounding box center [200, 232] width 6 height 6
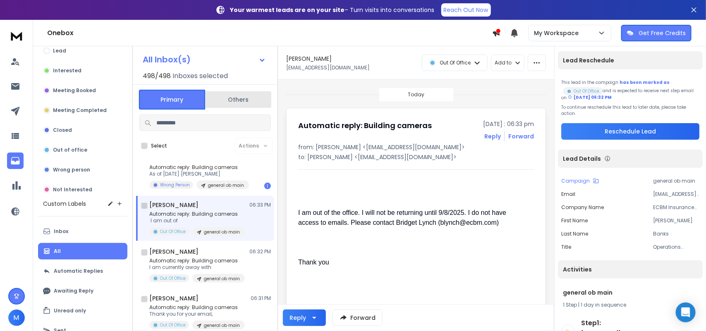
click at [317, 58] on h1 "[PERSON_NAME]" at bounding box center [308, 59] width 45 height 8
click at [315, 65] on p "[EMAIL_ADDRESS][DOMAIN_NAME]" at bounding box center [328, 68] width 84 height 7
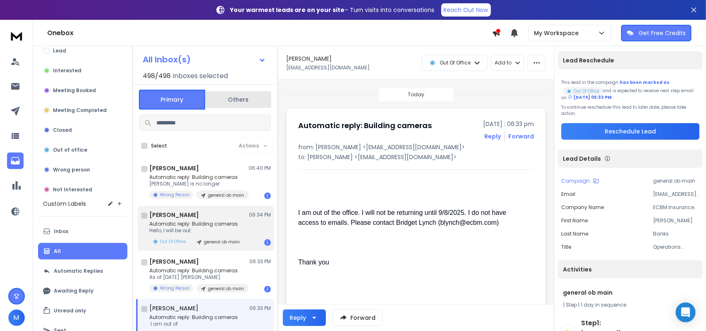
scroll to position [103, 0]
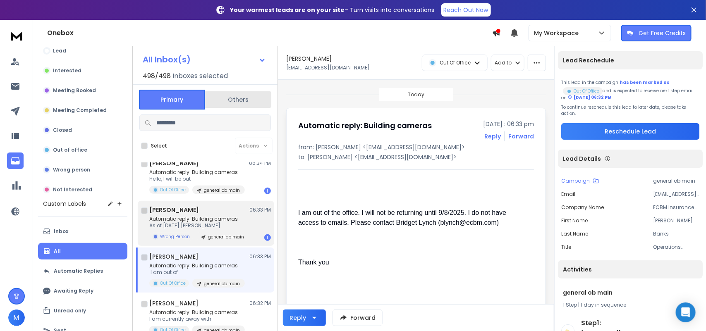
click at [197, 227] on p "As of [DATE] [PERSON_NAME]" at bounding box center [198, 225] width 99 height 7
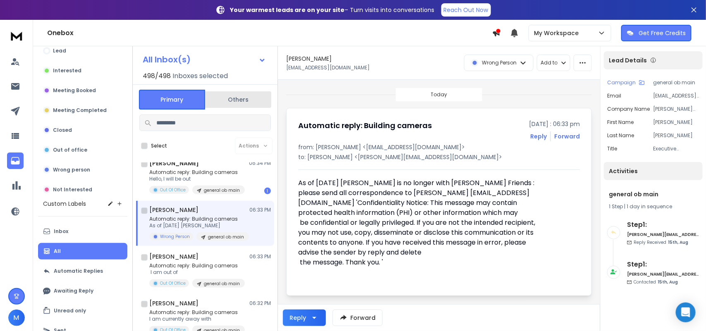
click at [301, 57] on h1 "[PERSON_NAME]" at bounding box center [308, 59] width 45 height 8
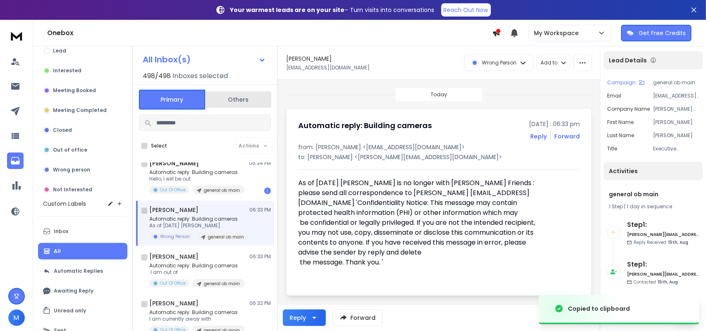
click at [331, 66] on p "[EMAIL_ADDRESS][DOMAIN_NAME]" at bounding box center [328, 68] width 84 height 7
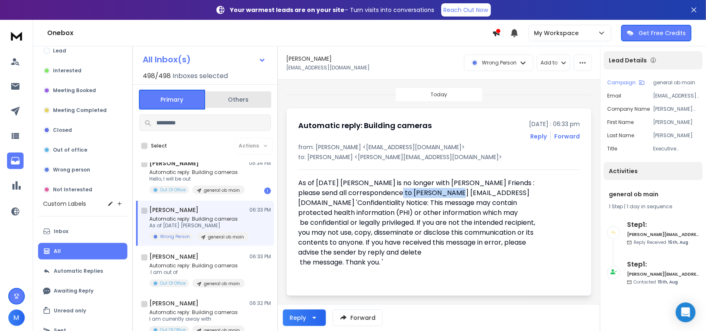
drag, startPoint x: 393, startPoint y: 193, endPoint x: 449, endPoint y: 194, distance: 55.8
click at [449, 194] on div "As of [DATE] [PERSON_NAME] is no longer with [PERSON_NAME] Friends : please sen…" at bounding box center [422, 231] width 248 height 106
copy div "[PERSON_NAME]"
drag, startPoint x: 300, startPoint y: 203, endPoint x: 391, endPoint y: 204, distance: 91.4
click at [391, 204] on div "As of [DATE] [PERSON_NAME] is no longer with [PERSON_NAME] Friends : please sen…" at bounding box center [422, 231] width 248 height 106
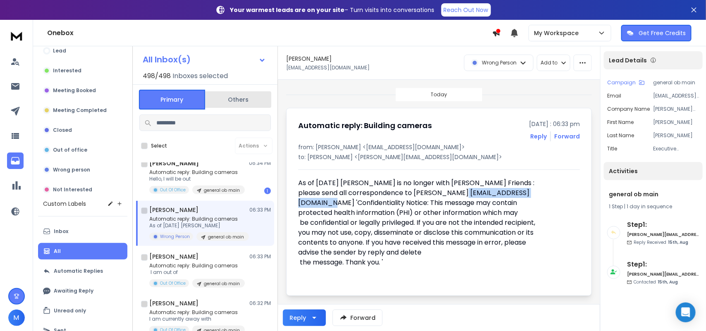
copy div "[EMAIL_ADDRESS][DOMAIN_NAME]"
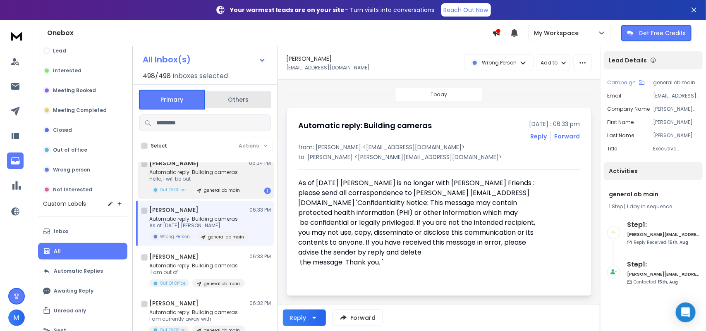
click at [205, 190] on p "general ob main" at bounding box center [222, 190] width 36 height 6
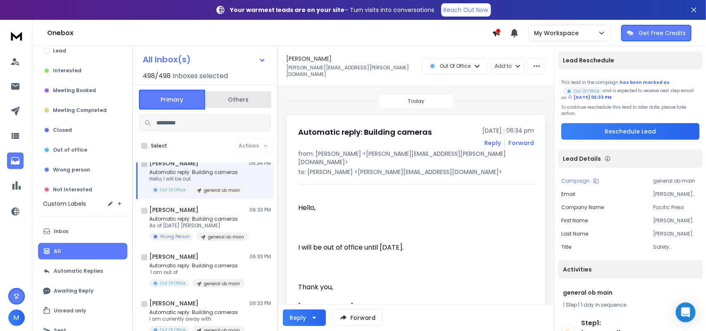
click at [302, 59] on h1 "[PERSON_NAME]" at bounding box center [308, 59] width 45 height 8
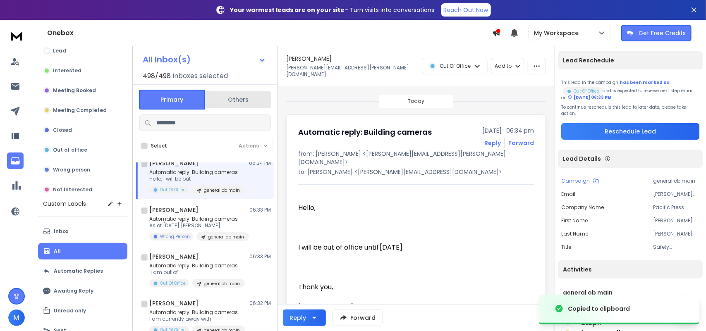
click at [313, 67] on p "[PERSON_NAME][EMAIL_ADDRESS][PERSON_NAME][DOMAIN_NAME]" at bounding box center [349, 71] width 127 height 13
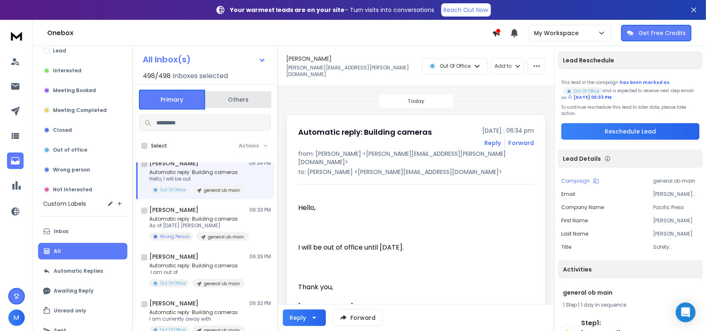
click at [670, 191] on p "[PERSON_NAME][EMAIL_ADDRESS][PERSON_NAME][DOMAIN_NAME]" at bounding box center [676, 194] width 46 height 7
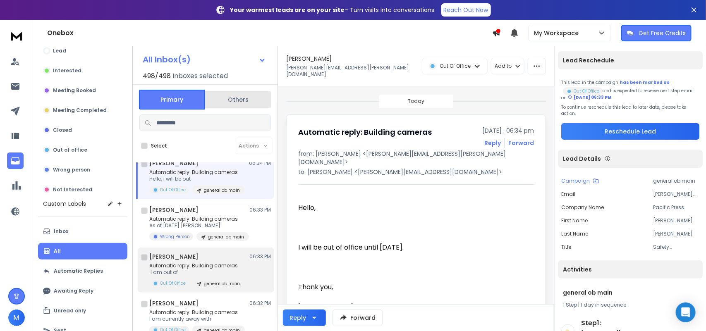
scroll to position [0, 0]
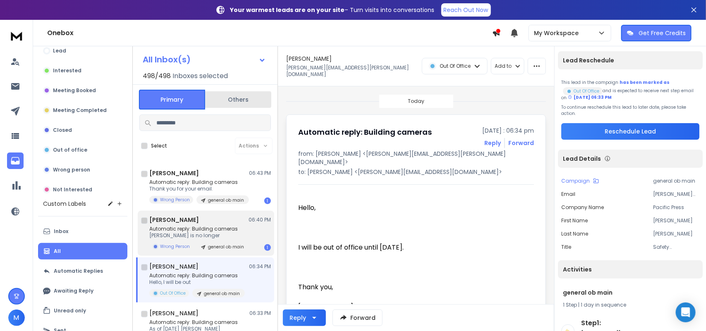
click at [201, 239] on div "Automatic reply: Building cameras [PERSON_NAME] is no longer Wrong Person gener…" at bounding box center [199, 238] width 100 height 25
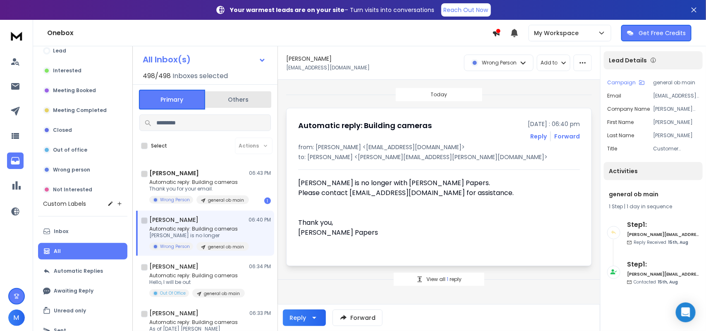
click at [316, 58] on h1 "[PERSON_NAME]" at bounding box center [308, 59] width 45 height 8
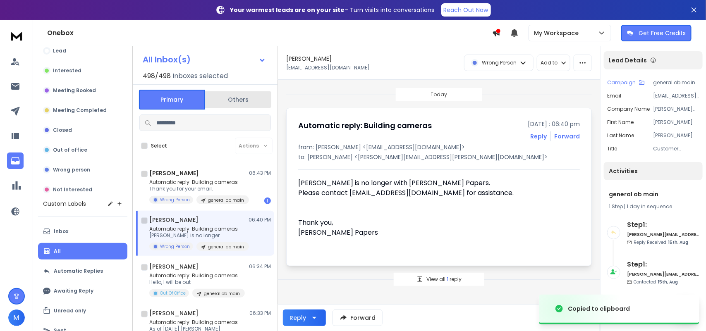
click at [308, 66] on p "[EMAIL_ADDRESS][DOMAIN_NAME]" at bounding box center [328, 68] width 84 height 7
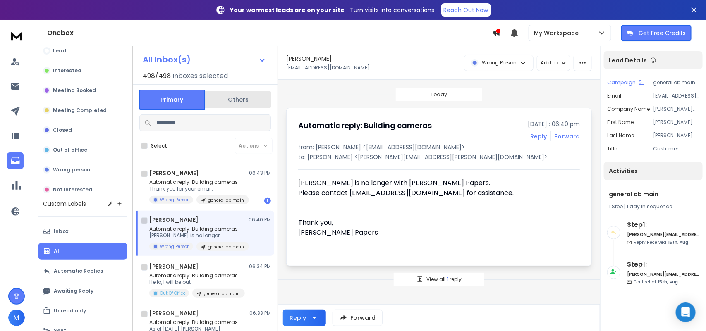
click at [327, 65] on p "[EMAIL_ADDRESS][DOMAIN_NAME]" at bounding box center [328, 68] width 84 height 7
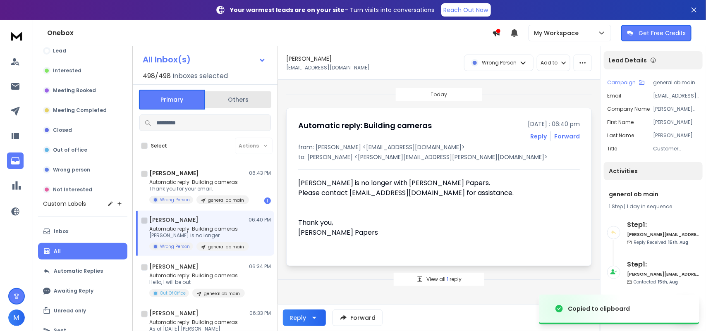
click at [321, 67] on p "[EMAIL_ADDRESS][DOMAIN_NAME]" at bounding box center [328, 68] width 84 height 7
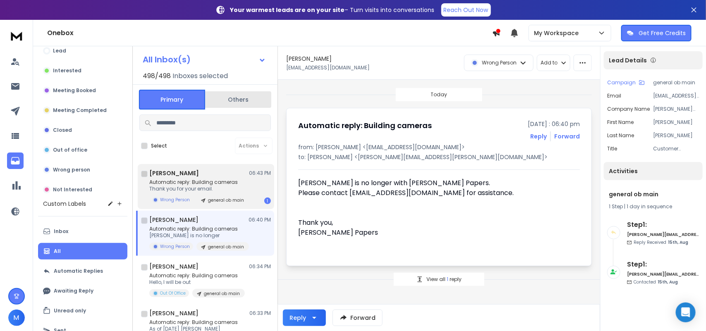
click at [209, 185] on p "Automatic reply: Building cameras" at bounding box center [198, 182] width 99 height 7
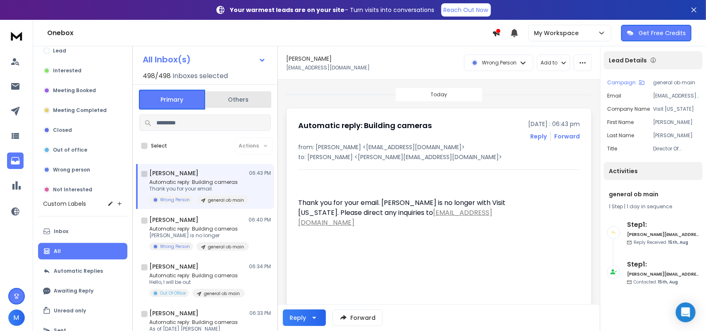
click at [309, 59] on h1 "[PERSON_NAME]" at bounding box center [308, 59] width 45 height 8
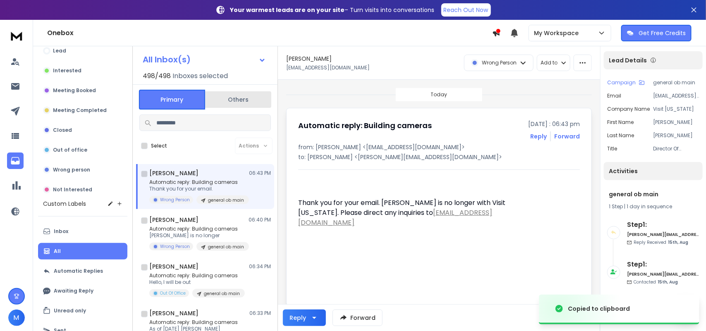
click at [317, 67] on p "[EMAIL_ADDRESS][DOMAIN_NAME]" at bounding box center [328, 68] width 84 height 7
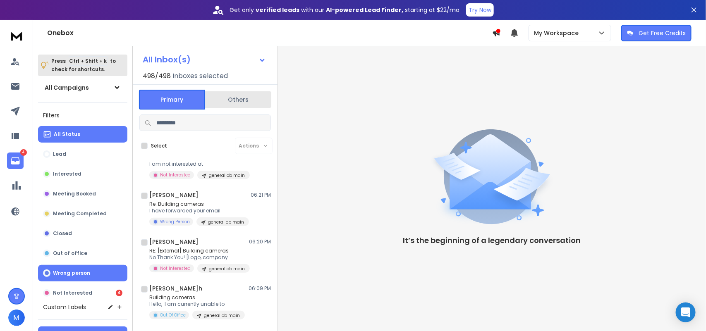
scroll to position [103, 0]
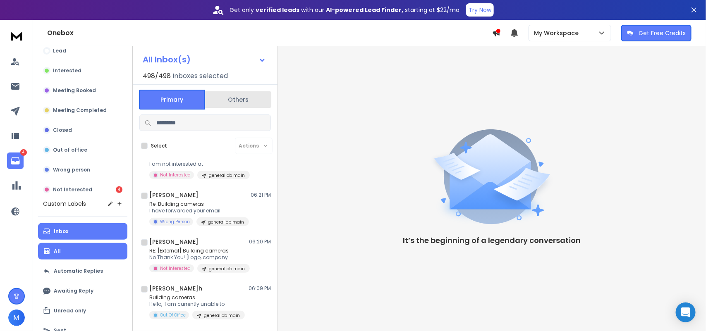
click at [52, 247] on div "All" at bounding box center [52, 251] width 18 height 10
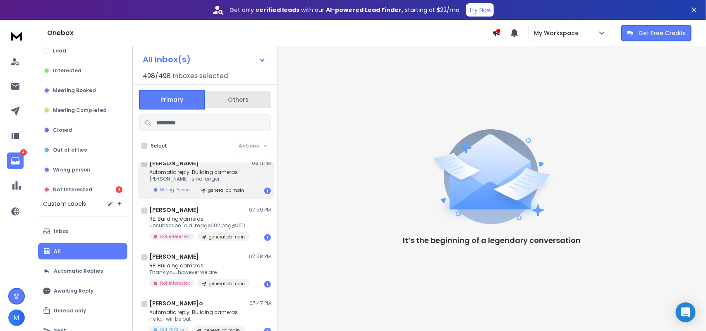
scroll to position [0, 0]
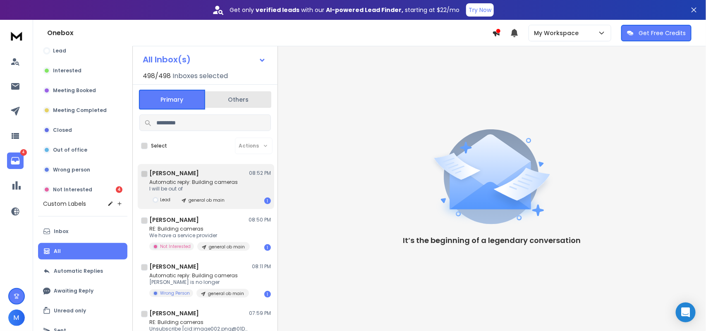
click at [206, 188] on p "I will be out of" at bounding box center [193, 189] width 88 height 7
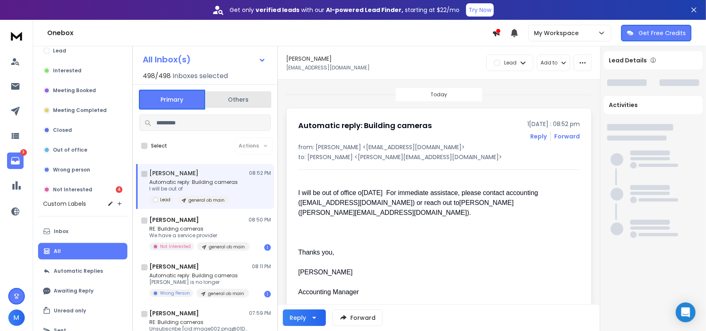
click at [313, 58] on h1 "Nirmal Patel" at bounding box center [308, 59] width 45 height 8
click at [290, 65] on p "npatel@feizy.com" at bounding box center [328, 68] width 84 height 7
click at [301, 58] on h1 "Nirmal Patel" at bounding box center [308, 59] width 45 height 8
click at [298, 67] on p "npatel@feizy.com" at bounding box center [328, 68] width 84 height 7
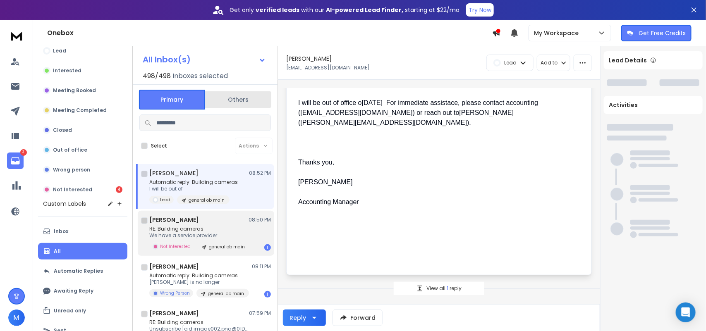
click at [219, 241] on div "RE: Building cameras We have a service provider Not Interested general ob main" at bounding box center [199, 238] width 100 height 25
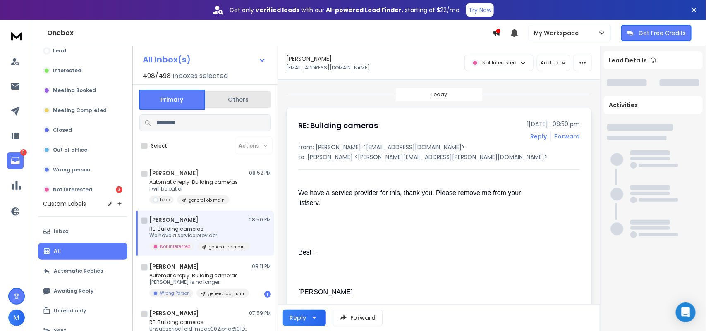
click at [294, 57] on h1 "Lisa Werre" at bounding box center [308, 59] width 45 height 8
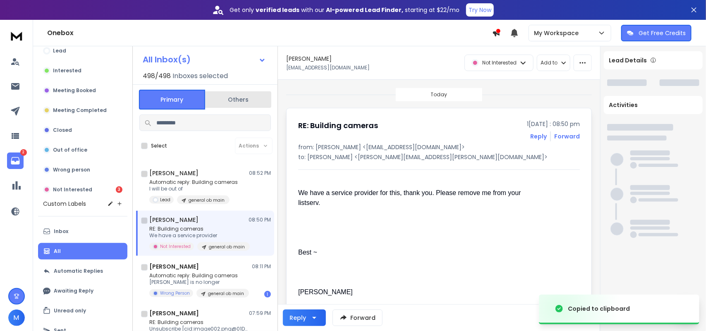
click at [321, 67] on p "lwerre@sammamish.us" at bounding box center [328, 68] width 84 height 7
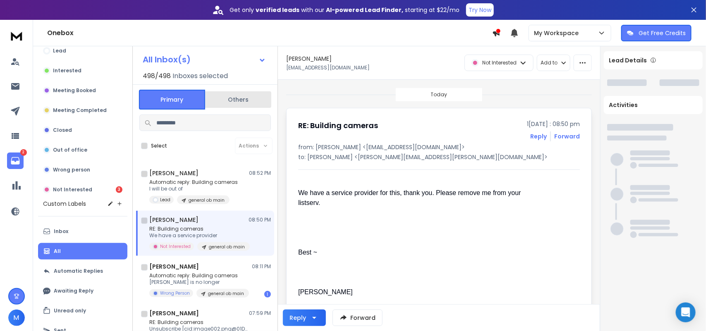
scroll to position [52, 0]
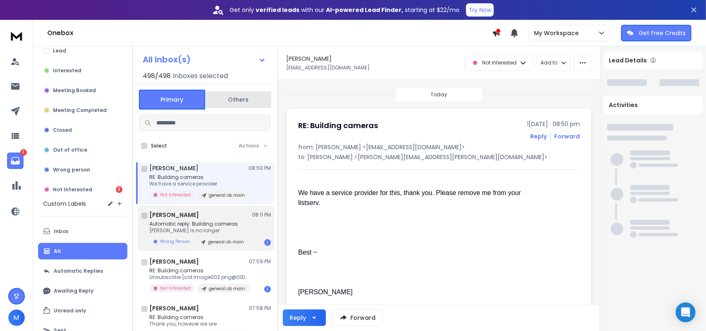
click at [222, 230] on p "Dennis Knox is no longer" at bounding box center [198, 230] width 99 height 7
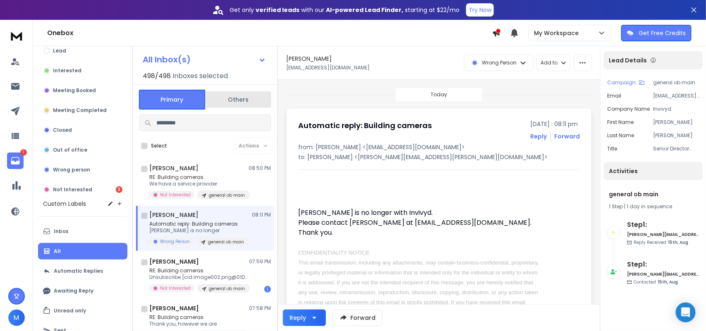
click at [312, 56] on h1 "z_Dennis Knox" at bounding box center [308, 59] width 45 height 8
click at [307, 66] on p "z_dknox@invivyd.com" at bounding box center [328, 68] width 84 height 7
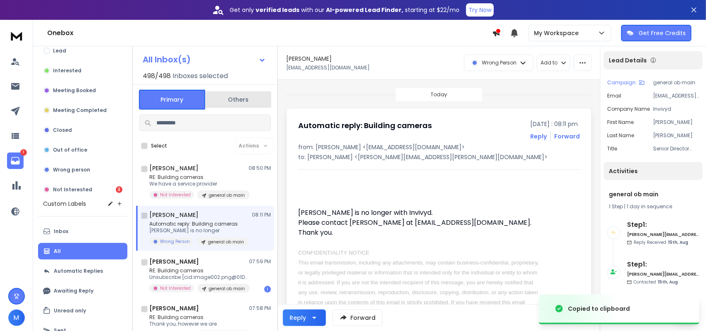
click at [672, 94] on p "dknox@invivyd.com" at bounding box center [676, 96] width 46 height 7
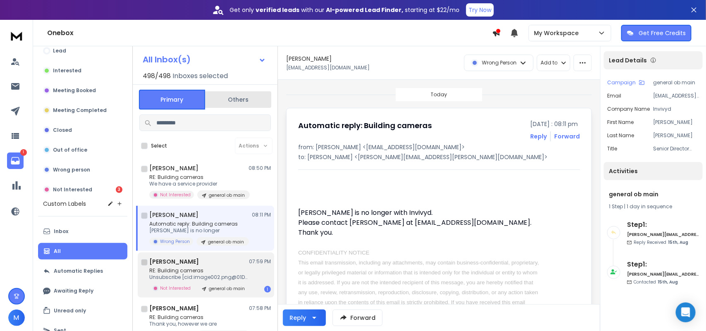
click at [201, 280] on p "Unsubscribe [cid:image002.png@01DC0DBA.50AF5BE0] Brendan Chambers |" at bounding box center [198, 277] width 99 height 7
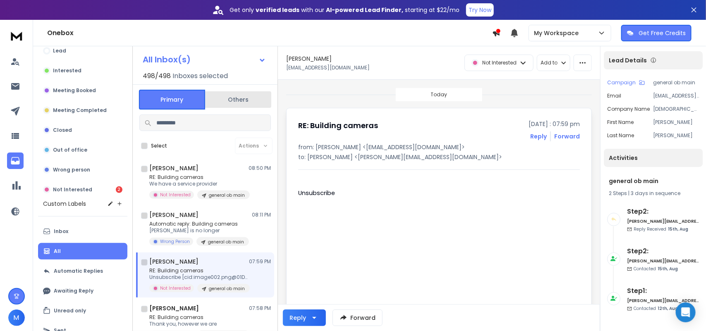
click at [294, 59] on h1 "Brendan Chambers" at bounding box center [308, 59] width 45 height 8
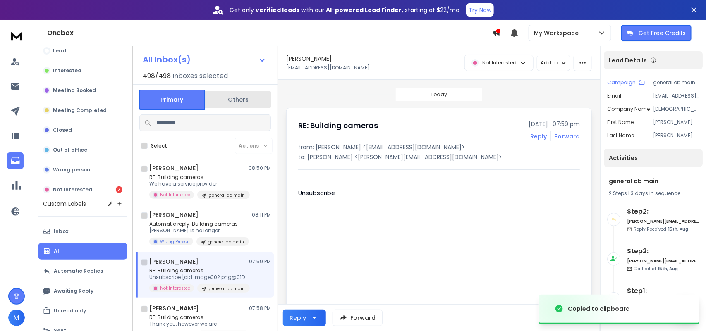
click at [342, 67] on p "bchambers@bcf-engr.com" at bounding box center [328, 68] width 84 height 7
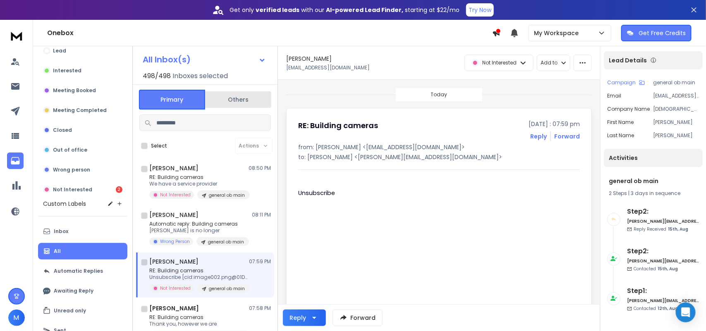
click at [678, 108] on p "Blair Church & Flynn" at bounding box center [676, 109] width 46 height 7
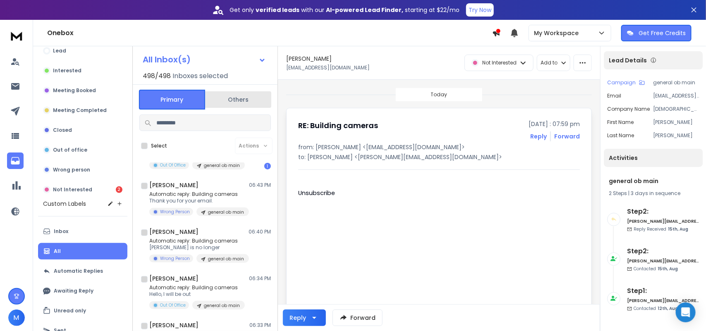
scroll to position [258, 0]
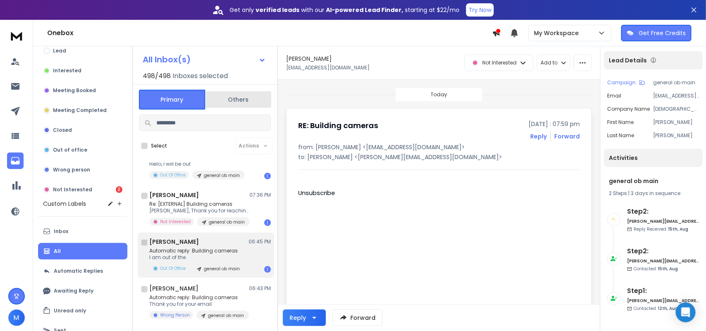
click at [186, 259] on p "I am out of the" at bounding box center [197, 257] width 96 height 7
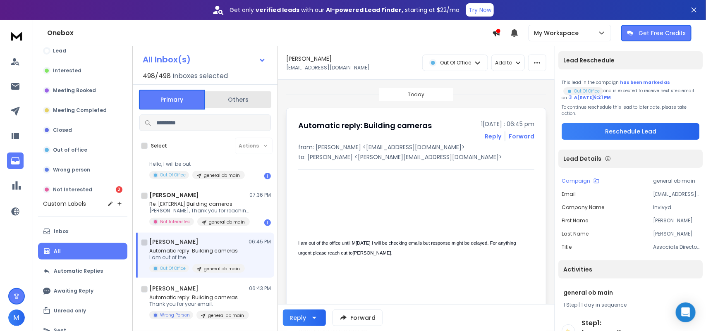
click at [306, 57] on h1 "Jason Dubois" at bounding box center [308, 59] width 45 height 8
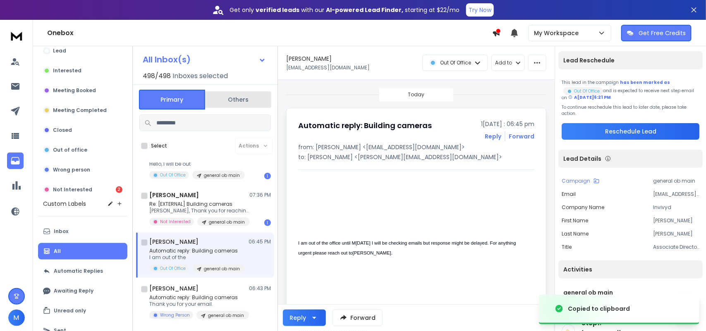
click at [319, 65] on p "jdubois@invivyd.com" at bounding box center [328, 68] width 84 height 7
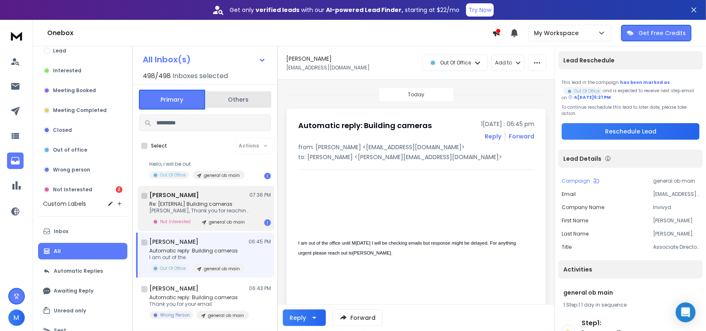
click at [195, 210] on p "[PERSON_NAME], Thank you for reaching" at bounding box center [198, 211] width 99 height 7
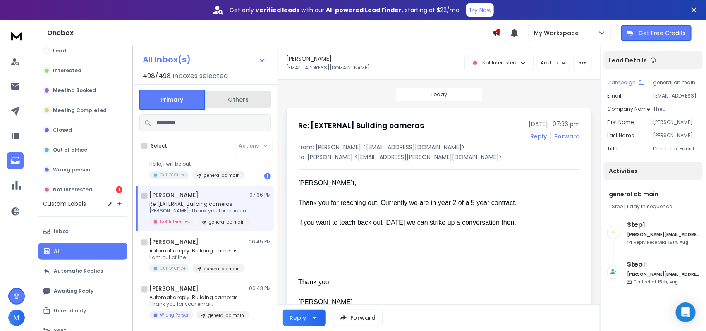
click at [306, 56] on h1 "Philip A. Johnson" at bounding box center [308, 59] width 45 height 8
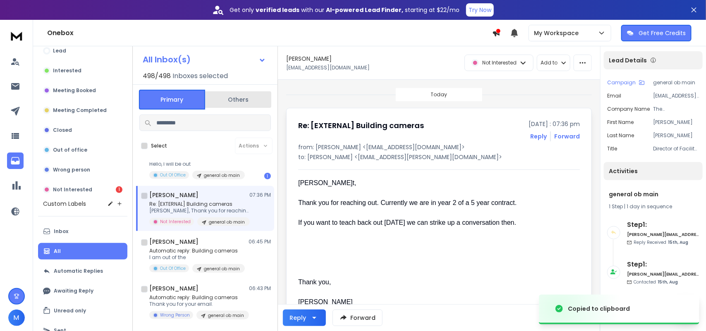
click at [301, 65] on p "pjohnson@well-spring.org" at bounding box center [328, 68] width 84 height 7
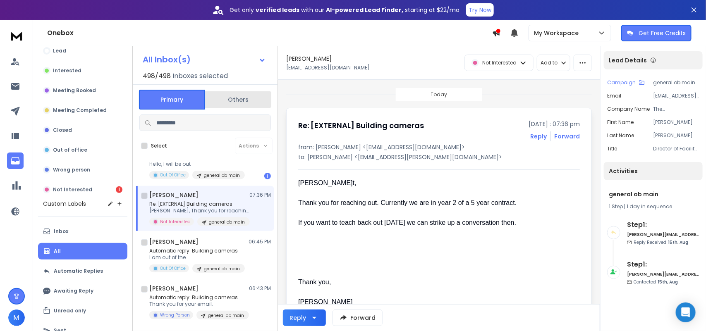
scroll to position [207, 0]
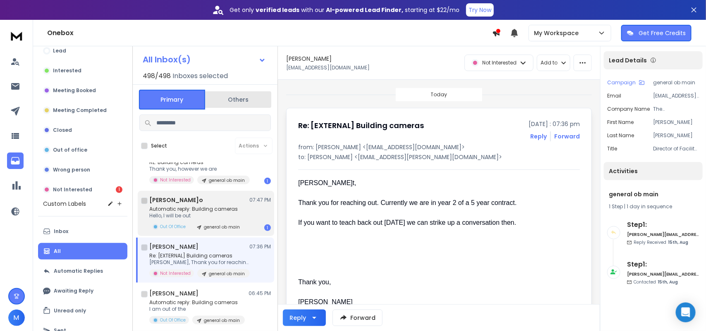
click at [205, 218] on p "Hello, I will be out" at bounding box center [197, 216] width 96 height 7
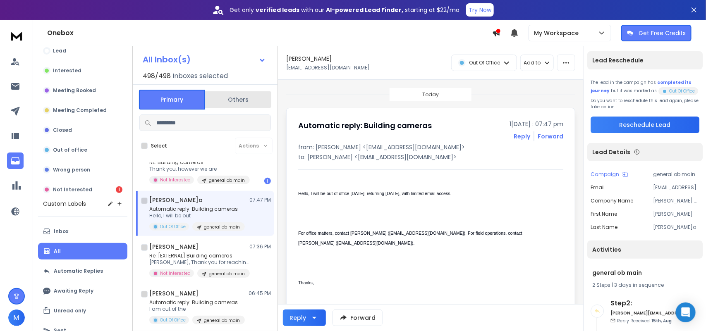
click at [320, 56] on h1 "Paladino, Andrew" at bounding box center [308, 59] width 45 height 8
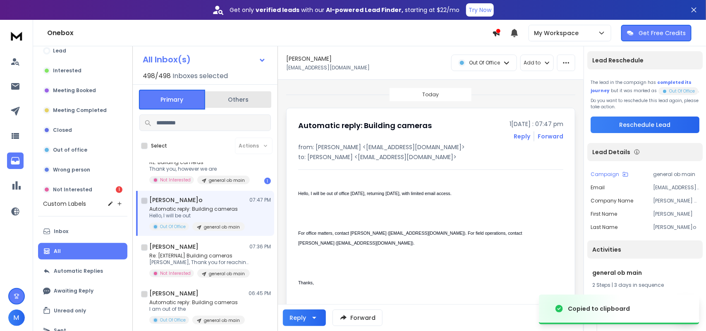
click at [310, 67] on p "apaladino@barrandbarr.com" at bounding box center [328, 68] width 84 height 7
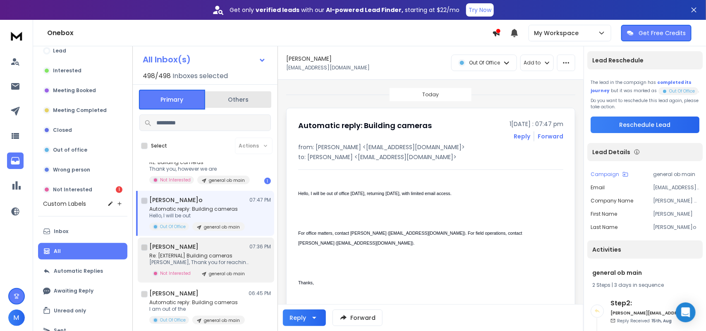
scroll to position [155, 0]
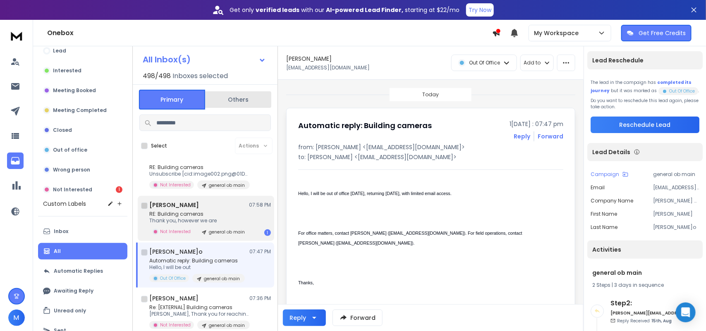
click at [208, 210] on div "Renee Obermueller 07:58 PM RE: Building cameras Thank you, however we are Not I…" at bounding box center [210, 218] width 122 height 35
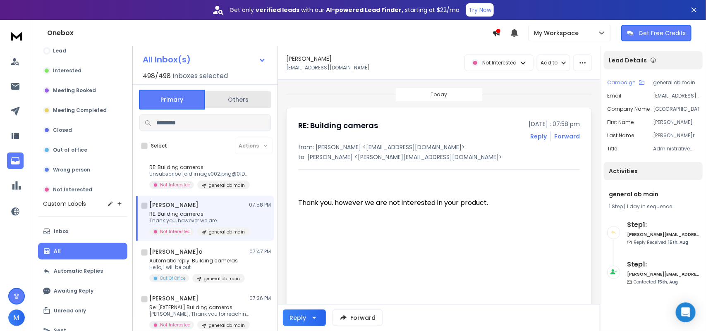
click at [300, 57] on h1 "Renee Obermueller" at bounding box center [308, 59] width 45 height 8
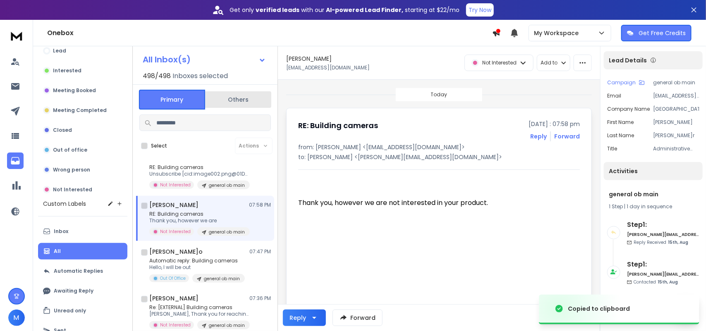
click at [346, 65] on p "robermueller@sheridancountywy.gov" at bounding box center [328, 68] width 84 height 7
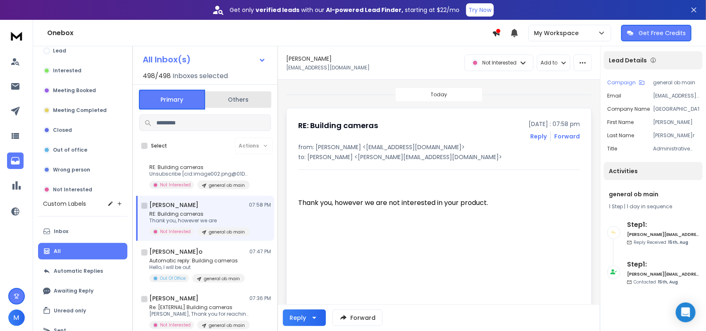
click at [679, 96] on p "robermueller@sheridancounty.com" at bounding box center [676, 96] width 46 height 7
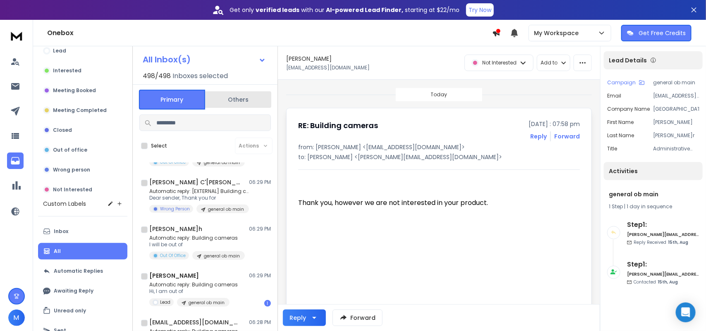
scroll to position [930, 0]
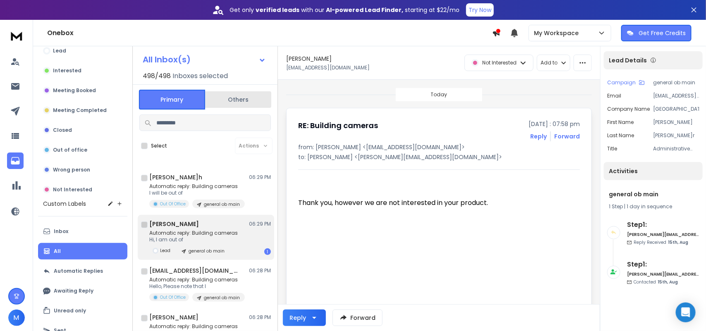
click at [209, 228] on div "Jose G. Elizondo 06:29 PM Automatic reply: Building cameras Hi, I am out of Lea…" at bounding box center [210, 237] width 122 height 35
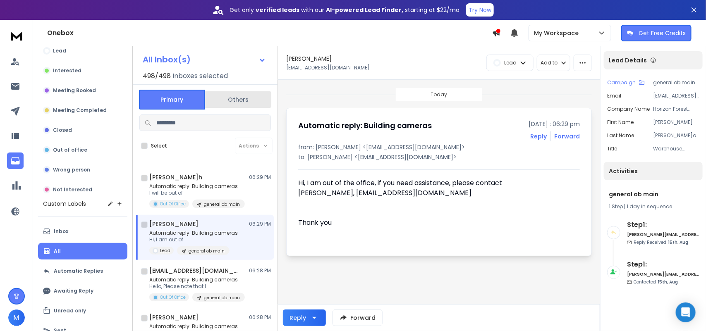
click at [301, 58] on h1 "Jose G. Elizondo" at bounding box center [308, 59] width 45 height 8
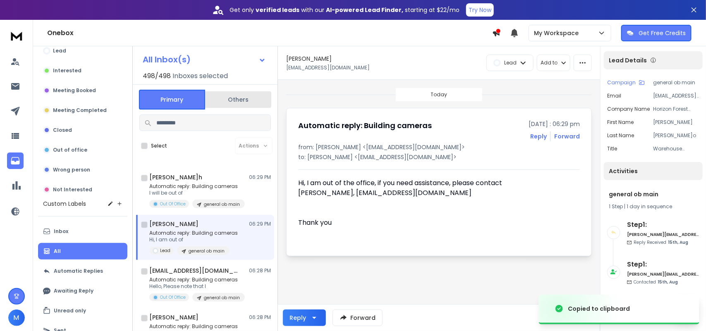
click at [305, 67] on p "jge@horizonforest.com" at bounding box center [328, 68] width 84 height 7
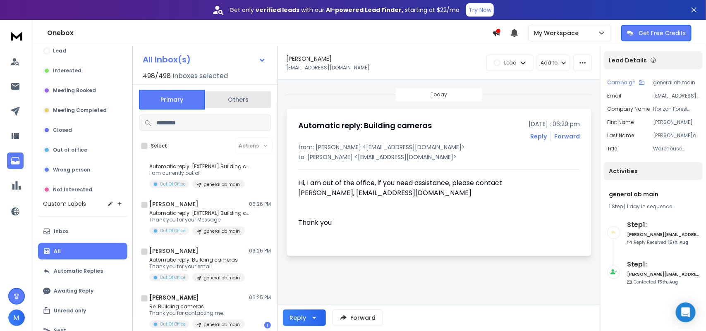
scroll to position [1240, 0]
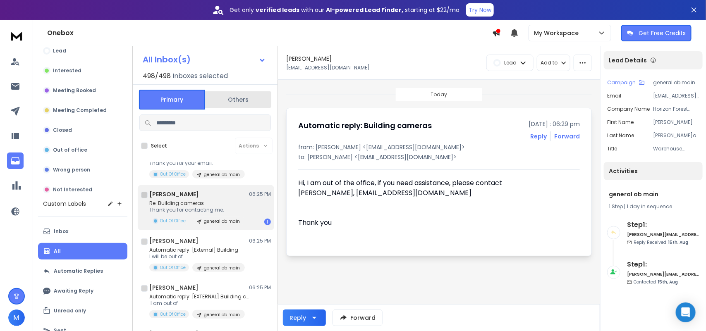
click at [195, 209] on p "Thank you for contacting me." at bounding box center [197, 210] width 96 height 7
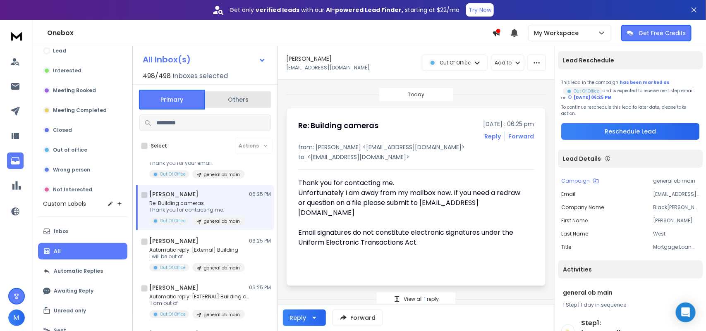
click at [304, 59] on h1 "Sue West" at bounding box center [308, 59] width 45 height 8
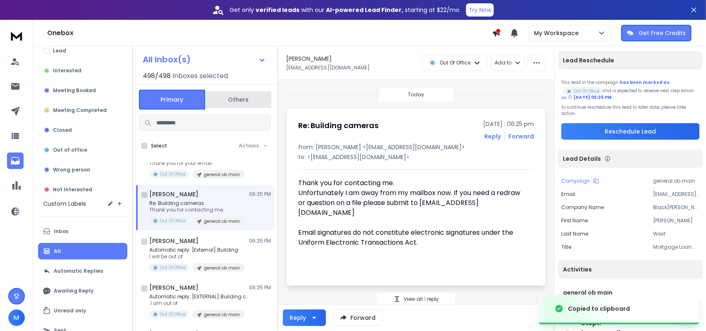
click at [327, 66] on p "swest@bmandg.com" at bounding box center [328, 68] width 84 height 7
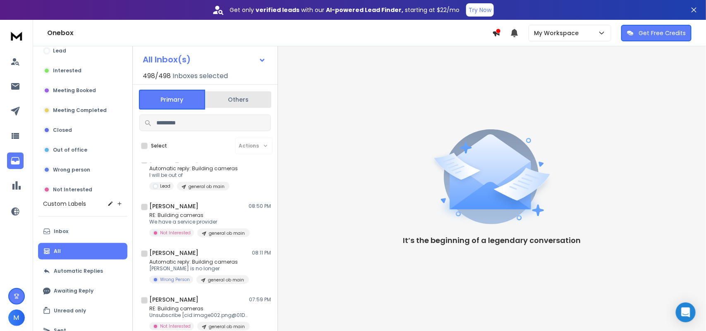
scroll to position [0, 0]
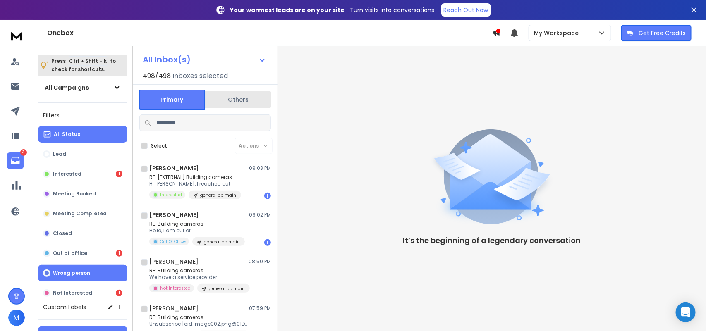
scroll to position [103, 0]
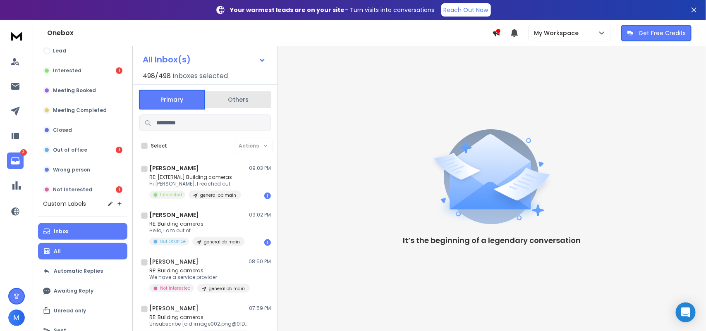
click at [63, 247] on button "All" at bounding box center [82, 251] width 89 height 17
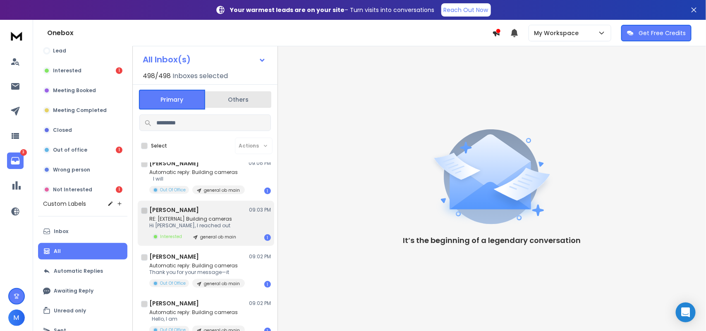
click at [175, 222] on p "Hi Taft, I reached out" at bounding box center [195, 225] width 92 height 7
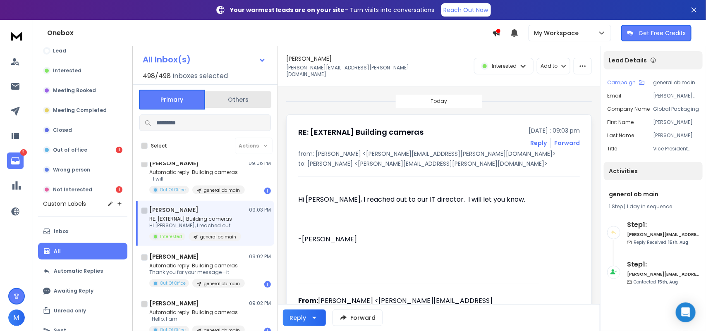
click at [315, 58] on h1 "Patrick Maginnis" at bounding box center [308, 59] width 45 height 8
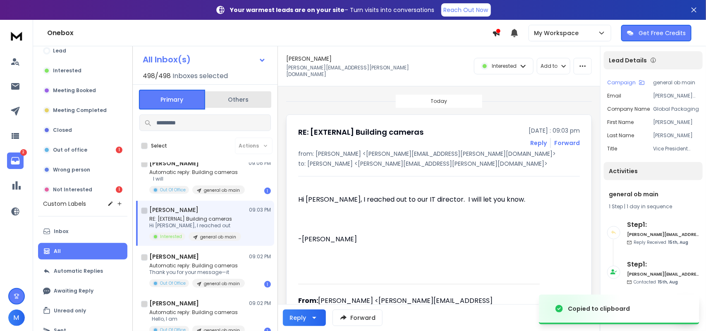
click at [333, 67] on p "Patrick.Maginnis@glopkg.com" at bounding box center [361, 71] width 151 height 13
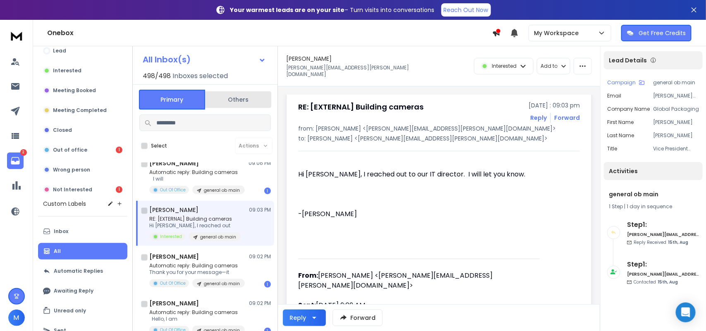
scroll to position [0, 0]
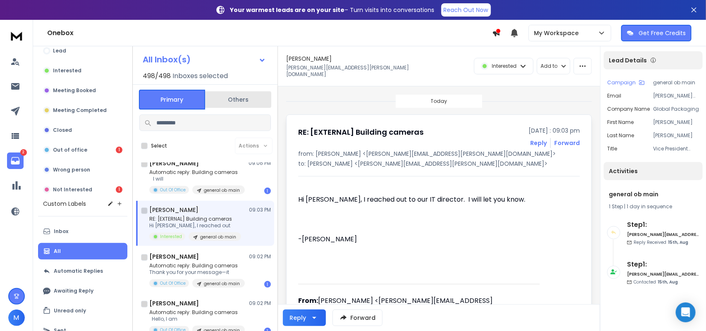
drag, startPoint x: 370, startPoint y: 194, endPoint x: 292, endPoint y: 190, distance: 79.0
copy div "Hi Taft, I reached out to our IT director. I will let you know. -Pat From: Taft…"
click at [507, 254] on p at bounding box center [418, 259] width 241 height 10
click at [211, 184] on div "Automatic reply: Building cameras ﻿ ﻿ ﻿ I will Out Of Office general ob main" at bounding box center [197, 181] width 96 height 25
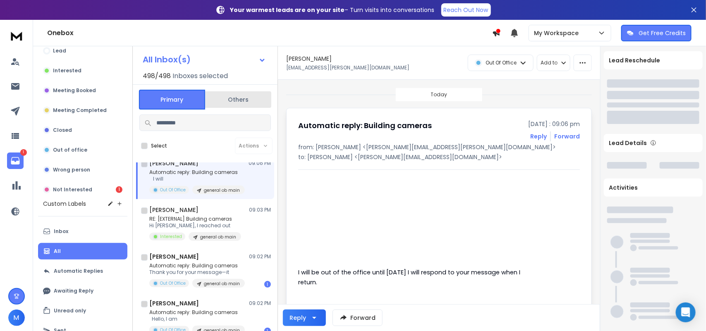
click at [300, 58] on h1 "Luke Hewitt" at bounding box center [308, 59] width 45 height 8
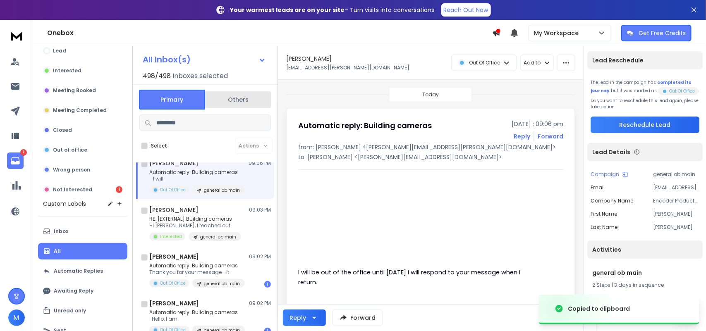
click at [310, 68] on p "luke.hewitt@encoder.com" at bounding box center [347, 68] width 123 height 7
click at [671, 191] on p "lukeh@encoder.com" at bounding box center [676, 187] width 46 height 7
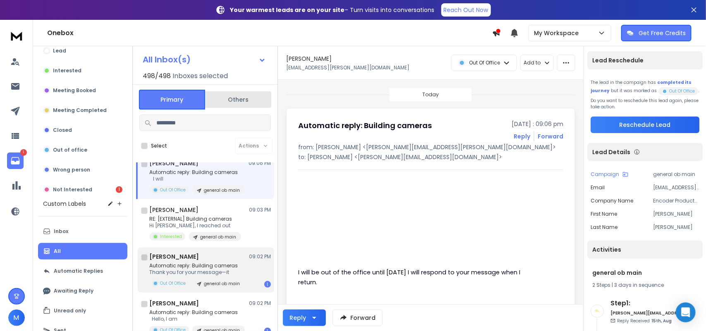
click at [212, 263] on p "Automatic reply: Building cameras" at bounding box center [197, 266] width 96 height 7
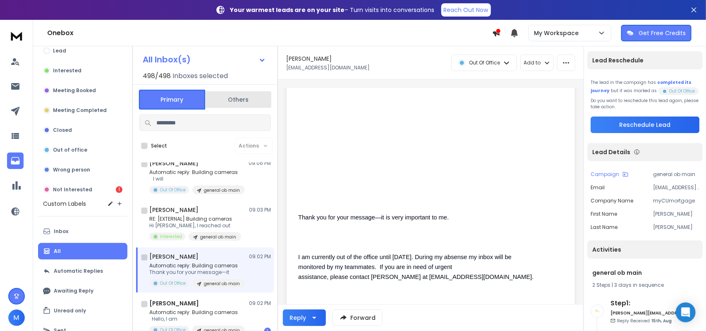
scroll to position [258, 0]
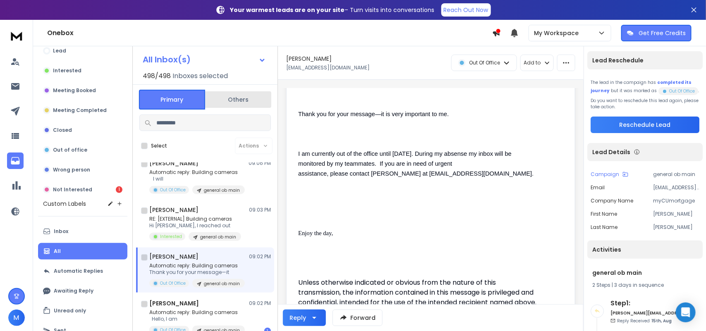
click at [309, 59] on h1 "Shannon Buchler" at bounding box center [308, 59] width 45 height 8
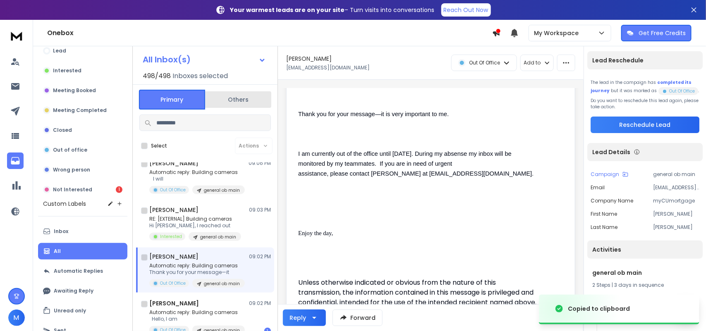
click at [308, 65] on p "sbuchler@mycumortgage.com" at bounding box center [328, 68] width 84 height 7
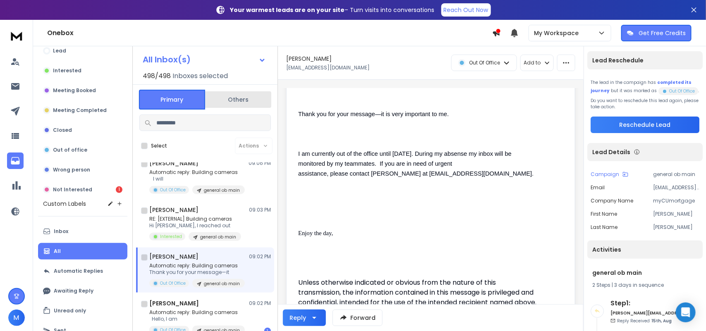
scroll to position [207, 0]
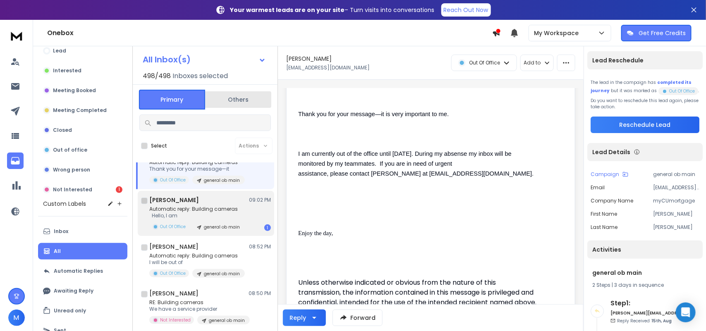
click at [222, 228] on p "general ob main" at bounding box center [222, 227] width 36 height 6
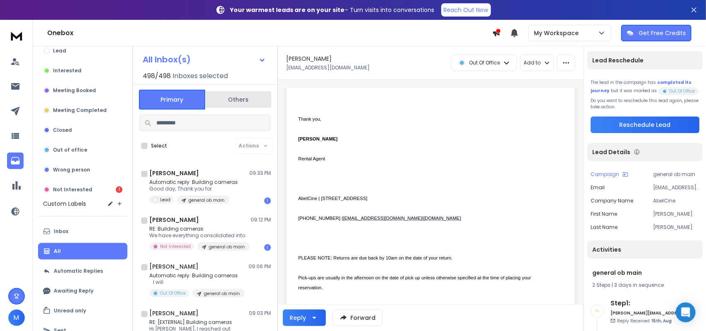
scroll to position [0, 0]
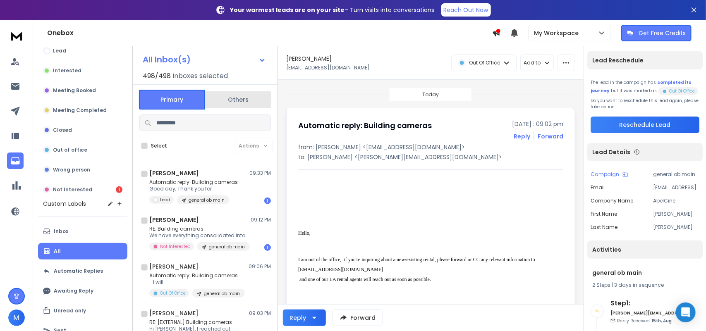
click at [315, 57] on h1 "Michael Rapuano" at bounding box center [308, 59] width 45 height 8
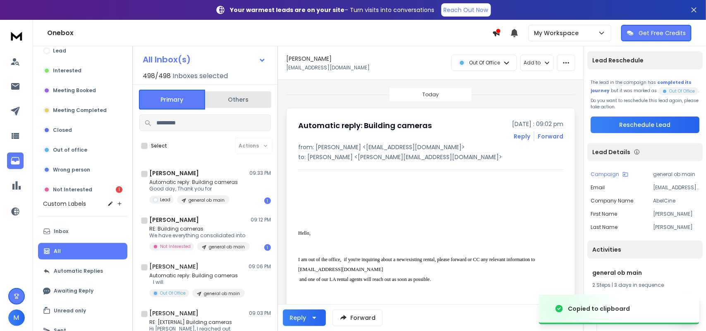
click at [340, 67] on p "MRapuano@abelcine.com" at bounding box center [328, 68] width 84 height 7
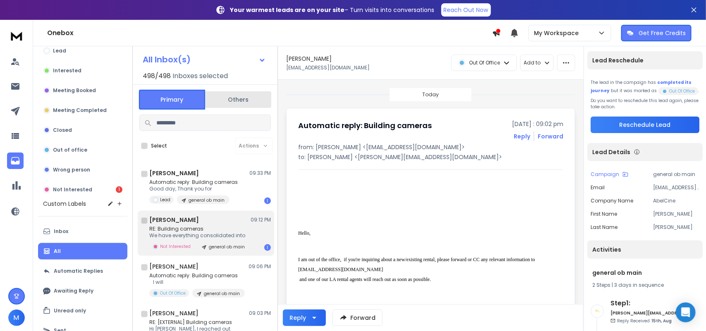
click at [230, 237] on p "We have everything consolidated into" at bounding box center [198, 235] width 99 height 7
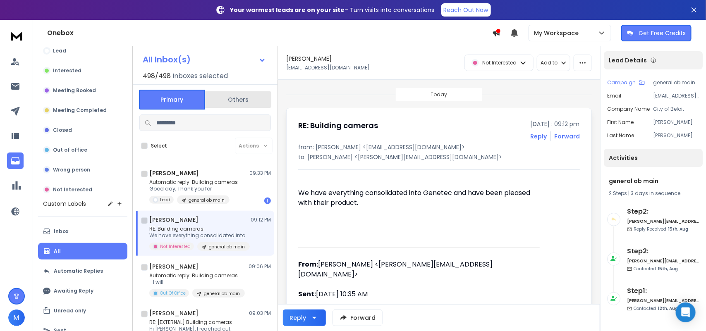
click at [310, 59] on h1 "Gorsline, Raymond" at bounding box center [308, 59] width 45 height 8
click at [329, 68] on p "gorsliner@beloitwi.gov" at bounding box center [328, 68] width 84 height 7
click at [670, 108] on p "City of Beloit" at bounding box center [676, 109] width 46 height 7
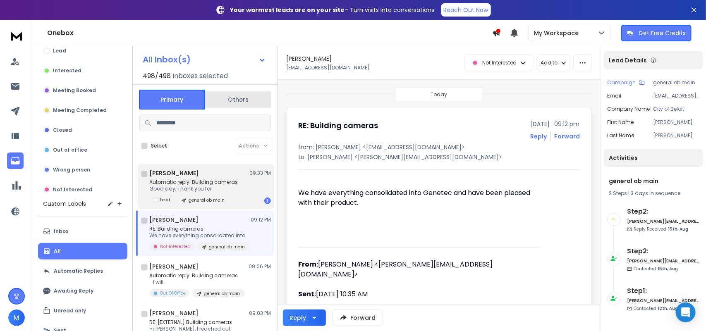
click at [201, 186] on p "Good day, Thank you for" at bounding box center [193, 189] width 88 height 7
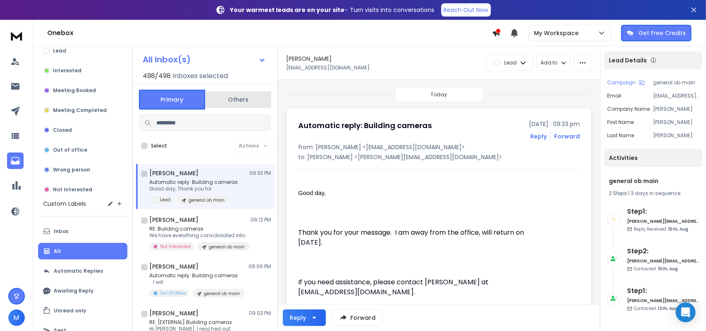
click at [321, 58] on h1 "Vannessa Kwan" at bounding box center [308, 59] width 45 height 8
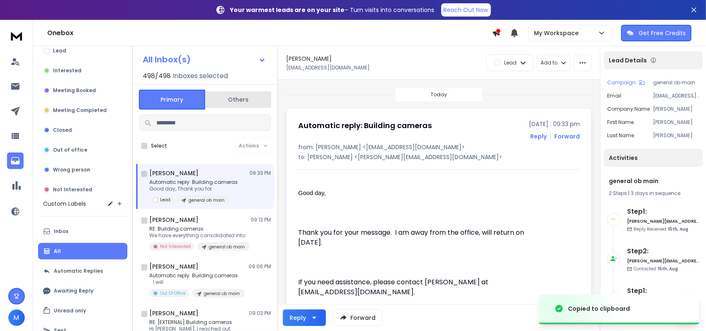
click at [312, 68] on p "vkwan@anacorp.com" at bounding box center [328, 68] width 84 height 7
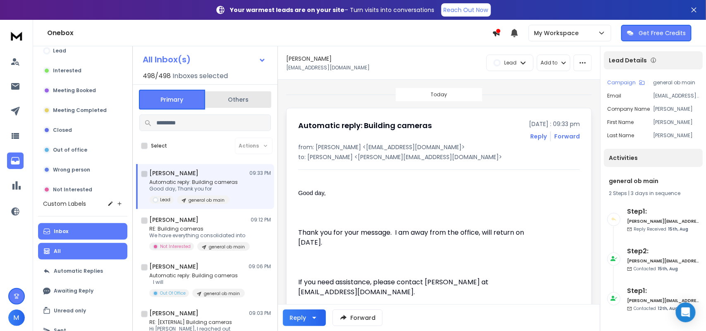
click at [65, 227] on div "Inbox" at bounding box center [55, 232] width 25 height 10
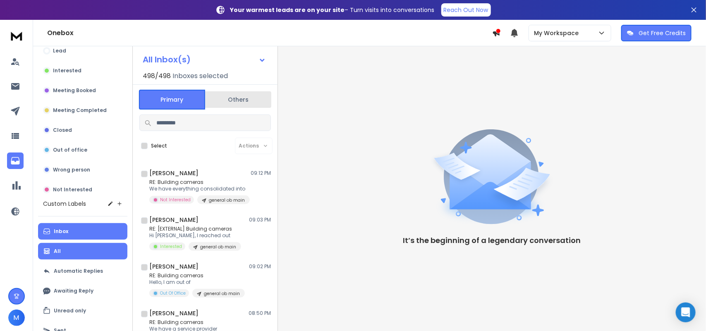
click at [66, 249] on button "All" at bounding box center [82, 251] width 89 height 17
